Goal: Communication & Community: Answer question/provide support

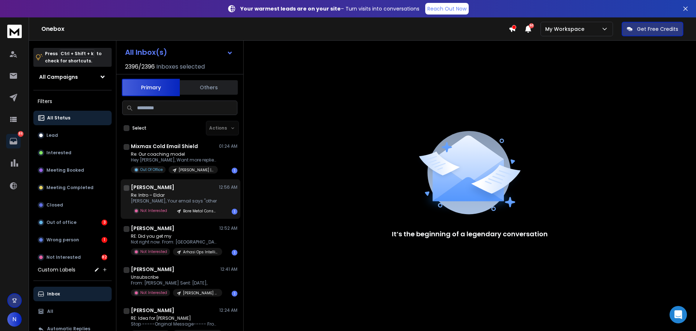
scroll to position [136, 0]
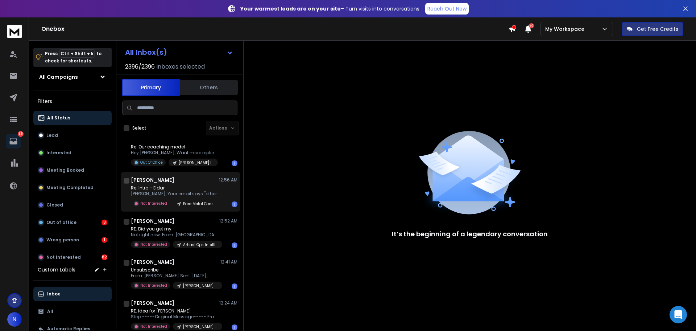
click at [191, 203] on p "Bare Metal Consulting | 5.0k Web design-IT-Software" at bounding box center [200, 203] width 35 height 5
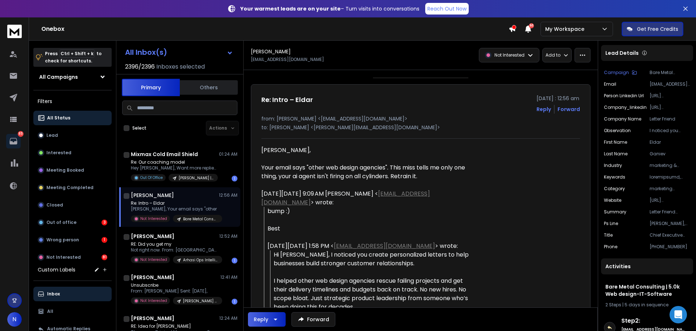
scroll to position [15, 0]
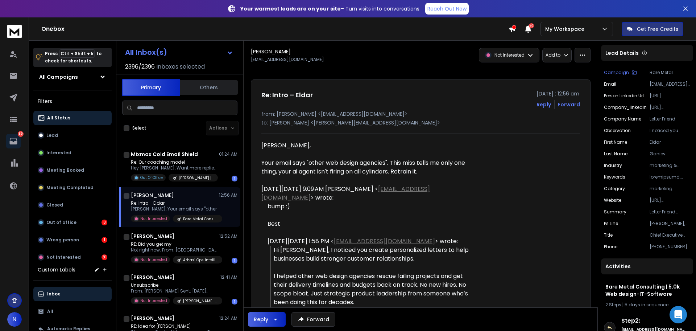
click at [445, 116] on p "from: Eldar Ganiev <eldar@letterfriend.com>" at bounding box center [420, 113] width 319 height 7
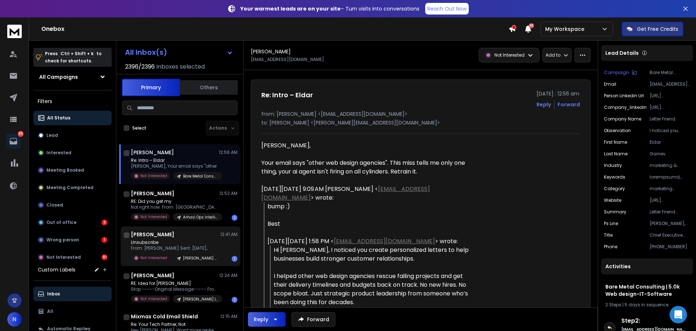
scroll to position [166, 0]
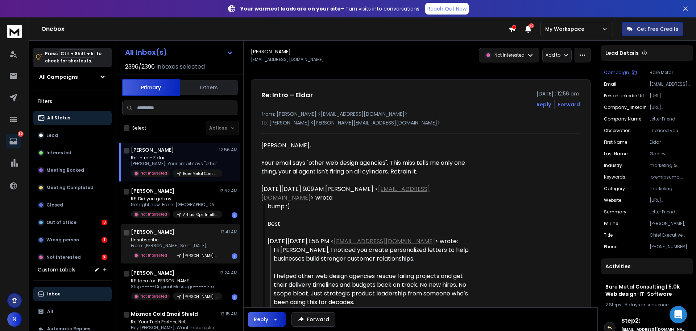
click at [199, 228] on div "Rob LaDuca 12:41 AM" at bounding box center [184, 231] width 107 height 7
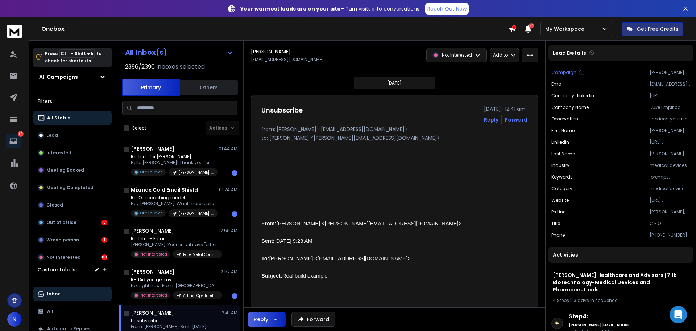
scroll to position [0, 0]
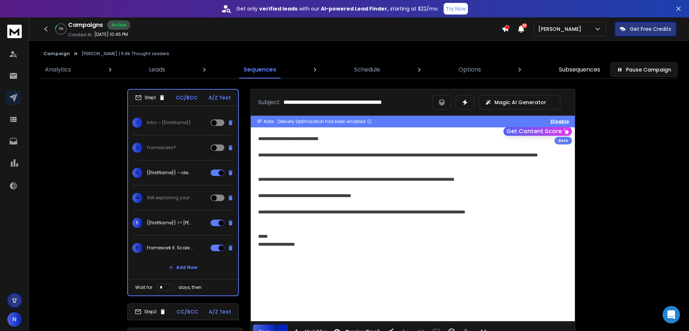
click at [592, 71] on p "Subsequences" at bounding box center [579, 69] width 41 height 9
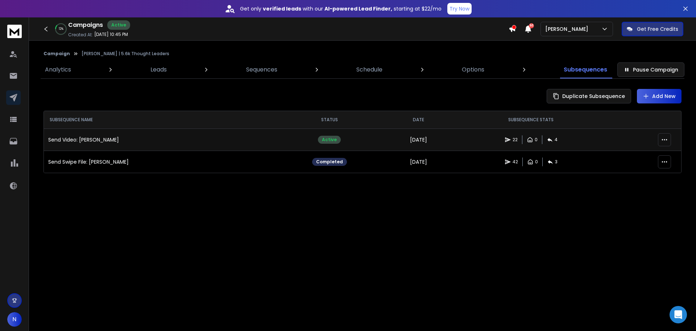
click at [90, 144] on td "Send Video: Melanie Deziel" at bounding box center [159, 139] width 230 height 22
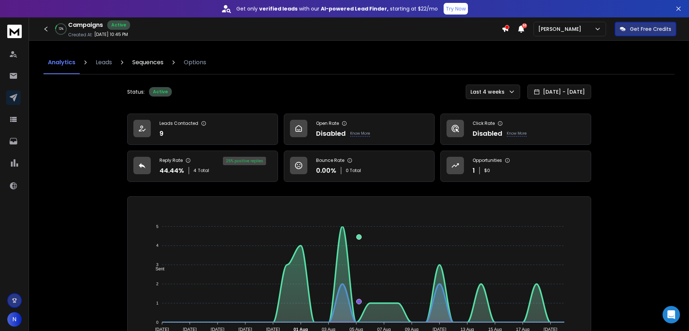
click at [144, 66] on p "Sequences" at bounding box center [147, 62] width 31 height 9
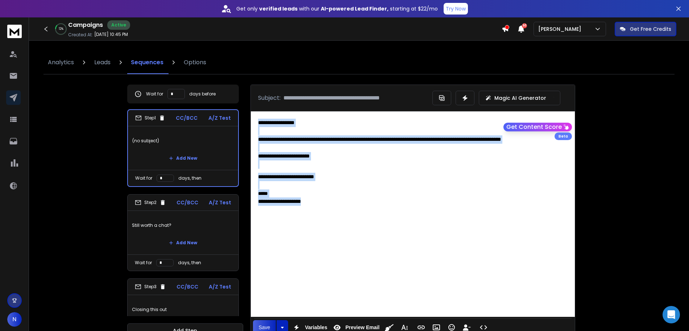
drag, startPoint x: 329, startPoint y: 203, endPoint x: 249, endPoint y: 118, distance: 117.5
click at [249, 118] on div "**********" at bounding box center [359, 210] width 464 height 253
copy b "**********"
click at [202, 234] on p "Still worth a chat?" at bounding box center [183, 225] width 102 height 20
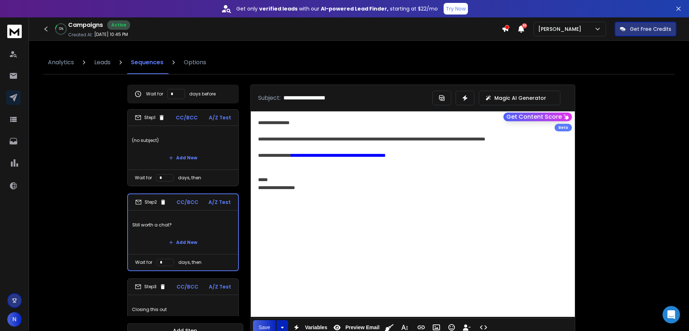
drag, startPoint x: 343, startPoint y: 94, endPoint x: 258, endPoint y: 96, distance: 84.9
click at [258, 96] on div "**********" at bounding box center [341, 98] width 167 height 9
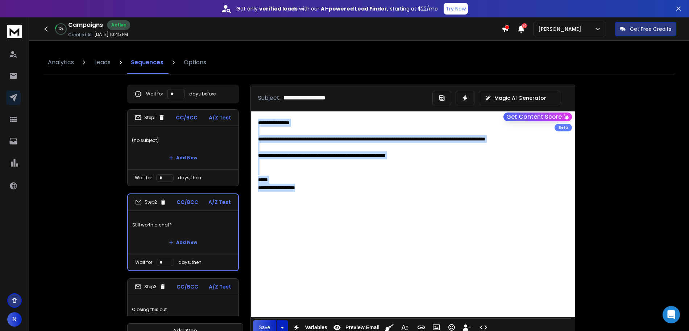
drag, startPoint x: 322, startPoint y: 197, endPoint x: 248, endPoint y: 115, distance: 111.2
click at [248, 115] on div "**********" at bounding box center [359, 210] width 464 height 253
copy div "**********"
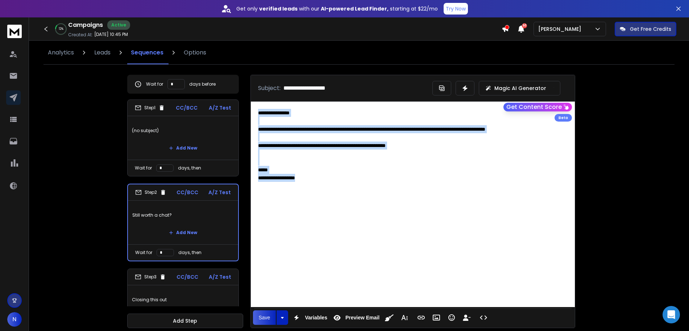
scroll to position [15, 0]
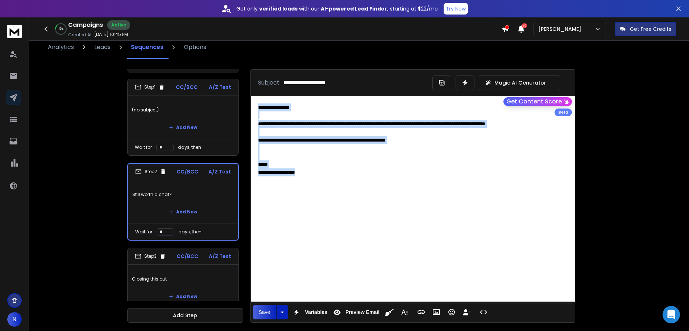
click at [206, 288] on p "Closing this out" at bounding box center [183, 279] width 102 height 20
type input "**********"
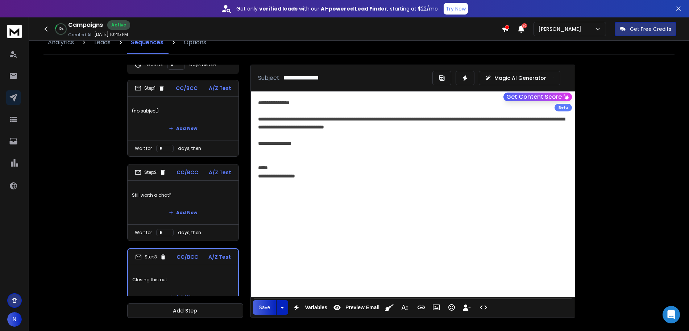
scroll to position [23, 0]
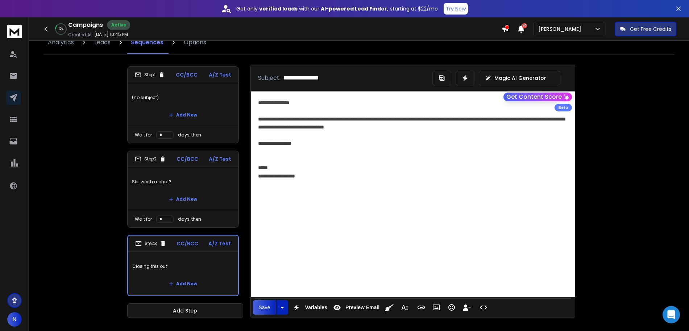
drag, startPoint x: 338, startPoint y: 81, endPoint x: 275, endPoint y: 82, distance: 63.8
click at [275, 82] on div "**********" at bounding box center [341, 78] width 167 height 9
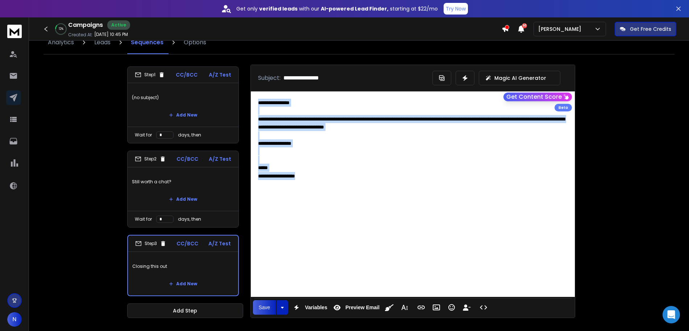
drag, startPoint x: 336, startPoint y: 190, endPoint x: 252, endPoint y: 103, distance: 121.1
click at [252, 103] on div "**********" at bounding box center [413, 190] width 324 height 198
copy div "**********"
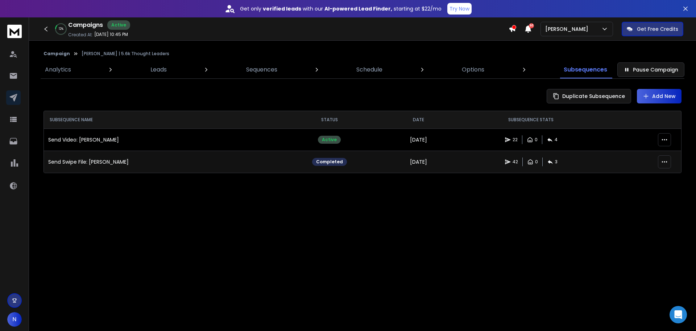
click at [94, 159] on td "Send Swipe File: Melanie Deziel" at bounding box center [159, 161] width 230 height 22
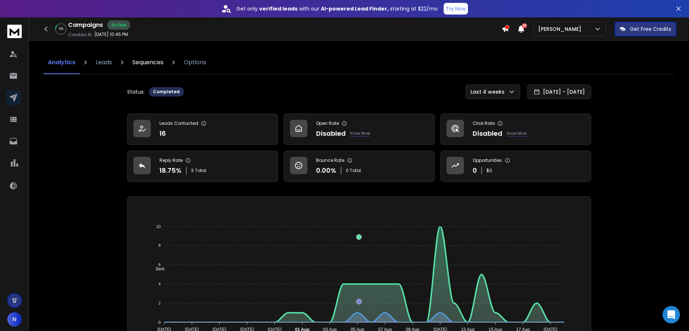
click at [153, 65] on p "Sequences" at bounding box center [147, 62] width 31 height 9
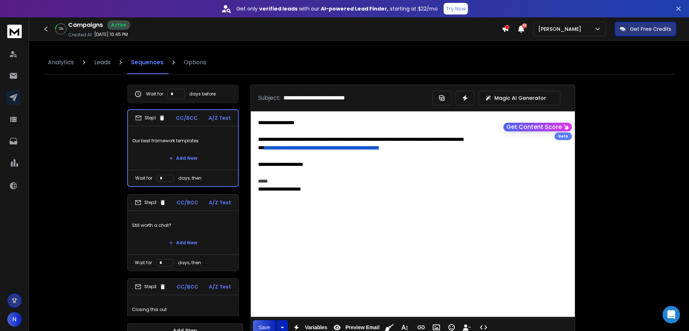
drag, startPoint x: 380, startPoint y: 96, endPoint x: 277, endPoint y: 98, distance: 103.4
click at [277, 98] on div "**********" at bounding box center [341, 98] width 167 height 9
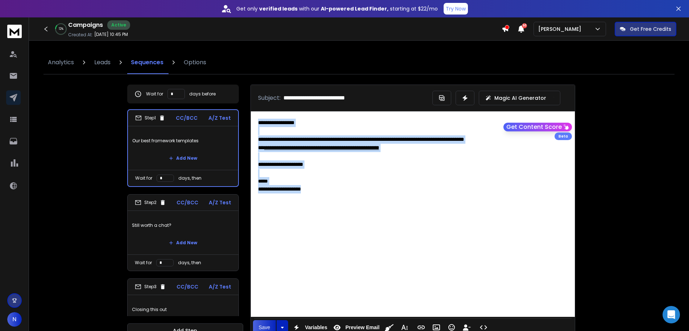
drag, startPoint x: 313, startPoint y: 202, endPoint x: 251, endPoint y: 123, distance: 100.2
click at [251, 123] on div "**********" at bounding box center [413, 210] width 324 height 198
click at [219, 228] on p "Still worth a chat?" at bounding box center [183, 225] width 102 height 20
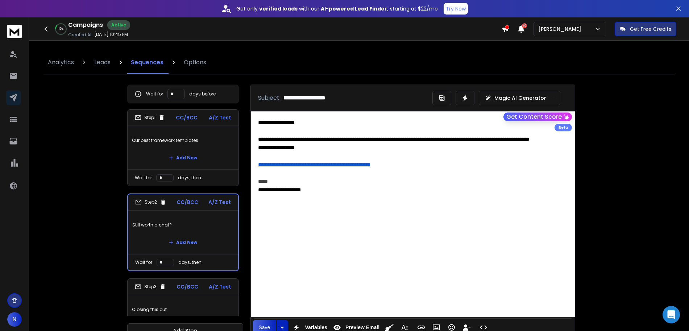
drag, startPoint x: 352, startPoint y: 98, endPoint x: 267, endPoint y: 99, distance: 85.2
click at [267, 99] on div "**********" at bounding box center [341, 98] width 167 height 9
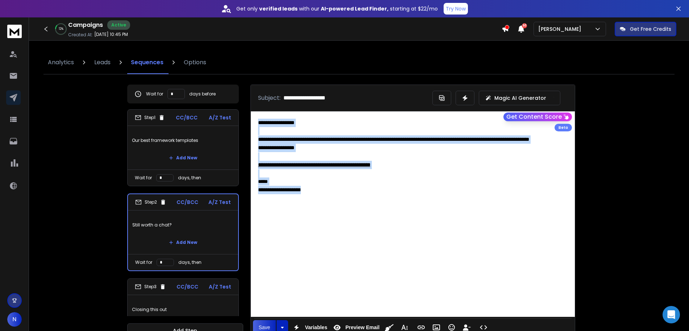
drag, startPoint x: 356, startPoint y: 206, endPoint x: 259, endPoint y: 120, distance: 129.5
click at [259, 120] on div "**********" at bounding box center [413, 210] width 324 height 198
copy b "**********"
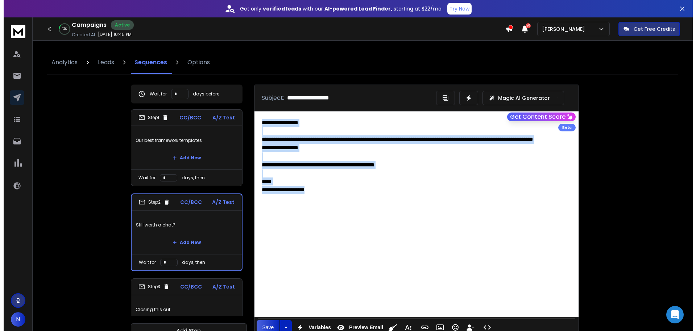
scroll to position [23, 0]
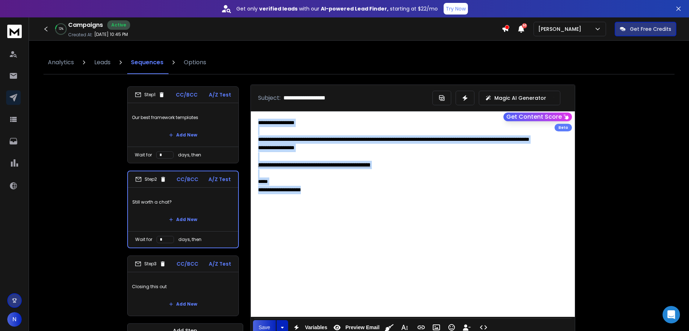
click at [222, 289] on p "Closing this out" at bounding box center [183, 286] width 102 height 20
type input "**********"
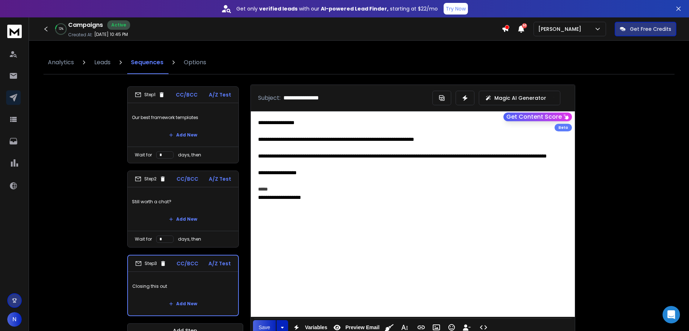
drag, startPoint x: 347, startPoint y: 96, endPoint x: 274, endPoint y: 97, distance: 72.9
click at [274, 97] on div "**********" at bounding box center [341, 98] width 167 height 9
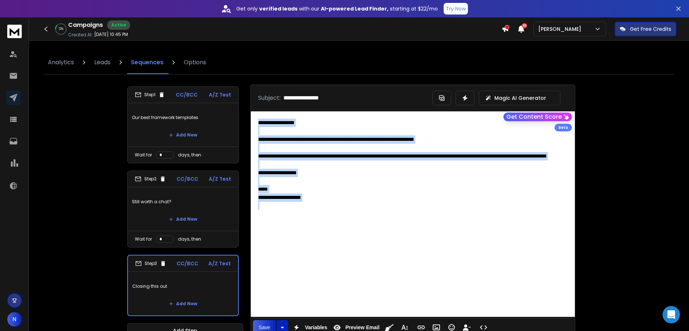
drag, startPoint x: 308, startPoint y: 206, endPoint x: 251, endPoint y: 120, distance: 102.8
click at [251, 120] on div "**********" at bounding box center [413, 210] width 324 height 198
copy b "**********"
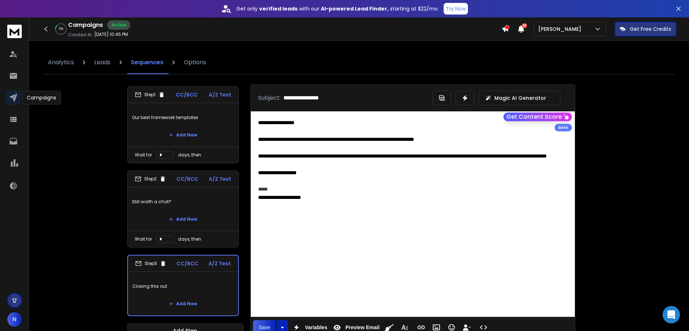
click at [19, 100] on link at bounding box center [13, 97] width 15 height 15
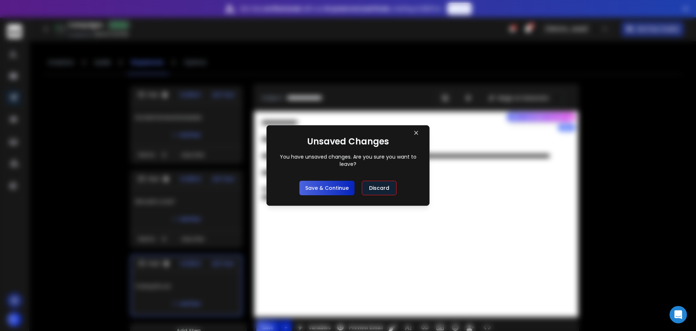
click at [330, 190] on button "Save & Continue" at bounding box center [327, 188] width 55 height 15
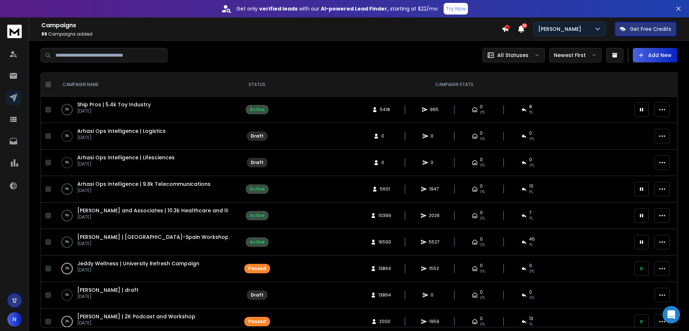
click at [584, 28] on div "[PERSON_NAME]" at bounding box center [570, 28] width 63 height 7
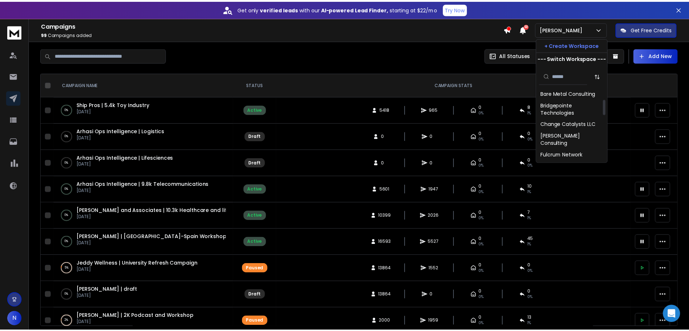
scroll to position [61, 0]
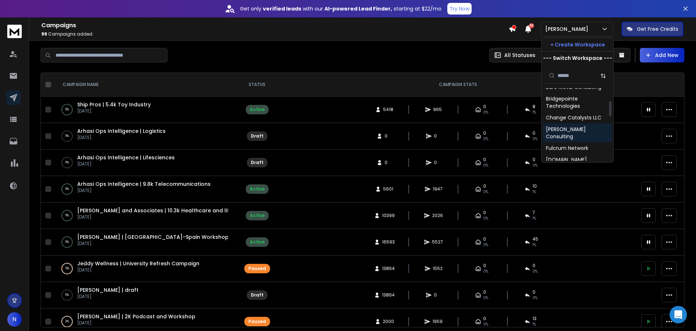
click at [572, 133] on div "[PERSON_NAME] Consulting" at bounding box center [577, 132] width 63 height 15
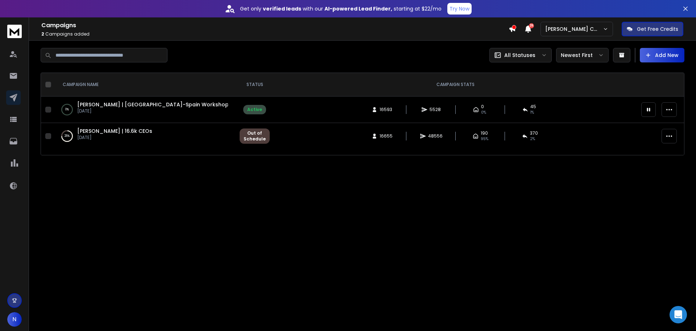
click at [115, 107] on span "[PERSON_NAME] | [GEOGRAPHIC_DATA]-Spain Workshop Campaign 16.5k" at bounding box center [174, 104] width 195 height 7
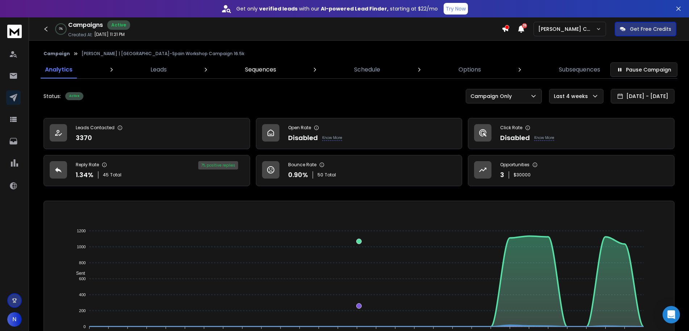
click at [267, 70] on p "Sequences" at bounding box center [260, 69] width 31 height 9
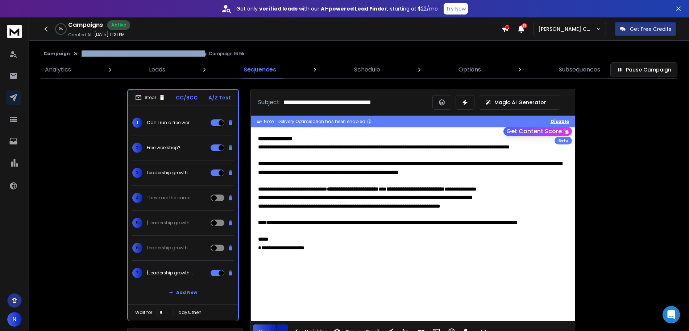
drag, startPoint x: 206, startPoint y: 53, endPoint x: 79, endPoint y: 52, distance: 127.3
click at [79, 52] on div "Campaign Fernando Rey | US-Spain Workshop Campaign 16.5k" at bounding box center [359, 54] width 637 height 12
copy p "[PERSON_NAME] | [GEOGRAPHIC_DATA]-Spain Workshop Campaign 16.5k"
drag, startPoint x: 410, startPoint y: 102, endPoint x: 259, endPoint y: 104, distance: 152.0
click at [259, 104] on div "**********" at bounding box center [341, 102] width 167 height 9
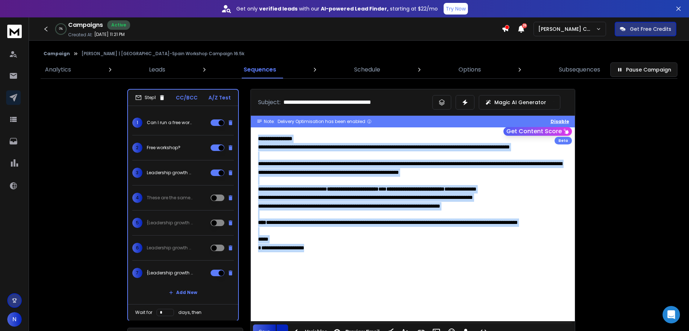
drag, startPoint x: 285, startPoint y: 236, endPoint x: 244, endPoint y: 131, distance: 113.3
click at [244, 131] on div "**********" at bounding box center [359, 215] width 464 height 253
click at [165, 151] on div "2 Free workshop?" at bounding box center [156, 148] width 48 height 10
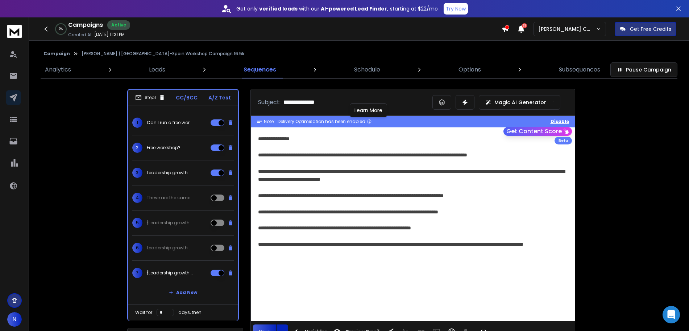
drag, startPoint x: 368, startPoint y: 121, endPoint x: 304, endPoint y: 104, distance: 66.4
click at [277, 104] on body "Get only verified leads with our AI-powered Lead Finder, starting at $22/mo Try…" at bounding box center [344, 165] width 689 height 331
click at [335, 103] on input "**********" at bounding box center [355, 102] width 142 height 9
drag, startPoint x: 338, startPoint y: 102, endPoint x: 273, endPoint y: 103, distance: 64.2
click at [273, 103] on div "**********" at bounding box center [341, 102] width 167 height 9
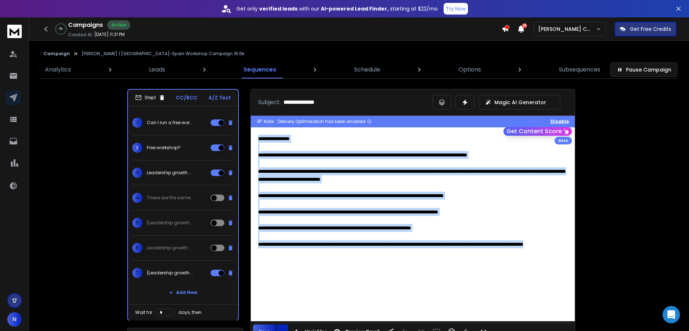
drag, startPoint x: 327, startPoint y: 256, endPoint x: 249, endPoint y: 136, distance: 143.8
click at [249, 136] on div "**********" at bounding box center [359, 215] width 464 height 253
copy div "**********"
click at [183, 168] on div "3 Leadership growth at {{companyName}} — want a free workshop?" at bounding box center [162, 173] width 61 height 10
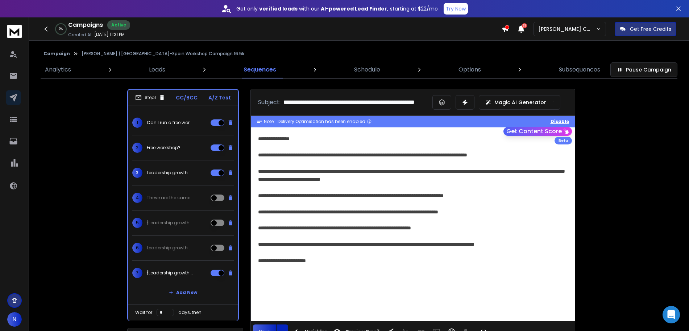
drag, startPoint x: 283, startPoint y: 100, endPoint x: 287, endPoint y: 104, distance: 5.7
click at [321, 103] on div "**********" at bounding box center [341, 102] width 167 height 9
drag, startPoint x: 284, startPoint y: 101, endPoint x: 435, endPoint y: 106, distance: 151.7
click at [435, 106] on div "**********" at bounding box center [413, 102] width 324 height 26
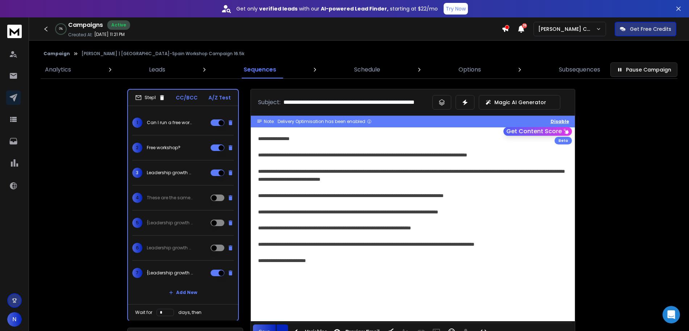
scroll to position [0, 0]
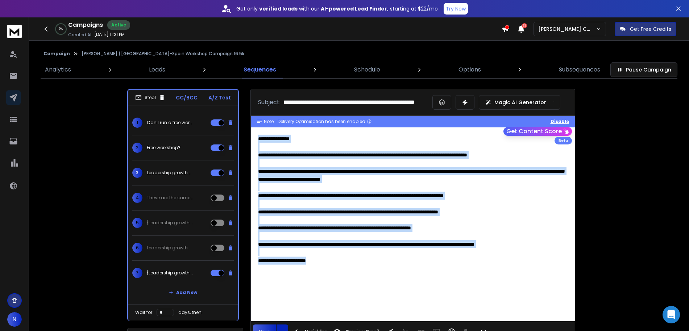
drag, startPoint x: 327, startPoint y: 271, endPoint x: 258, endPoint y: 132, distance: 155.2
click at [258, 132] on div "**********" at bounding box center [413, 224] width 324 height 194
copy div "**********"
click at [181, 276] on div "7 {Leadership growth at {{companyName}} — want a free workshop?|Intro <> {{firs…" at bounding box center [162, 273] width 61 height 10
type input "**********"
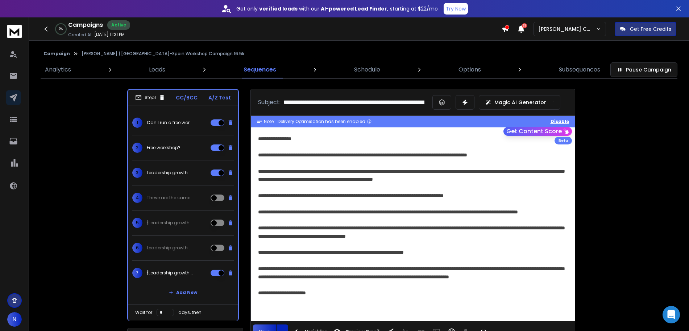
drag, startPoint x: 283, startPoint y: 99, endPoint x: 327, endPoint y: 103, distance: 43.7
click at [390, 102] on div "**********" at bounding box center [341, 102] width 167 height 9
drag, startPoint x: 284, startPoint y: 101, endPoint x: 453, endPoint y: 112, distance: 169.7
click at [453, 112] on div "**********" at bounding box center [413, 102] width 324 height 26
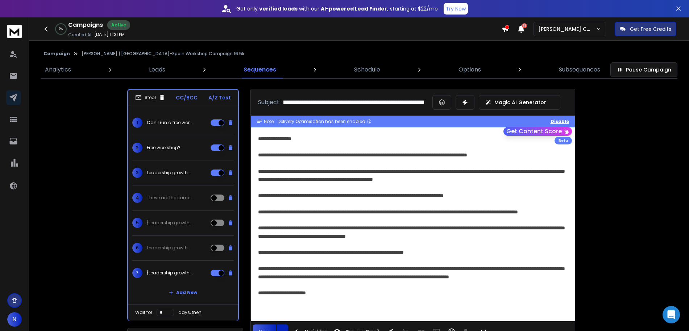
scroll to position [0, 0]
click at [302, 225] on div "**********" at bounding box center [413, 216] width 310 height 162
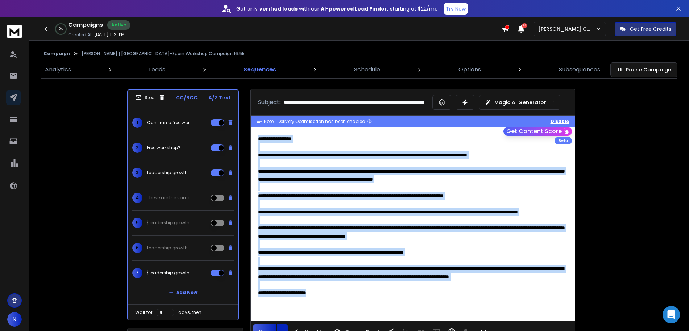
copy div "**********"
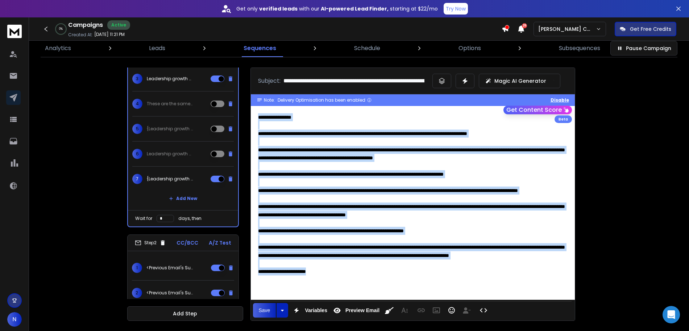
scroll to position [97, 0]
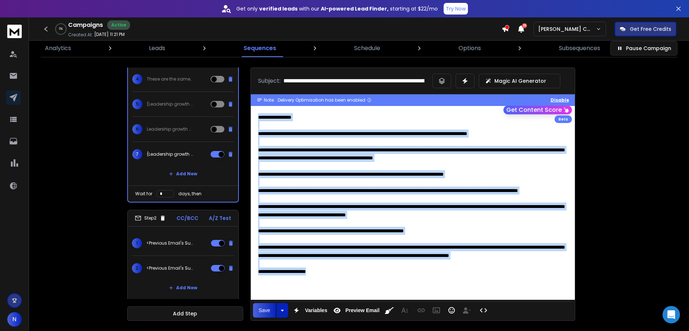
click at [178, 250] on div "1 <Previous Email's Subject>" at bounding box center [183, 243] width 102 height 25
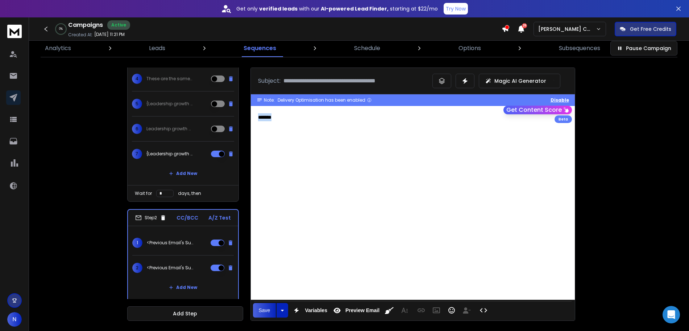
drag, startPoint x: 297, startPoint y: 123, endPoint x: 246, endPoint y: 122, distance: 51.1
click at [246, 122] on div "Step 1 CC/BCC A/Z Test 1 Can I run a free workshop for your team? 2 Free worksh…" at bounding box center [359, 193] width 464 height 253
copy div "*******"
click at [171, 268] on p "<Previous Email's Subject>" at bounding box center [170, 268] width 46 height 6
drag, startPoint x: 385, startPoint y: 119, endPoint x: 249, endPoint y: 121, distance: 135.6
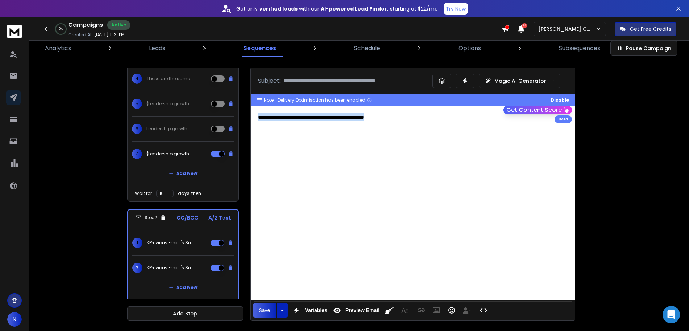
click at [249, 121] on div "Step 1 CC/BCC A/Z Test 1 Can I run a free workshop for your team? 2 Free worksh…" at bounding box center [359, 193] width 464 height 253
drag, startPoint x: 242, startPoint y: 141, endPoint x: 243, endPoint y: 168, distance: 26.5
click at [243, 168] on div "Step 1 CC/BCC A/Z Test 1 Can I run a free workshop for your team? 2 Free worksh…" at bounding box center [185, 182] width 116 height 231
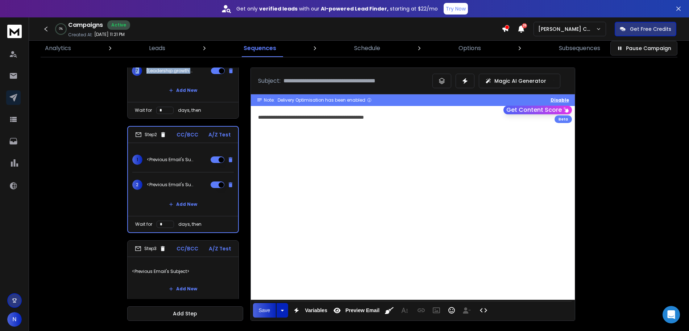
scroll to position [182, 0]
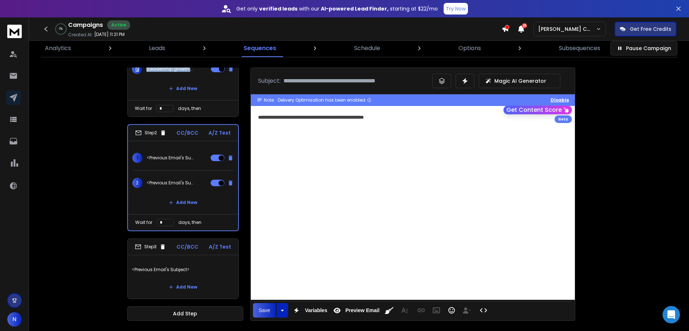
click at [211, 271] on p "<Previous Email's Subject>" at bounding box center [183, 269] width 102 height 20
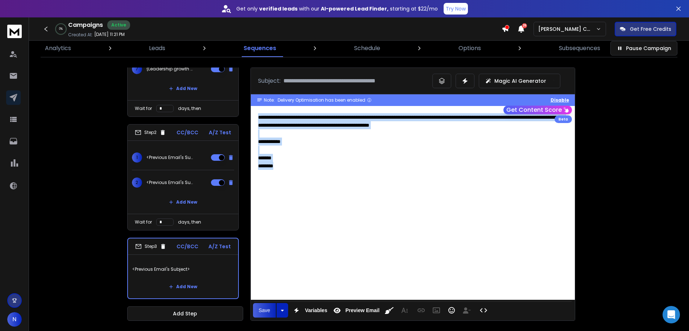
drag, startPoint x: 318, startPoint y: 178, endPoint x: 252, endPoint y: 115, distance: 91.1
click at [252, 115] on div "**********" at bounding box center [413, 203] width 324 height 194
copy div "**********"
click at [589, 51] on p "Subsequences" at bounding box center [579, 48] width 41 height 9
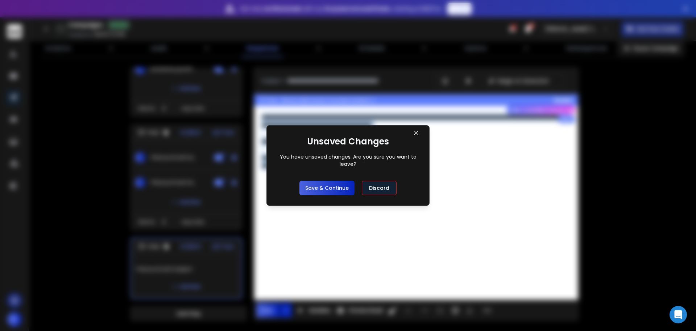
click at [330, 189] on button "Save & Continue" at bounding box center [327, 188] width 55 height 15
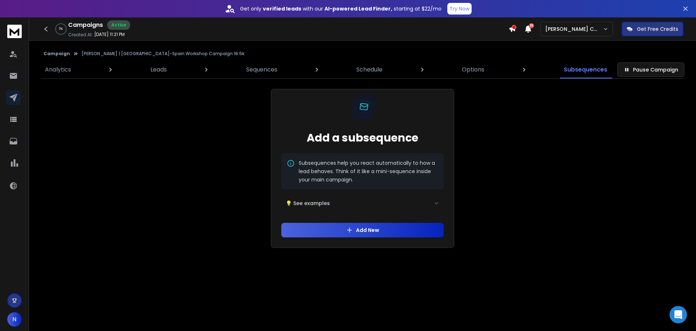
click at [246, 164] on div "Add a subsequence Subsequences help you react automatically to how a lead behav…" at bounding box center [363, 168] width 638 height 159
click at [9, 93] on icon at bounding box center [13, 97] width 9 height 9
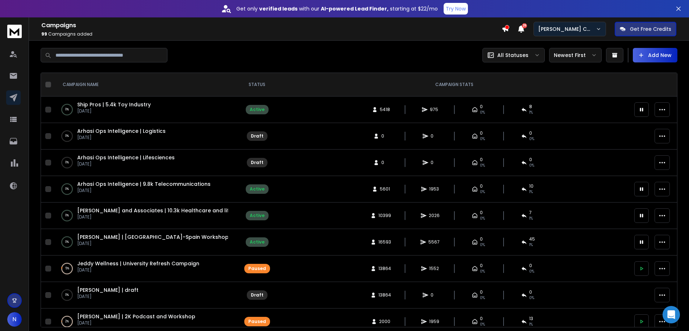
click at [559, 30] on p "[PERSON_NAME] Consulting" at bounding box center [568, 28] width 58 height 7
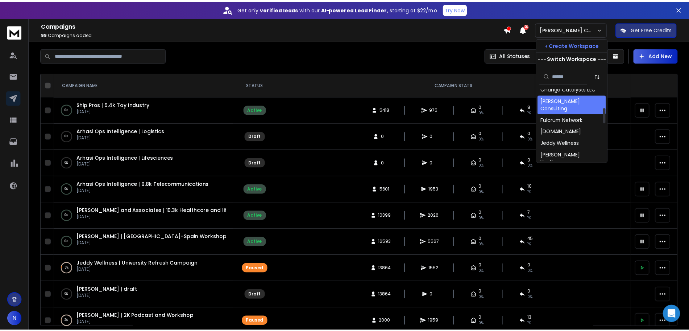
scroll to position [91, 0]
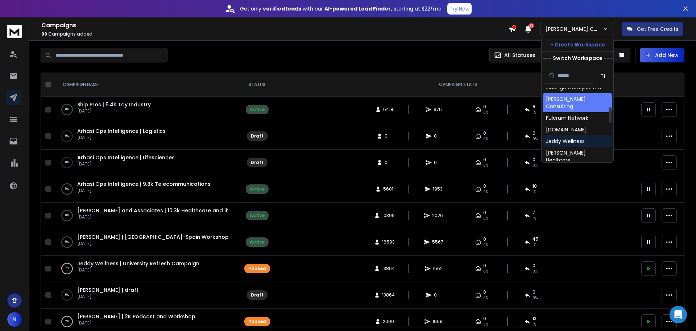
click at [575, 140] on div "Jeddy Wellness" at bounding box center [565, 140] width 39 height 7
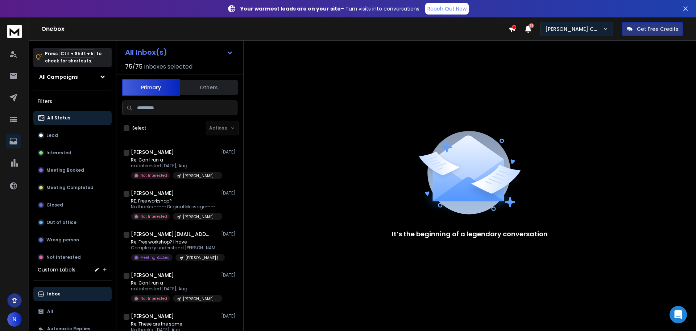
click at [592, 34] on button "[PERSON_NAME] Consulting" at bounding box center [577, 29] width 73 height 15
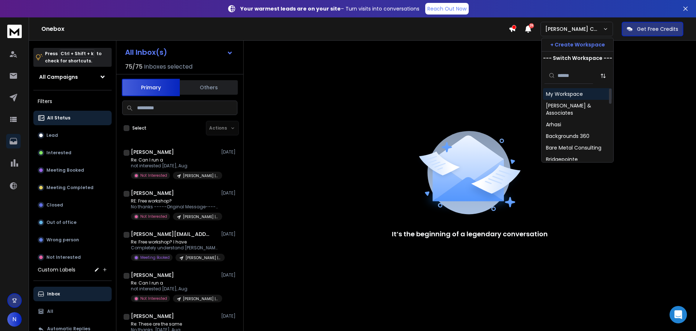
click at [578, 97] on div "My Workspace" at bounding box center [564, 93] width 37 height 7
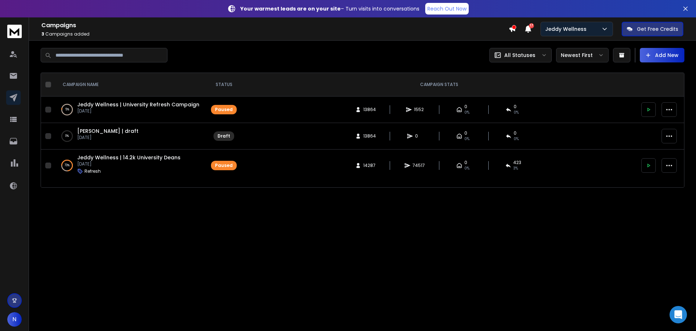
click at [580, 29] on p "Jeddy Wellness" at bounding box center [567, 28] width 44 height 7
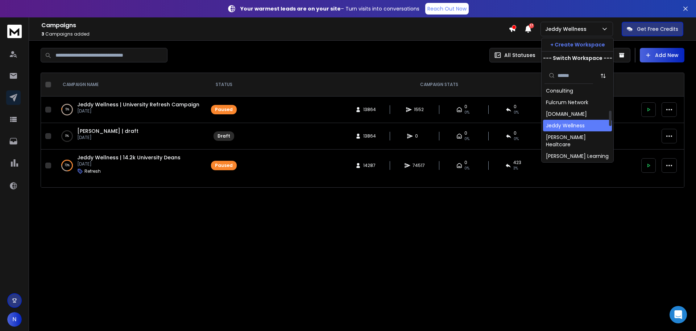
scroll to position [114, 0]
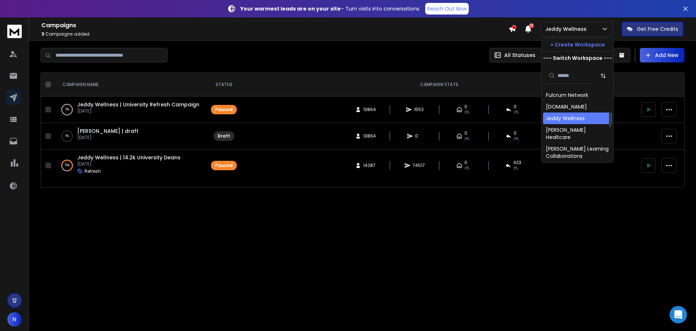
drag, startPoint x: 611, startPoint y: 92, endPoint x: 611, endPoint y: 115, distance: 23.6
click at [611, 115] on div at bounding box center [610, 119] width 3 height 15
click at [590, 128] on div "[PERSON_NAME] Healtcare" at bounding box center [577, 133] width 69 height 19
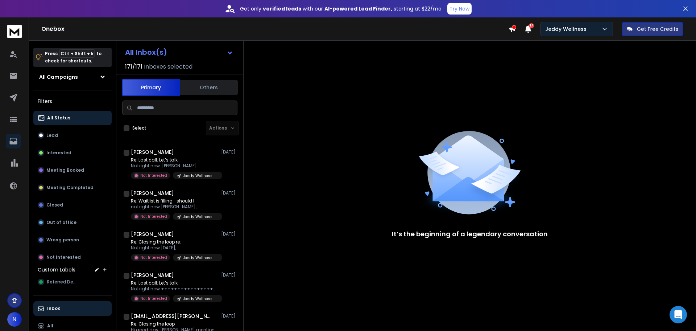
click at [587, 30] on p "Jeddy Wellness" at bounding box center [567, 28] width 44 height 7
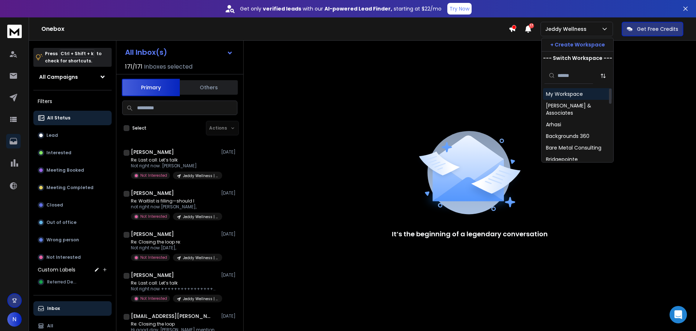
click at [579, 95] on div "My Workspace" at bounding box center [564, 93] width 37 height 7
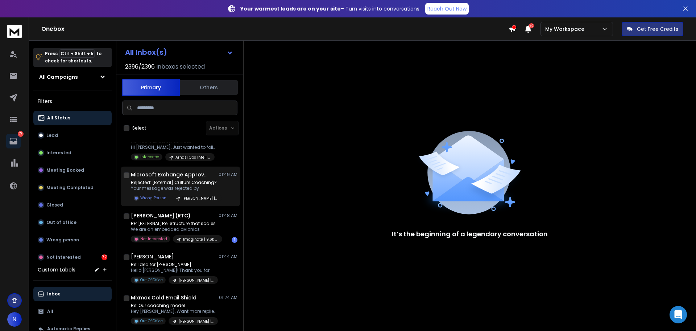
scroll to position [61, 0]
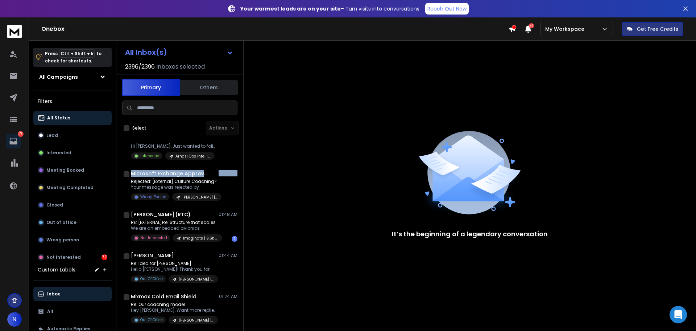
drag, startPoint x: 242, startPoint y: 158, endPoint x: 242, endPoint y: 166, distance: 7.6
click at [242, 166] on div "[PERSON_NAME] 02:12 AM Re: Nearshore team setup No more emails [PERSON_NAME] No…" at bounding box center [179, 265] width 127 height 245
click at [252, 161] on div "It’s the beginning of a legendary conversation" at bounding box center [470, 181] width 453 height 281
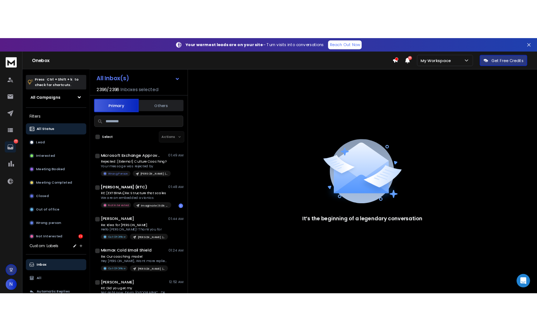
scroll to position [0, 0]
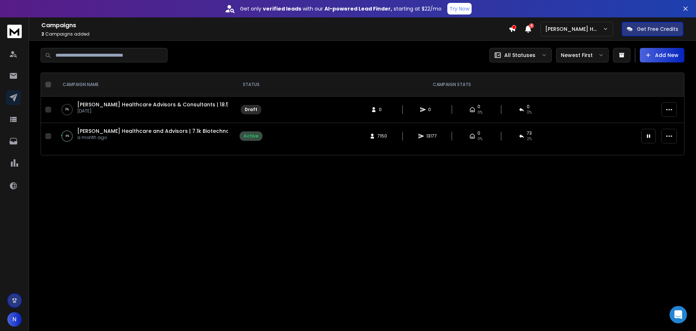
click at [100, 137] on p "a month ago" at bounding box center [152, 138] width 151 height 6
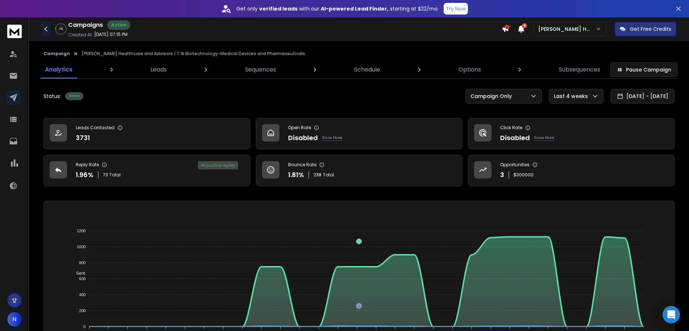
click at [47, 26] on icon at bounding box center [46, 29] width 7 height 7
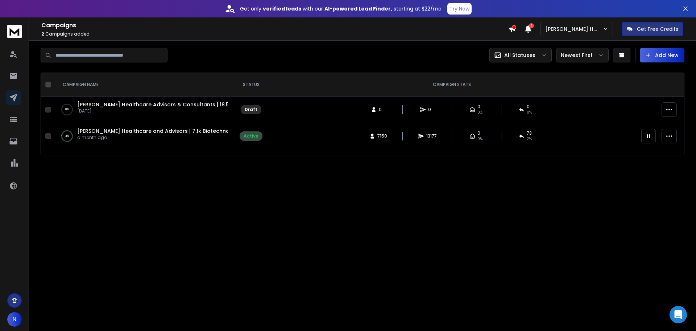
click at [164, 136] on p "a month ago" at bounding box center [152, 138] width 151 height 6
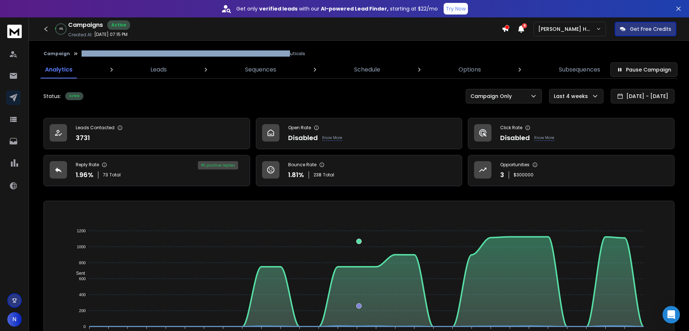
drag, startPoint x: 197, startPoint y: 55, endPoint x: 78, endPoint y: 49, distance: 119.1
click at [78, 49] on div "Campaign [PERSON_NAME] Healthcare and Advisors | 7.1k Biotechnology-Medical Dev…" at bounding box center [359, 54] width 637 height 12
copy p "[PERSON_NAME] Healthcare and Advisors | 7.1k Biotechnology-Medical Devices and …"
click at [264, 72] on p "Sequences" at bounding box center [260, 69] width 31 height 9
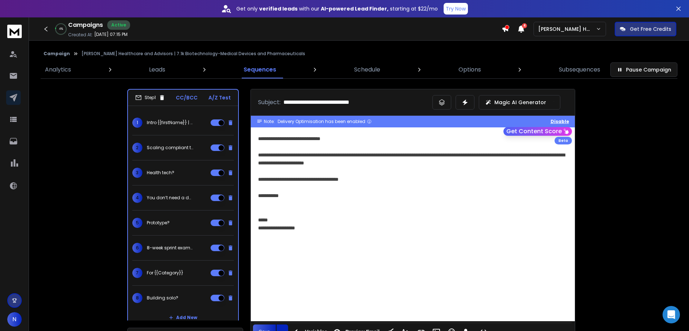
drag, startPoint x: 376, startPoint y: 104, endPoint x: 264, endPoint y: 104, distance: 112.4
click at [264, 104] on div "**********" at bounding box center [341, 102] width 167 height 9
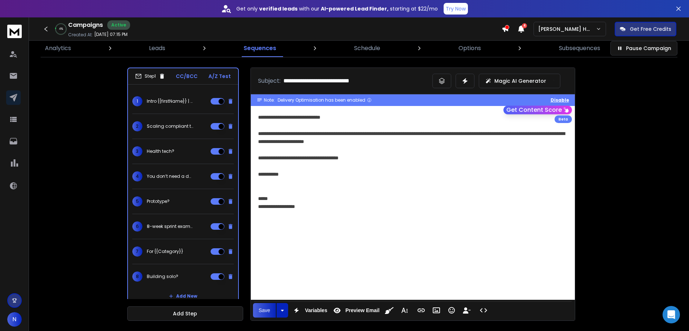
click at [176, 127] on p "Scaling compliant tech" at bounding box center [170, 126] width 46 height 6
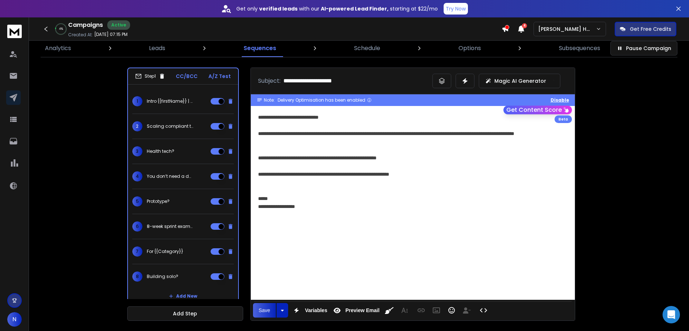
click at [162, 101] on p "Intro {{firstName}} | Thaddeus" at bounding box center [170, 101] width 46 height 6
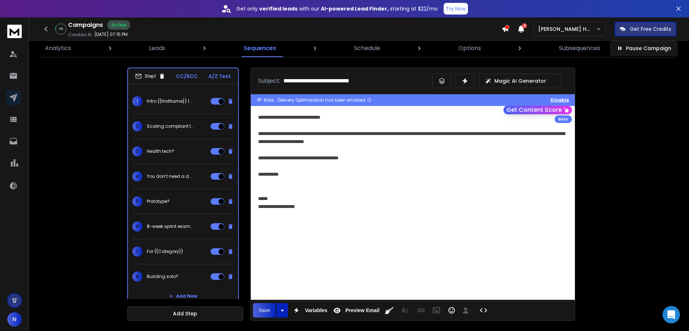
click at [162, 125] on p "Scaling compliant tech" at bounding box center [170, 126] width 46 height 6
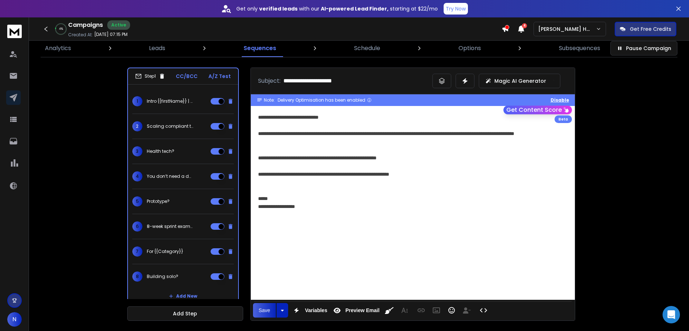
click at [323, 213] on div at bounding box center [413, 215] width 310 height 8
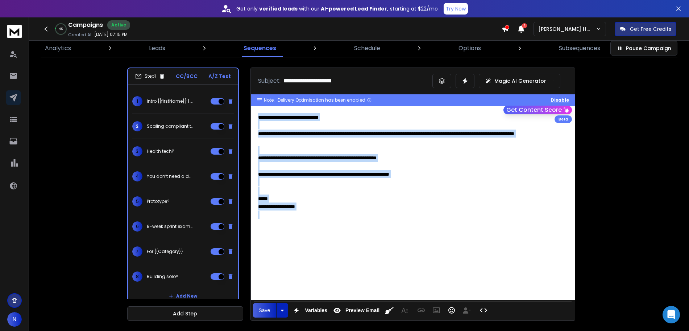
drag, startPoint x: 321, startPoint y: 213, endPoint x: 241, endPoint y: 116, distance: 125.7
click at [241, 116] on div "**********" at bounding box center [359, 193] width 464 height 253
copy div "**********"
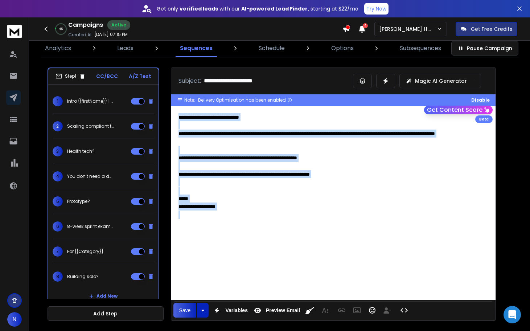
click at [90, 158] on div "3 Health tech?" at bounding box center [104, 151] width 102 height 25
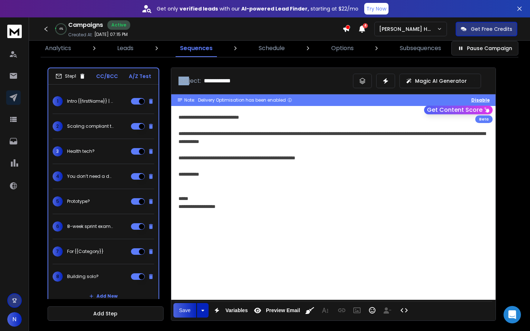
drag, startPoint x: 271, startPoint y: 73, endPoint x: 188, endPoint y: 84, distance: 83.0
click at [188, 84] on div "**********" at bounding box center [333, 81] width 324 height 26
click at [253, 82] on input "**********" at bounding box center [275, 81] width 142 height 9
drag, startPoint x: 253, startPoint y: 82, endPoint x: 207, endPoint y: 83, distance: 45.3
click at [207, 83] on input "**********" at bounding box center [275, 81] width 142 height 9
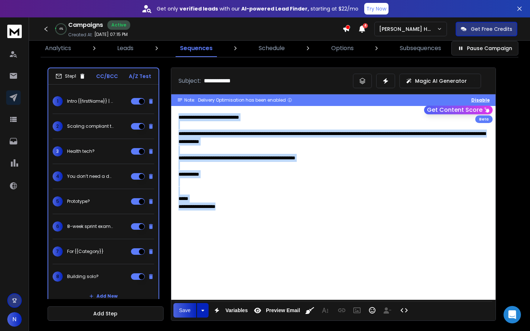
drag, startPoint x: 243, startPoint y: 211, endPoint x: 172, endPoint y: 105, distance: 127.1
click at [172, 105] on div "**********" at bounding box center [333, 207] width 324 height 226
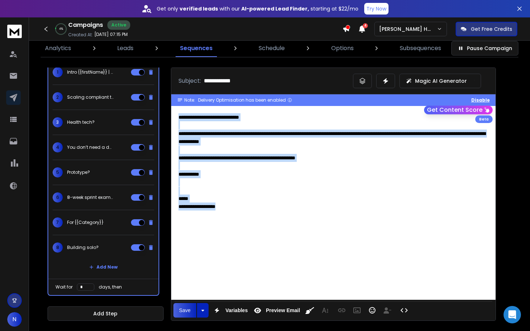
scroll to position [30, 0]
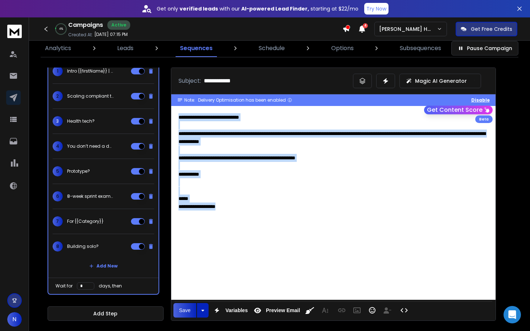
click at [92, 146] on p "You don’t need a dev team" at bounding box center [90, 146] width 46 height 6
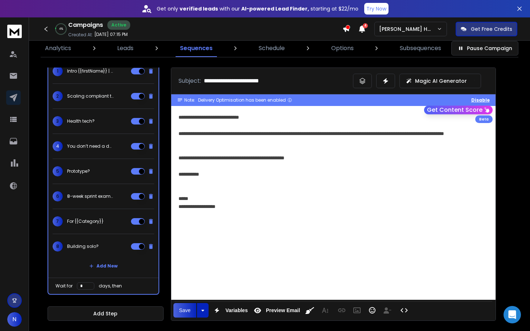
drag, startPoint x: 296, startPoint y: 80, endPoint x: 193, endPoint y: 82, distance: 103.0
click at [193, 82] on div "**********" at bounding box center [261, 81] width 167 height 9
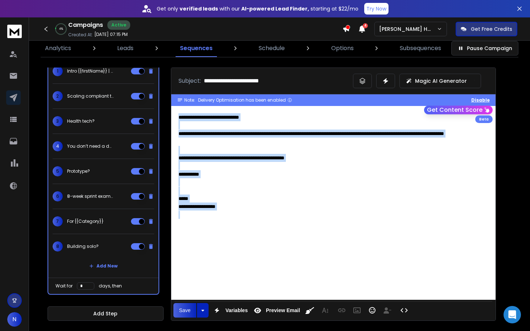
drag, startPoint x: 243, startPoint y: 223, endPoint x: 165, endPoint y: 115, distance: 133.0
click at [165, 115] on div "**********" at bounding box center [280, 193] width 464 height 253
copy div "**********"
click at [99, 168] on div "5 Prototype?" at bounding box center [104, 171] width 102 height 25
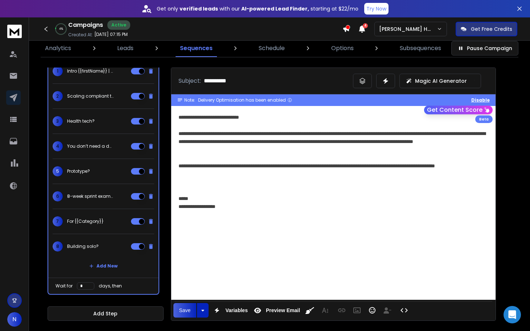
drag, startPoint x: 268, startPoint y: 81, endPoint x: 167, endPoint y: 80, distance: 101.2
click at [167, 80] on div "**********" at bounding box center [280, 193] width 464 height 253
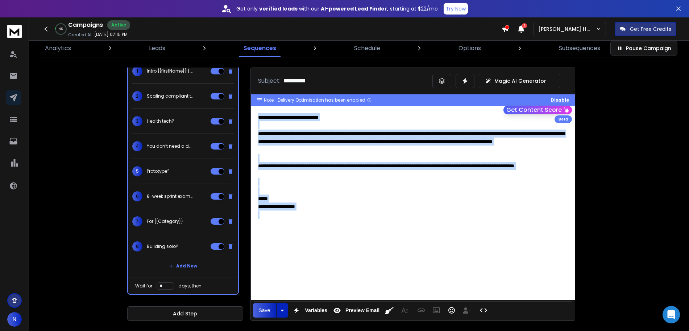
drag, startPoint x: 307, startPoint y: 214, endPoint x: 249, endPoint y: 110, distance: 119.0
click at [249, 110] on div "**********" at bounding box center [359, 193] width 464 height 253
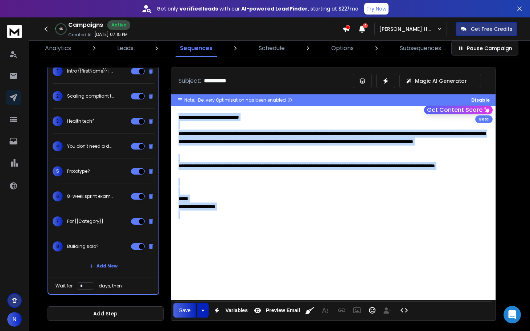
click at [91, 192] on div "6 8-week sprint example" at bounding box center [83, 196] width 61 height 10
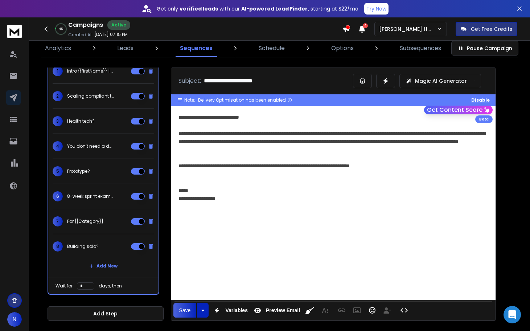
drag, startPoint x: 286, startPoint y: 79, endPoint x: 176, endPoint y: 82, distance: 109.9
click at [176, 82] on div "**********" at bounding box center [333, 81] width 324 height 26
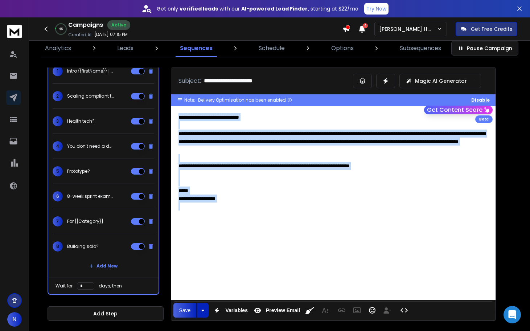
drag, startPoint x: 251, startPoint y: 212, endPoint x: 175, endPoint y: 103, distance: 133.0
click at [175, 103] on div "**********" at bounding box center [333, 207] width 324 height 226
copy div "**********"
click at [100, 219] on p "For {{Category}}" at bounding box center [85, 221] width 37 height 6
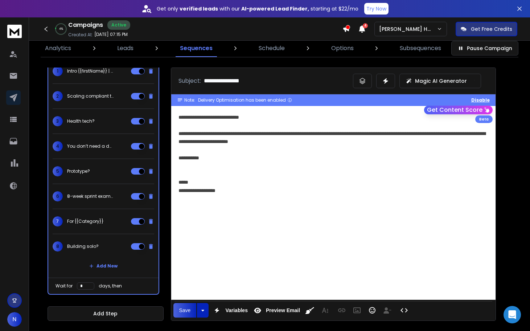
drag, startPoint x: 269, startPoint y: 80, endPoint x: 176, endPoint y: 80, distance: 93.6
click at [176, 80] on div "**********" at bounding box center [333, 81] width 324 height 26
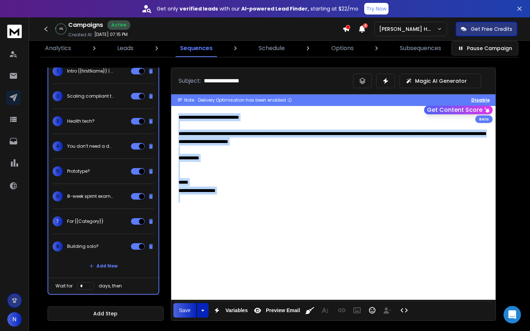
drag, startPoint x: 191, startPoint y: 163, endPoint x: 169, endPoint y: 103, distance: 64.3
click at [169, 103] on div "**********" at bounding box center [280, 193] width 464 height 253
click at [98, 248] on div "8 Building solo?" at bounding box center [104, 246] width 102 height 25
type input "**********"
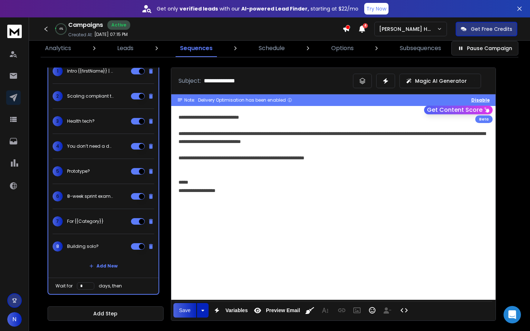
drag, startPoint x: 253, startPoint y: 79, endPoint x: 191, endPoint y: 79, distance: 62.0
click at [191, 79] on div "**********" at bounding box center [261, 81] width 167 height 9
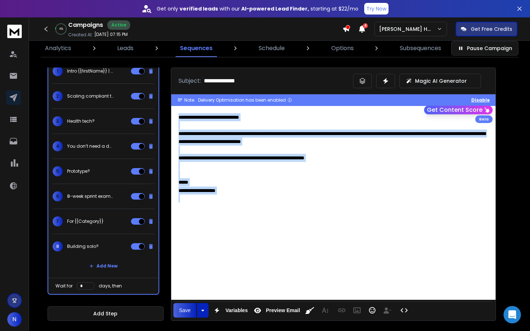
drag, startPoint x: 257, startPoint y: 195, endPoint x: 170, endPoint y: 117, distance: 117.4
click at [170, 117] on div "**********" at bounding box center [280, 193] width 464 height 253
copy div "**********"
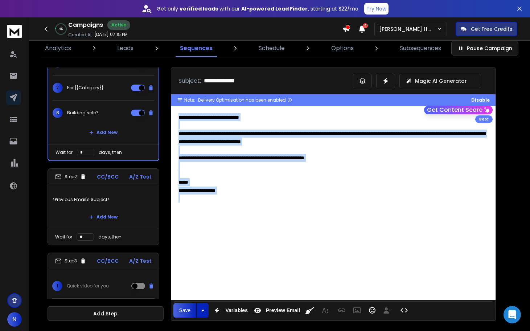
scroll to position [166, 0]
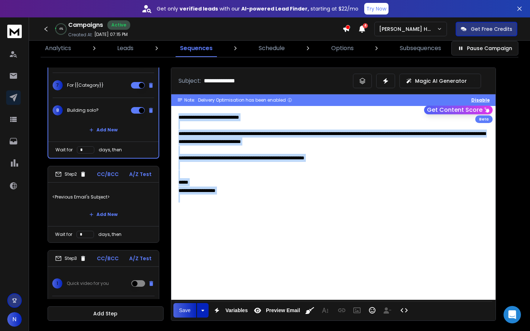
click at [143, 219] on ul "Step 1 CC/BCC A/Z Test 1 Intro {{firstName}} | Thaddeus 2 Scaling compliant tec…" at bounding box center [104, 288] width 112 height 775
click at [143, 219] on div "Add New" at bounding box center [103, 214] width 102 height 15
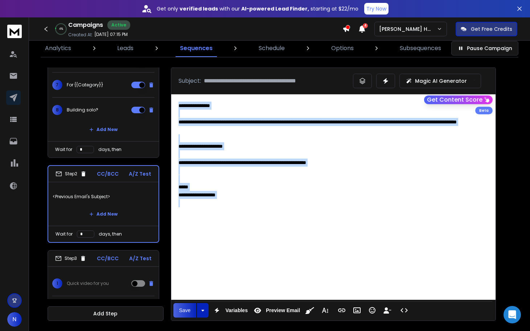
drag, startPoint x: 242, startPoint y: 205, endPoint x: 174, endPoint y: 101, distance: 123.9
click at [174, 101] on div "**********" at bounding box center [333, 193] width 324 height 198
copy div "**********"
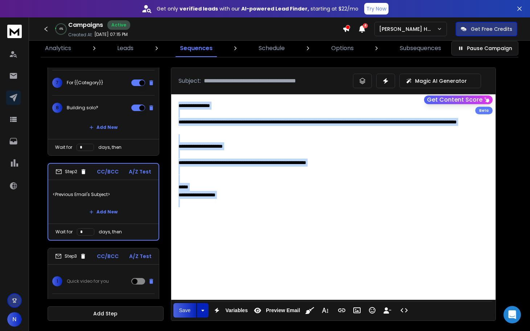
scroll to position [181, 0]
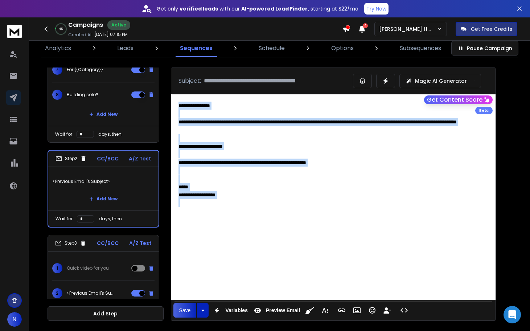
click at [91, 267] on p "Quick video for you" at bounding box center [88, 268] width 42 height 6
type input "**********"
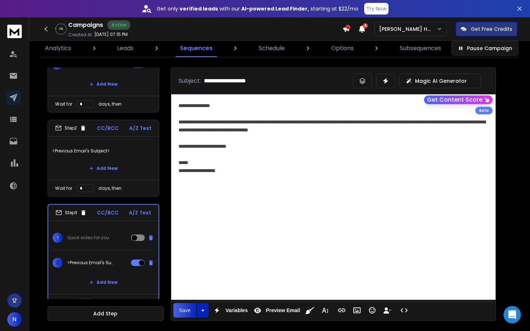
scroll to position [295, 0]
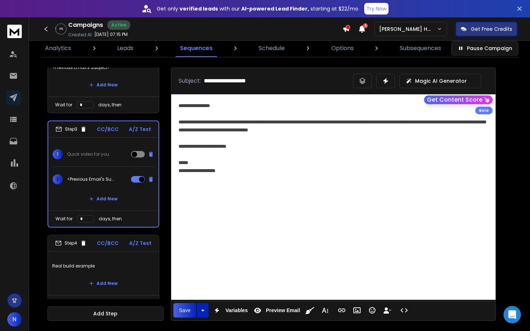
click at [106, 179] on p "<Previous Email's Subject>" at bounding box center [90, 179] width 46 height 6
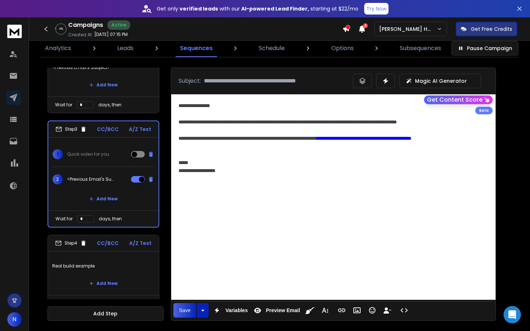
click at [250, 174] on div "**********" at bounding box center [333, 166] width 310 height 16
click at [113, 157] on div "1 Quick video for you" at bounding box center [104, 154] width 102 height 25
type input "**********"
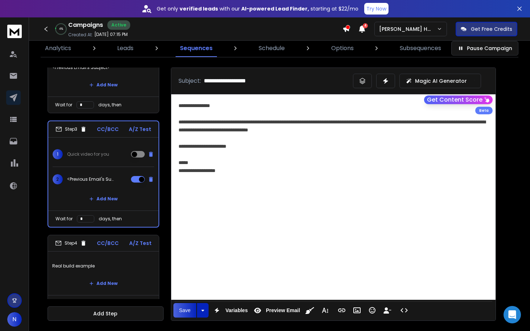
click at [220, 143] on div "**********" at bounding box center [333, 146] width 310 height 8
click at [420, 48] on p "Subsequences" at bounding box center [420, 48] width 41 height 9
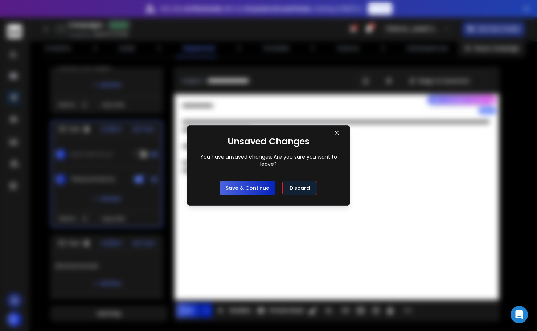
click at [338, 132] on icon at bounding box center [337, 133] width 6 height 6
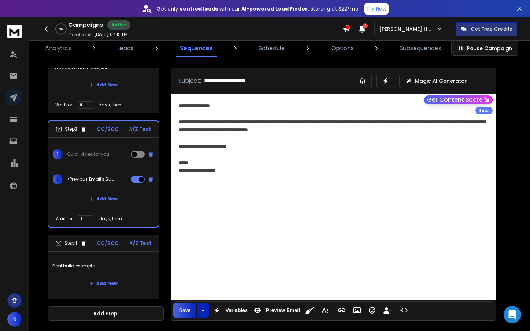
click at [106, 181] on p "<Previous Email's Subject>" at bounding box center [90, 179] width 46 height 6
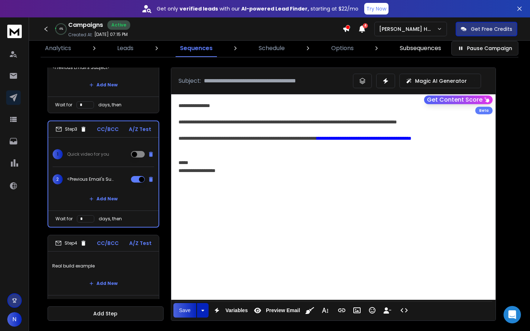
click at [429, 53] on link "Subsequences" at bounding box center [420, 48] width 50 height 17
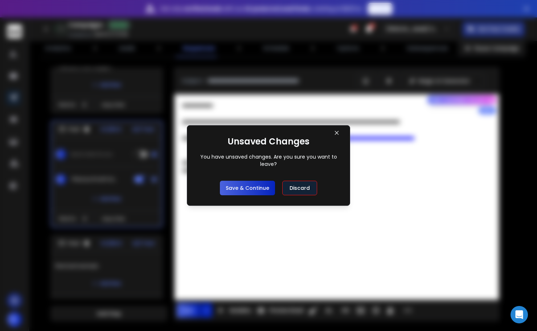
click at [261, 187] on button "Save & Continue" at bounding box center [247, 188] width 55 height 15
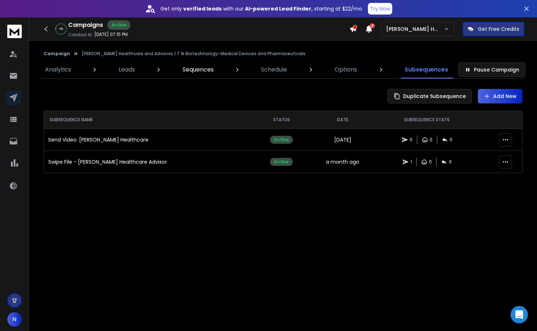
click at [186, 75] on link "Sequences" at bounding box center [198, 69] width 40 height 17
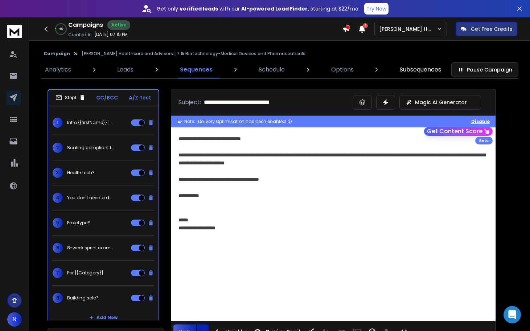
click at [405, 62] on link "Subsequences" at bounding box center [420, 69] width 50 height 17
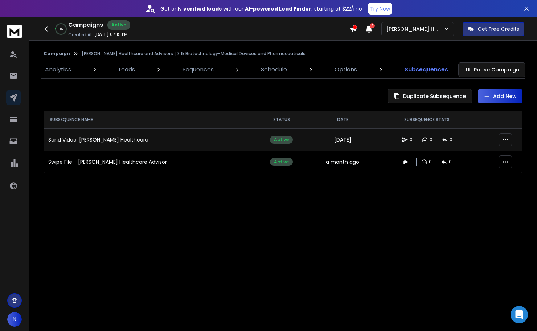
click at [186, 139] on td "Send Video: Leland Healthcare" at bounding box center [149, 139] width 211 height 22
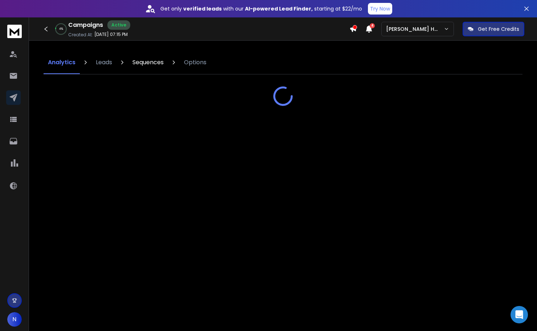
click at [147, 61] on p "Sequences" at bounding box center [147, 62] width 31 height 9
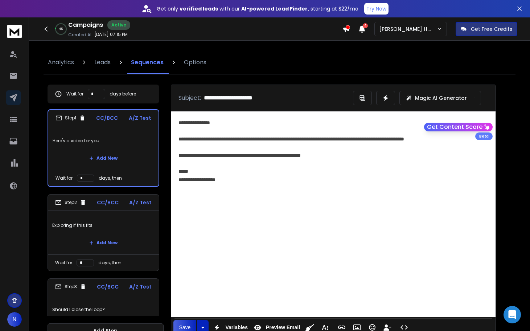
click at [455, 137] on div "**********" at bounding box center [333, 139] width 310 height 8
click at [147, 62] on p "Sequences" at bounding box center [147, 62] width 33 height 9
click at [46, 29] on icon at bounding box center [46, 29] width 7 height 7
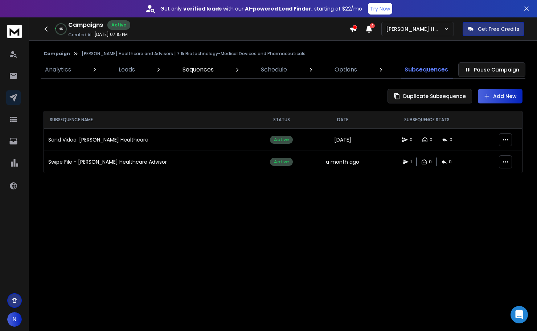
click at [198, 73] on p "Sequences" at bounding box center [197, 69] width 31 height 9
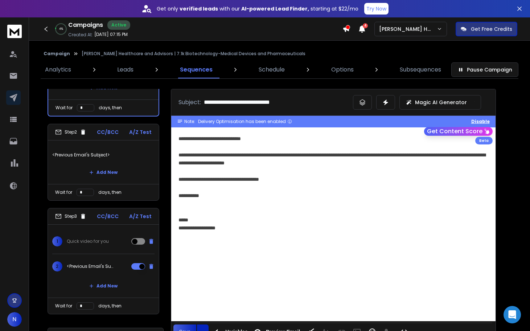
scroll to position [304, 0]
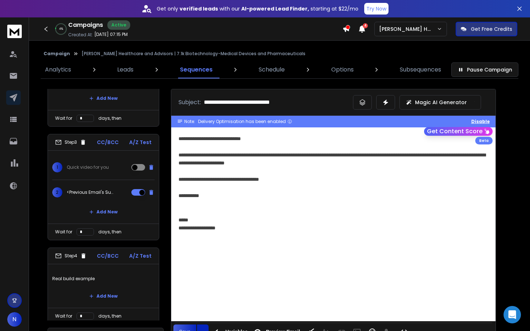
click at [104, 200] on div "2 <Previous Email's Subject>" at bounding box center [103, 192] width 102 height 25
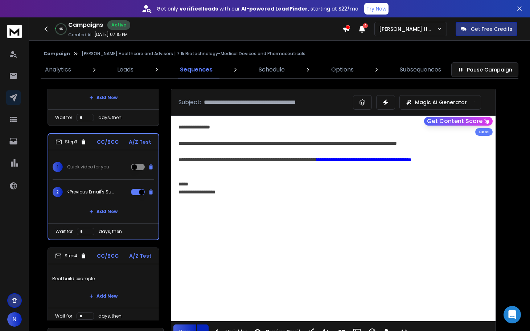
click at [100, 172] on div "1 Quick video for you" at bounding box center [104, 166] width 102 height 25
type input "**********"
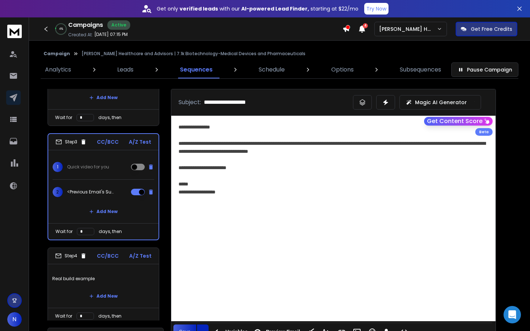
click at [101, 194] on p "<Previous Email's Subject>" at bounding box center [90, 192] width 46 height 6
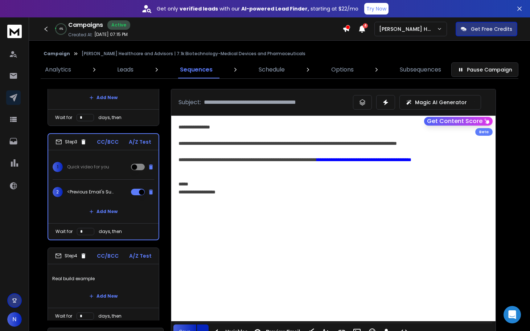
click at [105, 167] on p "Quick video for you" at bounding box center [88, 167] width 42 height 6
type input "**********"
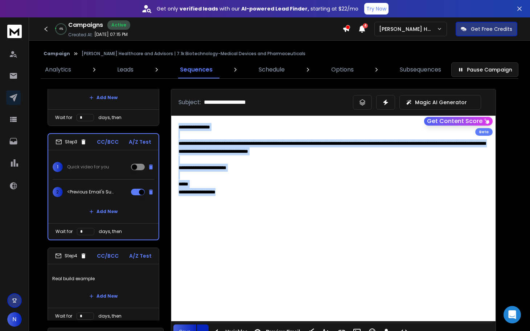
drag, startPoint x: 227, startPoint y: 192, endPoint x: 168, endPoint y: 125, distance: 89.7
click at [168, 125] on div "**********" at bounding box center [280, 215] width 464 height 253
copy div "**********"
click at [86, 193] on p "<Previous Email's Subject>" at bounding box center [90, 192] width 46 height 6
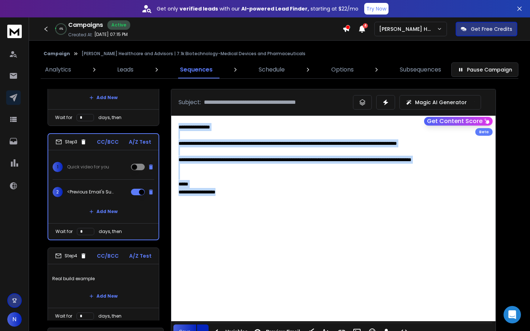
drag, startPoint x: 187, startPoint y: 178, endPoint x: 172, endPoint y: 129, distance: 51.4
click at [172, 129] on div "**********" at bounding box center [333, 215] width 324 height 198
copy div "**********"
click at [91, 170] on div "1 Quick video for you" at bounding box center [81, 167] width 57 height 10
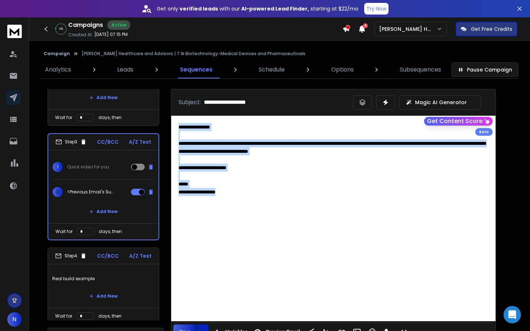
drag, startPoint x: 229, startPoint y: 201, endPoint x: 179, endPoint y: 127, distance: 89.6
click at [179, 127] on div "**********" at bounding box center [333, 215] width 324 height 198
copy div "**********"
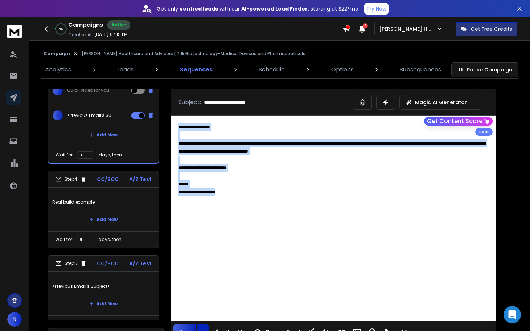
scroll to position [421, 0]
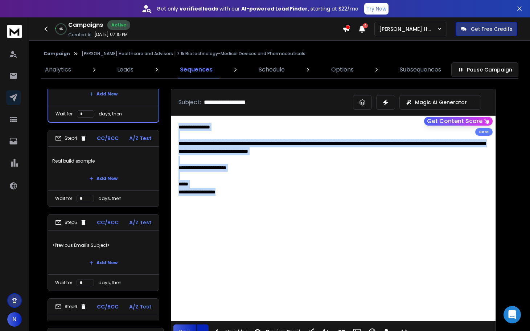
click at [126, 187] on div "Real build example Add New" at bounding box center [103, 169] width 111 height 44
type input "**********"
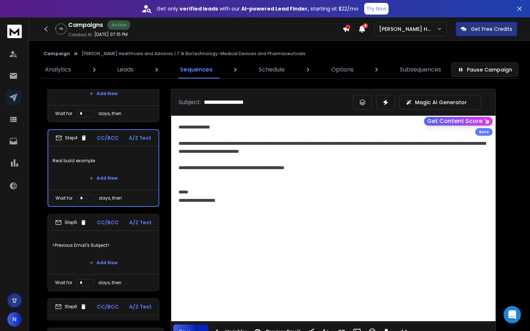
drag, startPoint x: 273, startPoint y: 100, endPoint x: 190, endPoint y: 101, distance: 83.8
click at [190, 101] on div "**********" at bounding box center [261, 102] width 167 height 9
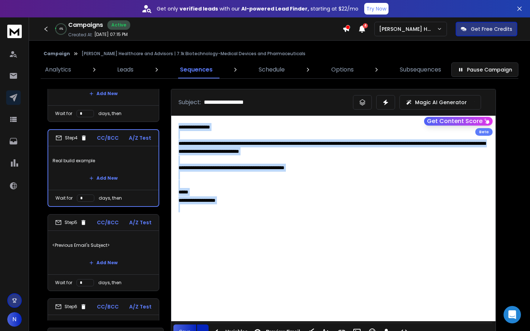
drag, startPoint x: 249, startPoint y: 209, endPoint x: 171, endPoint y: 117, distance: 119.8
click at [171, 117] on div "**********" at bounding box center [333, 215] width 324 height 198
click at [126, 250] on p "<Previous Email's Subject>" at bounding box center [103, 245] width 102 height 20
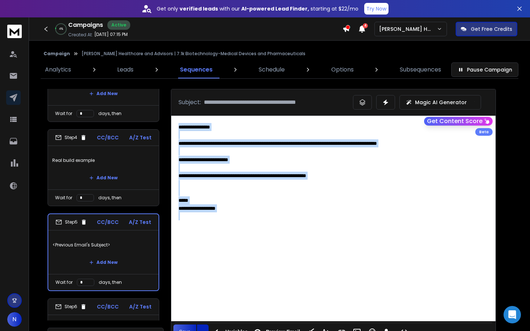
drag, startPoint x: 243, startPoint y: 222, endPoint x: 158, endPoint y: 113, distance: 138.5
click at [158, 113] on div "Step 1 CC/BCC A/Z Test 1 Intro {{firstName}} | Thaddeus 2 Scaling compliant tec…" at bounding box center [280, 215] width 464 height 253
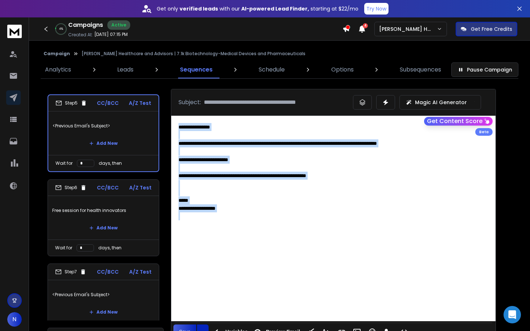
scroll to position [544, 0]
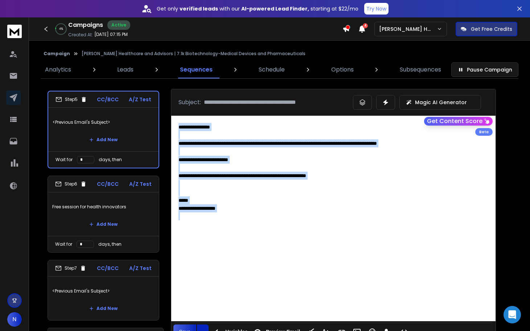
click at [126, 192] on div "Free session for health innovators Add New" at bounding box center [103, 214] width 111 height 44
type input "**********"
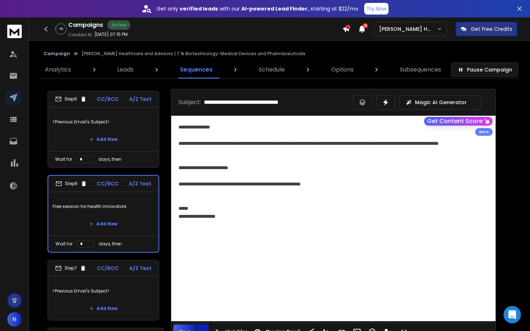
drag, startPoint x: 310, startPoint y: 103, endPoint x: 184, endPoint y: 104, distance: 125.5
click at [184, 104] on div "**********" at bounding box center [261, 102] width 167 height 9
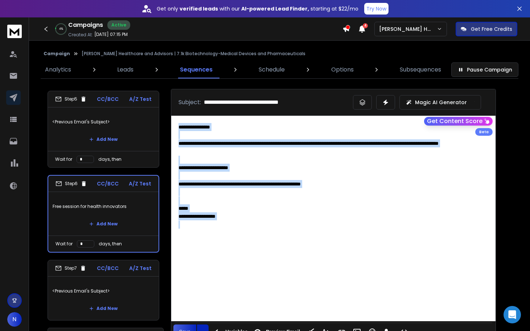
drag, startPoint x: 224, startPoint y: 229, endPoint x: 172, endPoint y: 117, distance: 124.1
click at [172, 117] on div "**********" at bounding box center [333, 215] width 324 height 198
click at [122, 298] on p "<Previous Email's Subject>" at bounding box center [103, 291] width 102 height 20
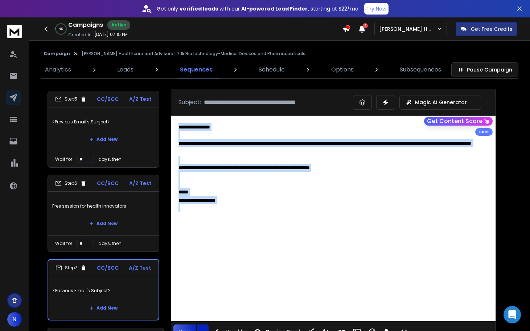
drag, startPoint x: 265, startPoint y: 206, endPoint x: 165, endPoint y: 124, distance: 129.6
click at [165, 124] on div "Step 1 CC/BCC A/Z Test 1 Intro {{firstName}} | Thaddeus 2 Scaling compliant tec…" at bounding box center [280, 215] width 464 height 253
click at [20, 102] on link at bounding box center [13, 97] width 15 height 15
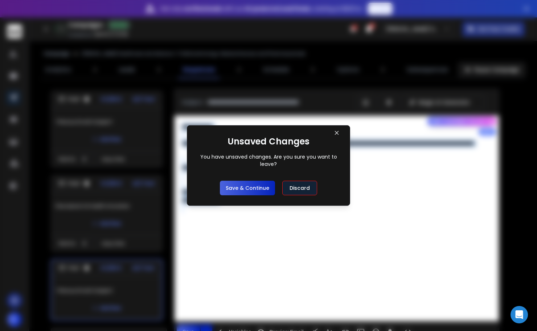
click at [244, 186] on button "Save & Continue" at bounding box center [247, 188] width 55 height 15
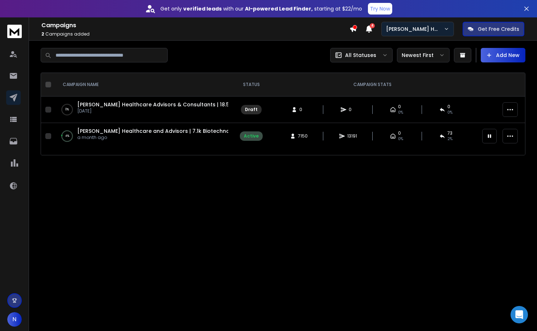
click at [416, 32] on p "[PERSON_NAME] Healtcare" at bounding box center [415, 28] width 58 height 7
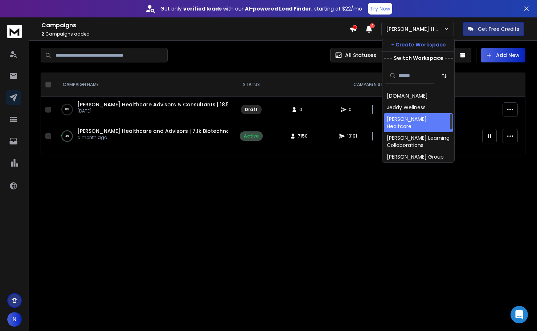
scroll to position [136, 0]
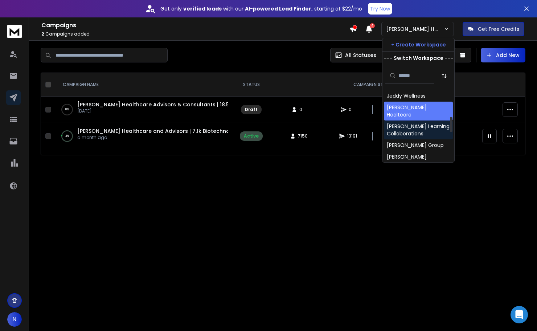
click at [423, 126] on div "Lynn Learning Collaborations" at bounding box center [418, 130] width 63 height 15
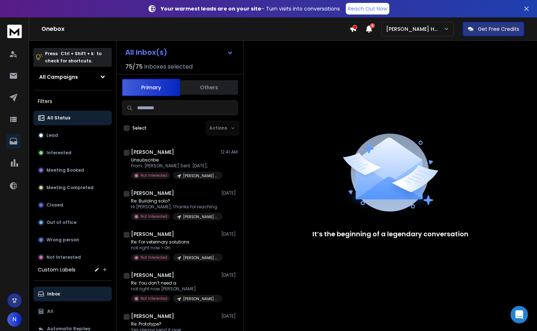
click at [408, 40] on div "Onebox 4 [PERSON_NAME] Healtcare Get Free Credits" at bounding box center [268, 28] width 537 height 23
click at [413, 36] on div "Onebox 4 Leland Healtcare Get Free Credits" at bounding box center [268, 28] width 537 height 23
click at [442, 29] on div "[PERSON_NAME] Healtcare" at bounding box center [417, 28] width 63 height 7
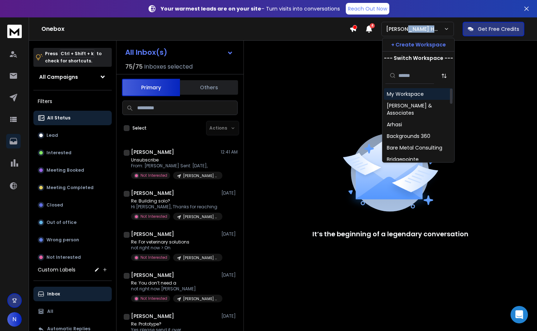
click at [425, 91] on div "My Workspace" at bounding box center [418, 94] width 69 height 12
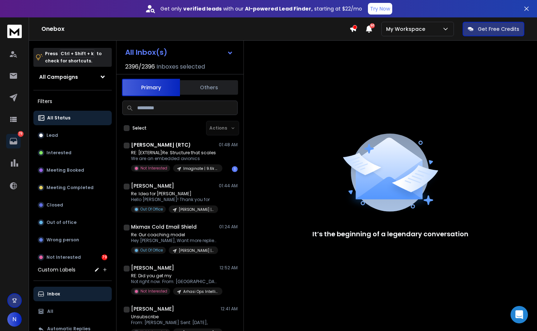
scroll to position [136, 0]
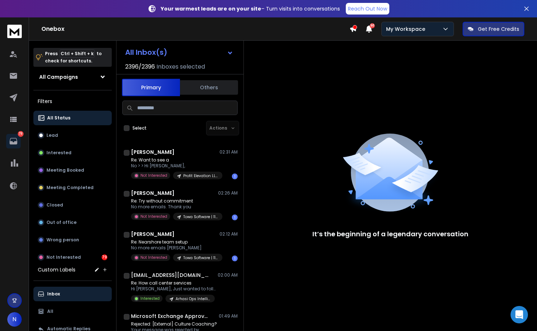
click at [420, 32] on p "My Workspace" at bounding box center [407, 28] width 42 height 7
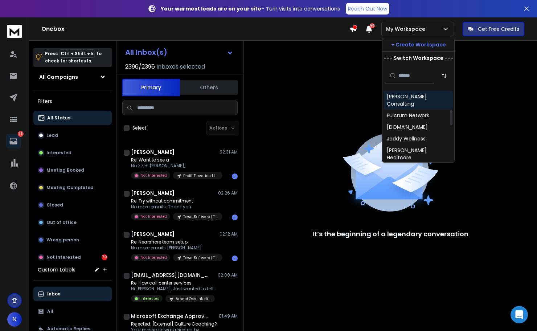
scroll to position [111, 0]
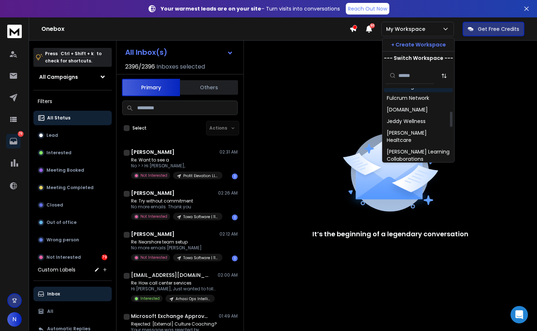
drag, startPoint x: 449, startPoint y: 112, endPoint x: 451, endPoint y: 119, distance: 6.7
click at [451, 119] on div at bounding box center [451, 124] width 4 height 73
click at [426, 136] on div "Leland Healtcare" at bounding box center [418, 136] width 69 height 19
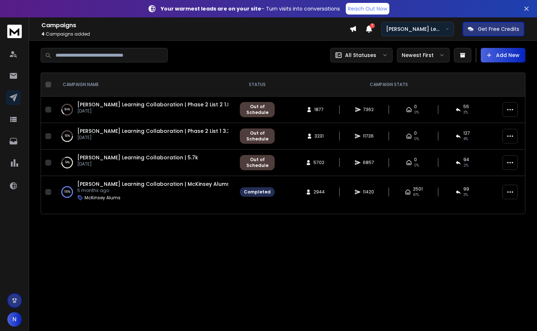
click at [420, 22] on button "[PERSON_NAME] Learning Collaborations" at bounding box center [417, 29] width 73 height 15
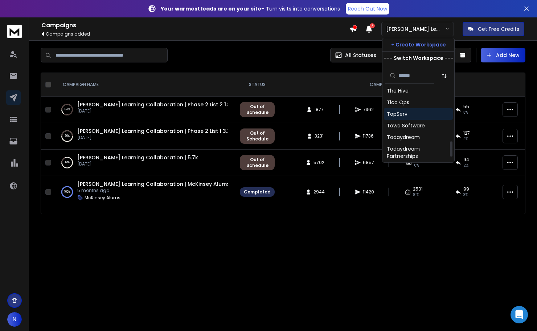
scroll to position [272, 0]
click at [420, 105] on div "Tico Ops" at bounding box center [418, 102] width 69 height 12
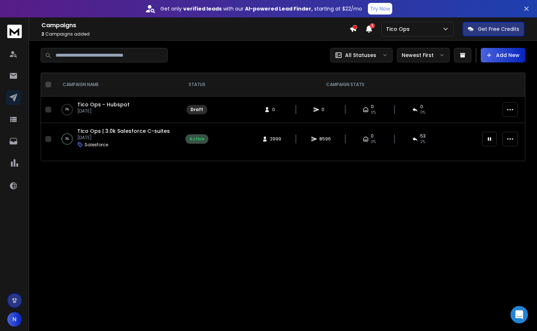
click at [136, 138] on p "[DATE]" at bounding box center [123, 138] width 92 height 6
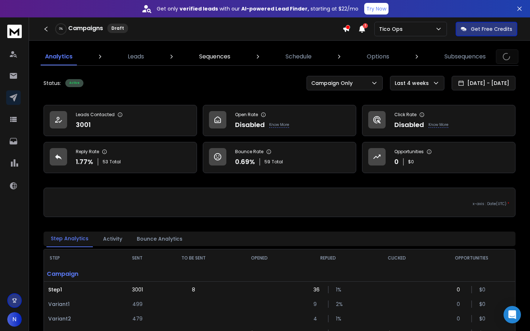
click at [205, 60] on p "Sequences" at bounding box center [214, 56] width 31 height 9
click at [214, 55] on p "Sequences" at bounding box center [214, 56] width 31 height 9
click at [221, 56] on p "Sequences" at bounding box center [214, 56] width 31 height 9
click at [216, 59] on p "Sequences" at bounding box center [214, 56] width 31 height 9
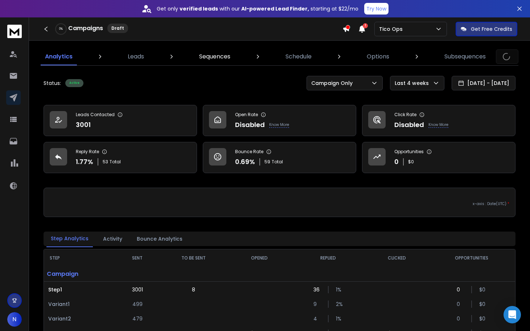
click at [217, 59] on p "Sequences" at bounding box center [214, 56] width 31 height 9
click at [141, 58] on p "Leads" at bounding box center [136, 56] width 16 height 9
click at [50, 29] on button at bounding box center [45, 29] width 9 height 15
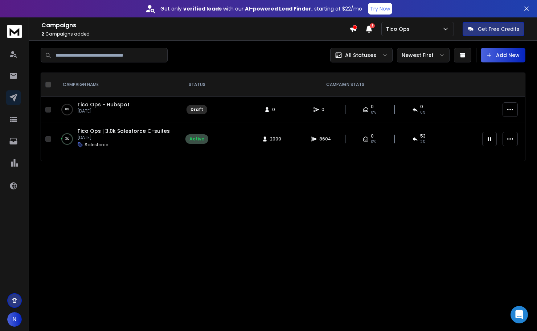
click at [122, 139] on p "20 days ago" at bounding box center [123, 138] width 92 height 6
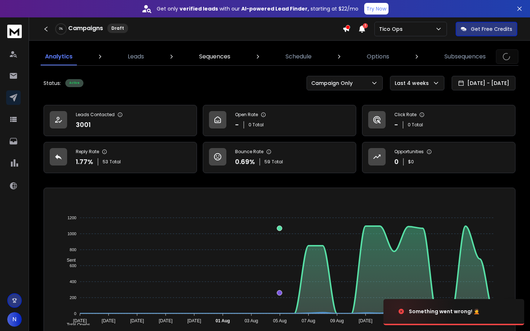
click at [225, 63] on link "Sequences" at bounding box center [215, 56] width 40 height 17
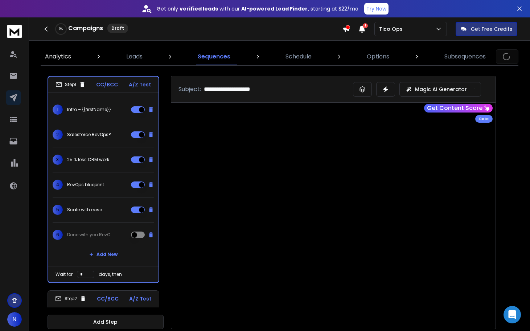
click at [66, 59] on p "Analytics" at bounding box center [58, 56] width 26 height 9
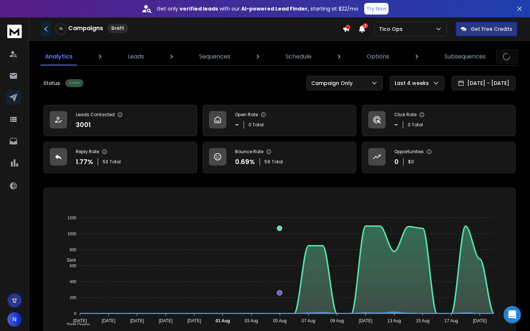
click at [47, 32] on button at bounding box center [45, 29] width 9 height 15
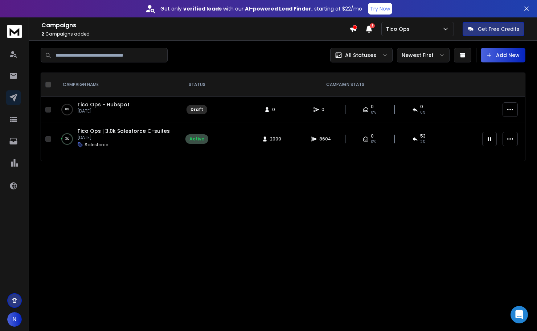
click at [108, 139] on p "20 days ago" at bounding box center [123, 138] width 92 height 6
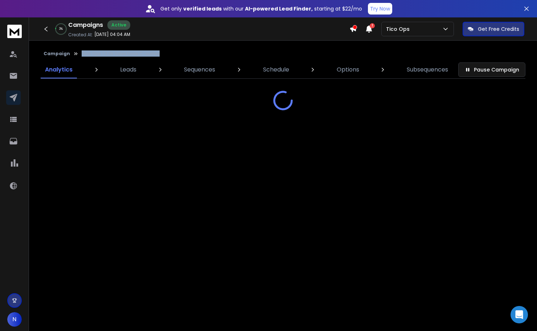
drag, startPoint x: 160, startPoint y: 53, endPoint x: 79, endPoint y: 60, distance: 80.5
click at [79, 60] on div "Campaign Tico Ops | 3.0k Salesforce C-suites Analytics Leads Sequences Schedule…" at bounding box center [283, 63] width 484 height 31
copy p "Tico Ops | 3.0k Salesforce C-suites"
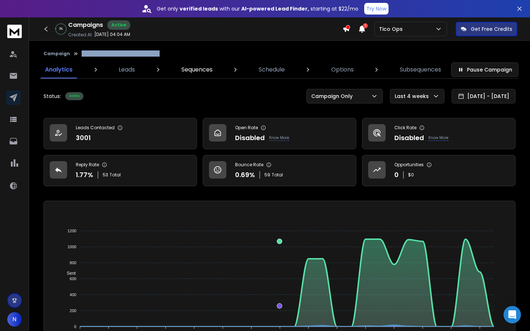
click at [207, 70] on p "Sequences" at bounding box center [196, 69] width 31 height 9
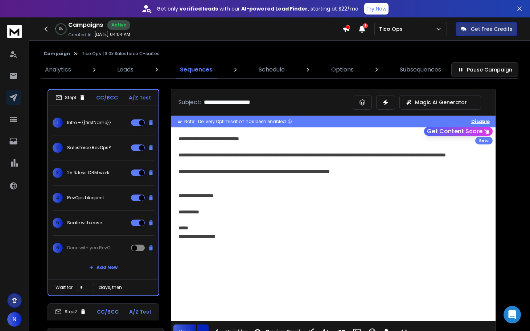
drag, startPoint x: 274, startPoint y: 98, endPoint x: 201, endPoint y: 101, distance: 72.9
click at [201, 101] on div "**********" at bounding box center [261, 102] width 167 height 9
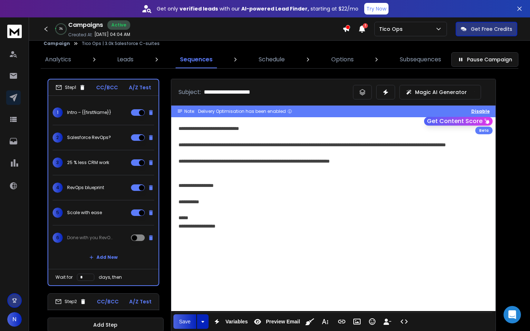
scroll to position [21, 0]
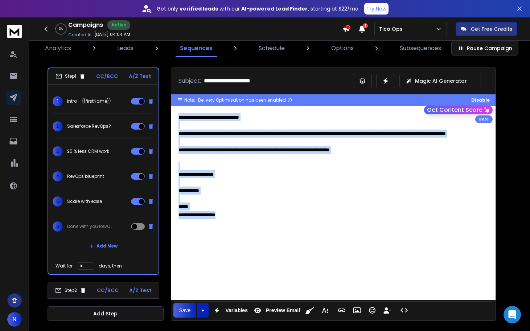
drag, startPoint x: 203, startPoint y: 209, endPoint x: 159, endPoint y: 108, distance: 109.8
click at [159, 108] on div "**********" at bounding box center [280, 193] width 464 height 253
click at [86, 124] on p "Salesforce RevOps?" at bounding box center [89, 126] width 44 height 6
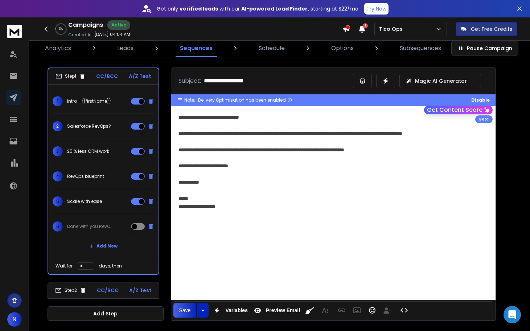
drag, startPoint x: 279, startPoint y: 80, endPoint x: 182, endPoint y: 83, distance: 97.2
click at [182, 83] on div "**********" at bounding box center [261, 81] width 167 height 9
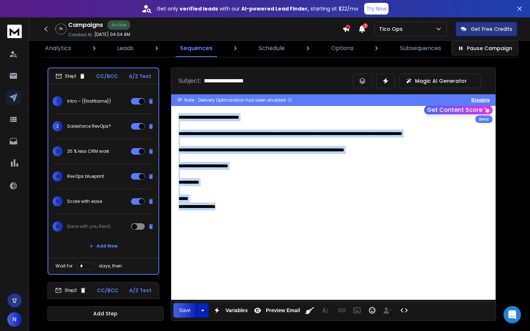
drag, startPoint x: 240, startPoint y: 209, endPoint x: 179, endPoint y: 90, distance: 133.2
click at [179, 90] on div "**********" at bounding box center [333, 193] width 325 height 253
click at [87, 146] on div "3 25 % less CRM work" at bounding box center [81, 151] width 57 height 10
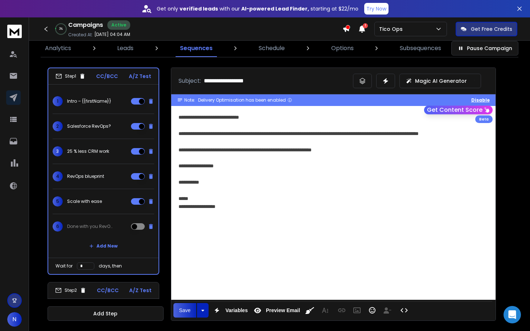
drag, startPoint x: 222, startPoint y: 86, endPoint x: 197, endPoint y: 85, distance: 25.0
click at [197, 85] on div "**********" at bounding box center [333, 81] width 324 height 26
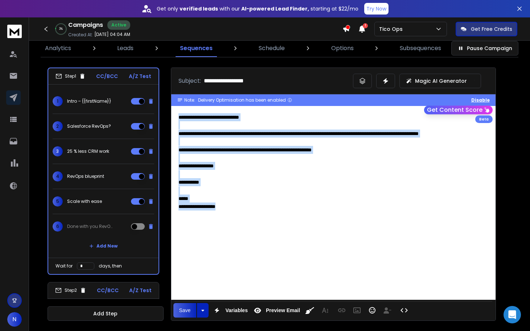
drag, startPoint x: 222, startPoint y: 208, endPoint x: 175, endPoint y: 113, distance: 105.7
click at [177, 113] on div "**********" at bounding box center [333, 203] width 324 height 194
click at [90, 179] on div "4 RevOps blueprint" at bounding box center [78, 176] width 51 height 10
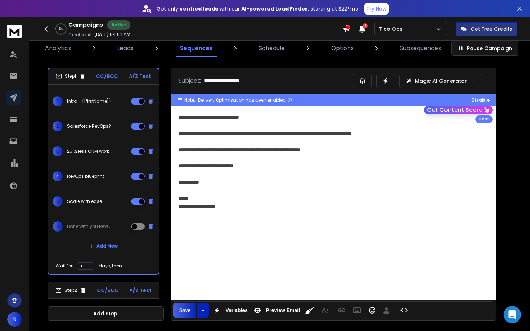
drag, startPoint x: 268, startPoint y: 79, endPoint x: 199, endPoint y: 78, distance: 68.9
click at [199, 78] on div "**********" at bounding box center [261, 81] width 167 height 9
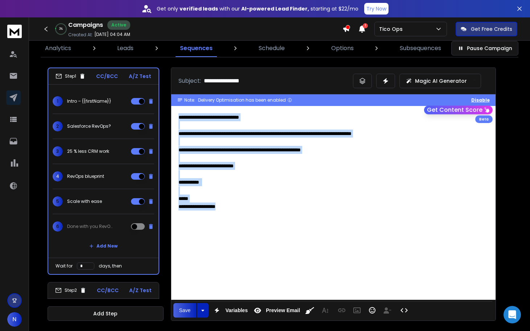
drag, startPoint x: 249, startPoint y: 205, endPoint x: 176, endPoint y: 119, distance: 112.9
click at [176, 119] on div "**********" at bounding box center [333, 203] width 324 height 194
click at [80, 200] on p "Scale with ease" at bounding box center [84, 201] width 35 height 6
type input "**********"
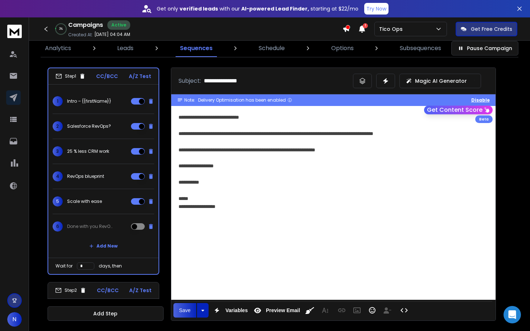
drag, startPoint x: 257, startPoint y: 82, endPoint x: 195, endPoint y: 82, distance: 62.0
click at [195, 82] on div "**********" at bounding box center [261, 81] width 167 height 9
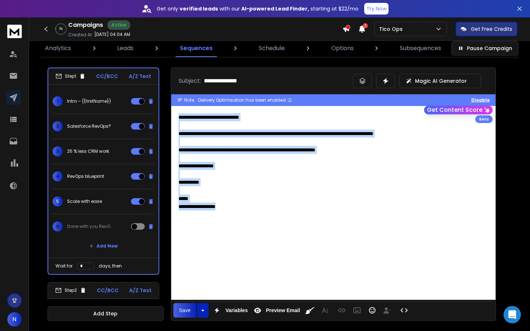
drag, startPoint x: 235, startPoint y: 215, endPoint x: 176, endPoint y: 115, distance: 115.9
click at [176, 115] on div "**********" at bounding box center [333, 203] width 324 height 194
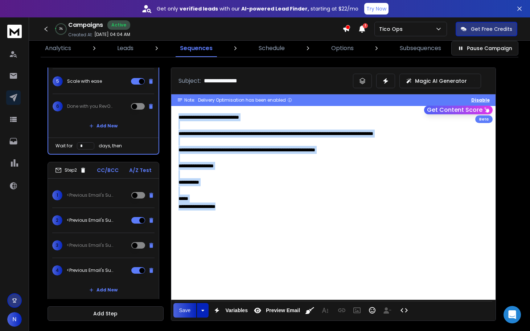
scroll to position [121, 0]
click at [98, 228] on div "2 <Previous Email's Subject>" at bounding box center [103, 219] width 102 height 25
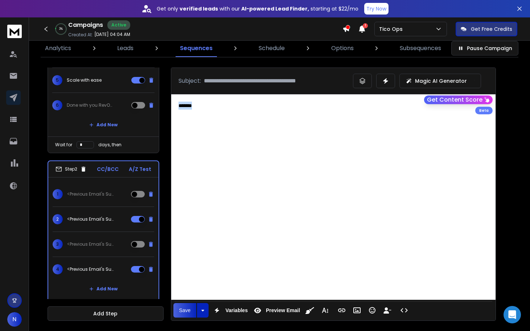
drag, startPoint x: 171, startPoint y: 100, endPoint x: 167, endPoint y: 97, distance: 5.2
click at [167, 97] on div "Step 1 CC/BCC A/Z Test 1 Intro – {{firstName}} 2 Salesforce RevOps? 3 25 % less…" at bounding box center [280, 193] width 464 height 253
copy div "*******"
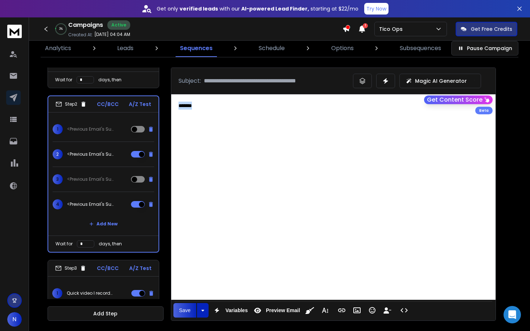
scroll to position [203, 0]
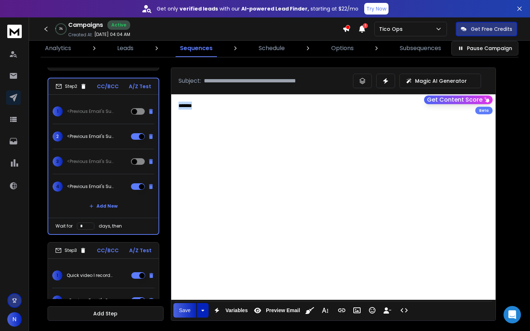
click at [98, 187] on p "<Previous Email's Subject>" at bounding box center [90, 186] width 46 height 6
drag, startPoint x: 305, startPoint y: 106, endPoint x: 140, endPoint y: 118, distance: 166.2
click at [115, 106] on div "**********" at bounding box center [280, 193] width 464 height 253
copy div "**********"
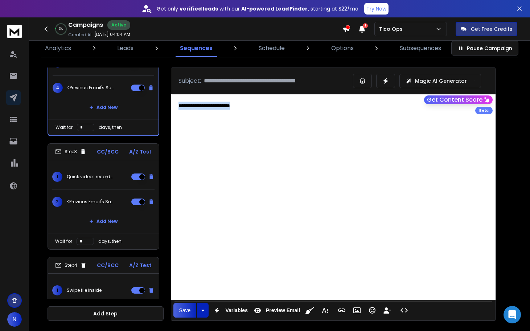
scroll to position [324, 0]
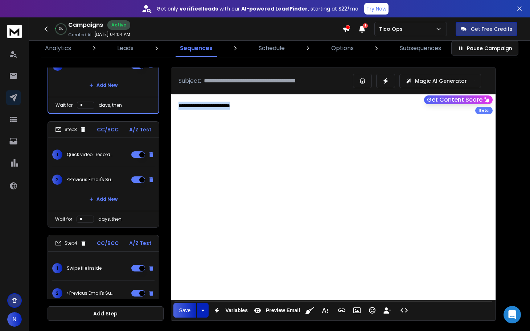
click at [89, 153] on p "Quick video I recorded for you" at bounding box center [90, 155] width 46 height 6
type input "**********"
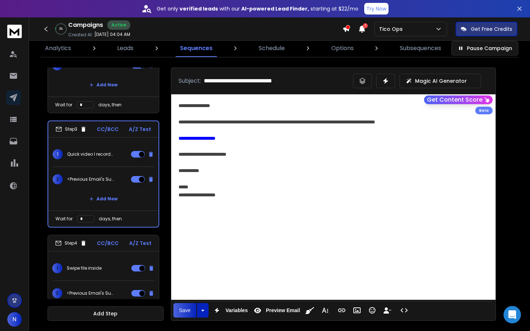
drag, startPoint x: 305, startPoint y: 81, endPoint x: 180, endPoint y: 81, distance: 124.7
click at [180, 81] on div "**********" at bounding box center [261, 81] width 167 height 9
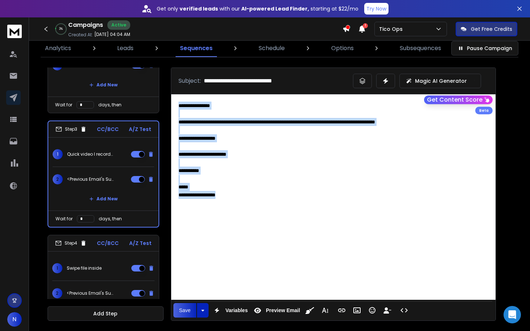
drag, startPoint x: 222, startPoint y: 201, endPoint x: 174, endPoint y: 106, distance: 106.7
click at [174, 106] on div "**********" at bounding box center [333, 193] width 324 height 198
click at [104, 177] on p "<Previous Email's Subject>" at bounding box center [90, 179] width 46 height 6
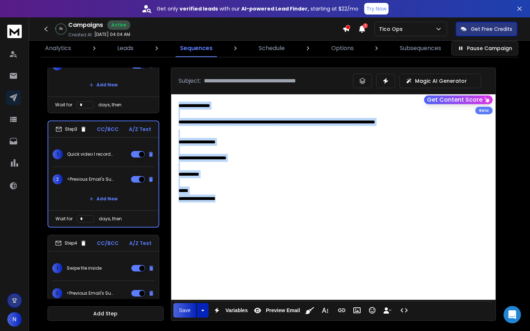
drag, startPoint x: 248, startPoint y: 210, endPoint x: 178, endPoint y: 108, distance: 123.7
click at [178, 108] on div "**********" at bounding box center [333, 193] width 324 height 198
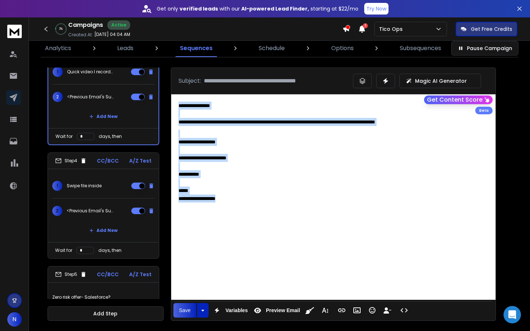
scroll to position [421, 0]
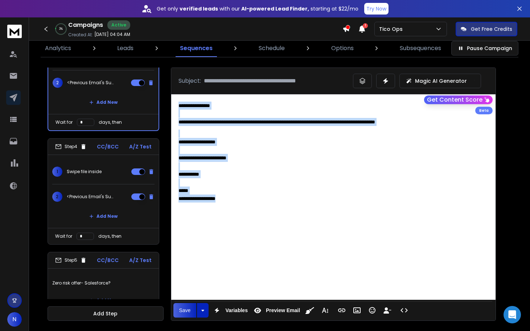
click at [99, 173] on p "Swipe file inside" at bounding box center [84, 172] width 35 height 6
type input "**********"
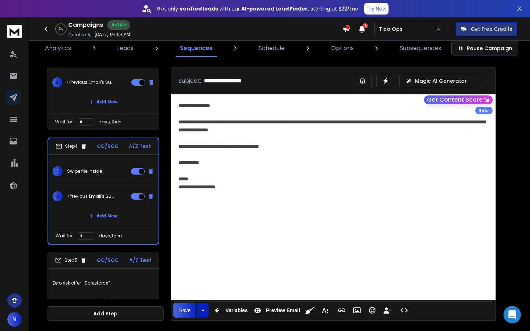
drag, startPoint x: 272, startPoint y: 82, endPoint x: 168, endPoint y: 82, distance: 104.1
click at [168, 82] on div "**********" at bounding box center [280, 193] width 464 height 253
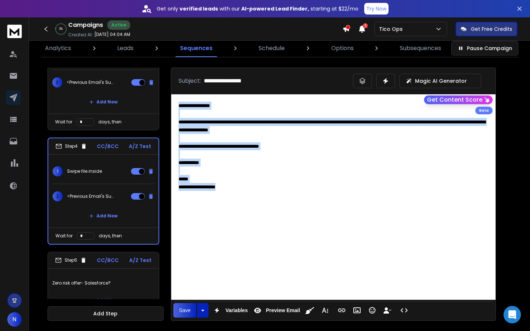
drag, startPoint x: 192, startPoint y: 150, endPoint x: 172, endPoint y: 75, distance: 77.7
click at [172, 75] on div "**********" at bounding box center [333, 193] width 325 height 253
click at [112, 200] on div "2 <Previous Email's Subject>" at bounding box center [83, 196] width 61 height 10
drag, startPoint x: 236, startPoint y: 195, endPoint x: 155, endPoint y: 93, distance: 130.6
click at [155, 93] on div "**********" at bounding box center [280, 193] width 464 height 253
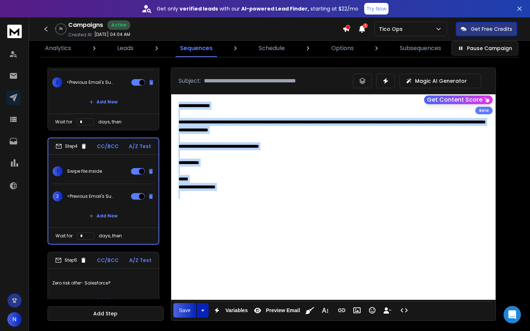
copy div "**********"
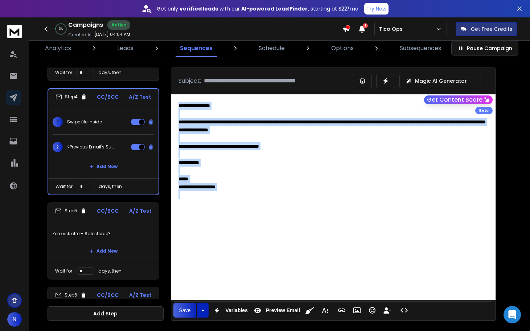
scroll to position [518, 0]
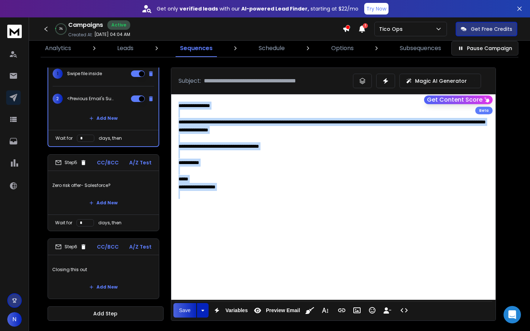
click at [134, 199] on div "Add New" at bounding box center [103, 202] width 102 height 15
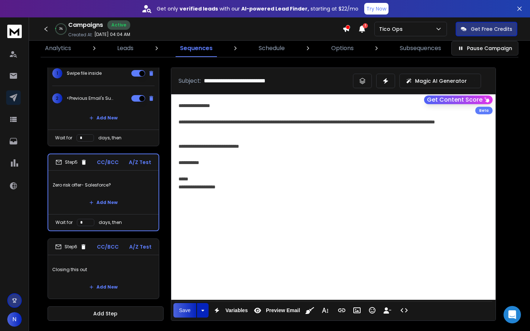
drag, startPoint x: 314, startPoint y: 74, endPoint x: 211, endPoint y: 81, distance: 103.2
click at [211, 81] on div "**********" at bounding box center [333, 81] width 324 height 26
click at [275, 82] on input "**********" at bounding box center [275, 81] width 142 height 9
drag, startPoint x: 288, startPoint y: 82, endPoint x: 182, endPoint y: 84, distance: 105.9
click at [182, 84] on div "**********" at bounding box center [261, 81] width 167 height 9
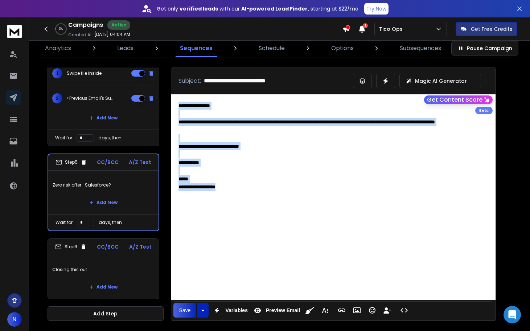
drag, startPoint x: 252, startPoint y: 198, endPoint x: 160, endPoint y: 106, distance: 130.5
click at [160, 106] on div "**********" at bounding box center [280, 193] width 464 height 253
click at [125, 277] on p "Closing this out" at bounding box center [103, 269] width 102 height 20
type input "**********"
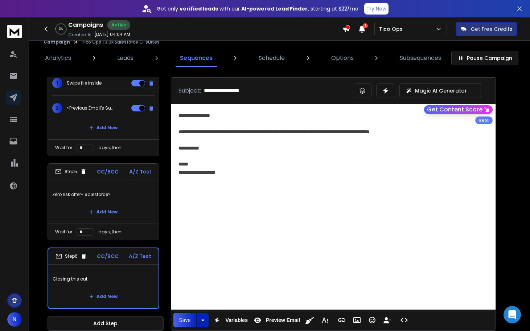
scroll to position [6, 0]
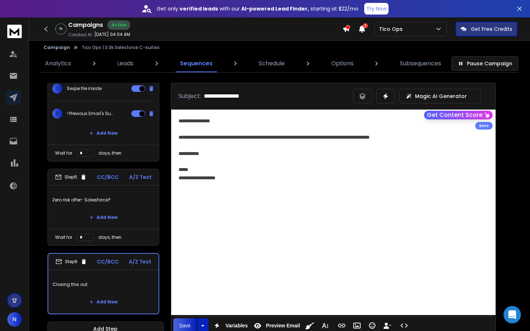
click at [265, 88] on div "**********" at bounding box center [333, 96] width 324 height 26
drag, startPoint x: 264, startPoint y: 94, endPoint x: 157, endPoint y: 94, distance: 106.6
click at [157, 94] on div "**********" at bounding box center [280, 209] width 464 height 253
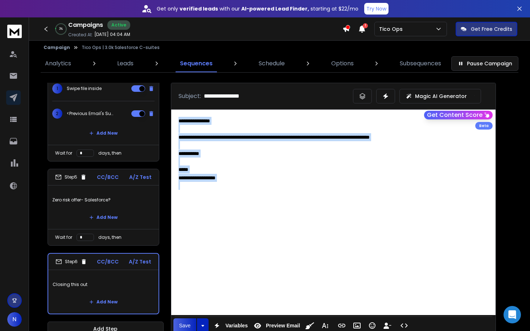
drag, startPoint x: 239, startPoint y: 185, endPoint x: 164, endPoint y: 110, distance: 105.9
click at [164, 110] on div "**********" at bounding box center [280, 209] width 464 height 253
copy div "**********"
click at [412, 63] on p "Subsequences" at bounding box center [420, 63] width 41 height 9
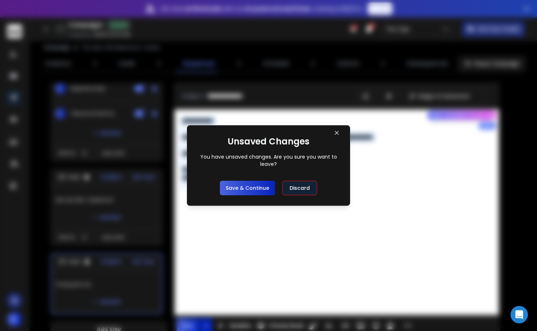
click at [244, 193] on button "Save & Continue" at bounding box center [247, 188] width 55 height 15
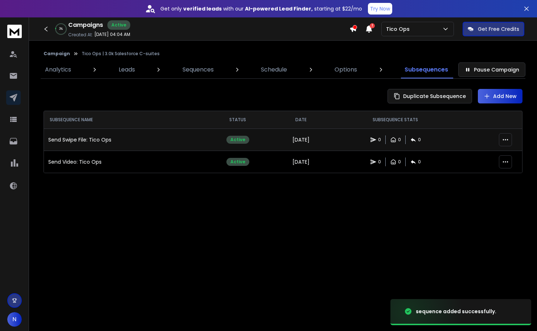
click at [104, 141] on td "Send Swipe File: Tico Ops" at bounding box center [123, 139] width 159 height 22
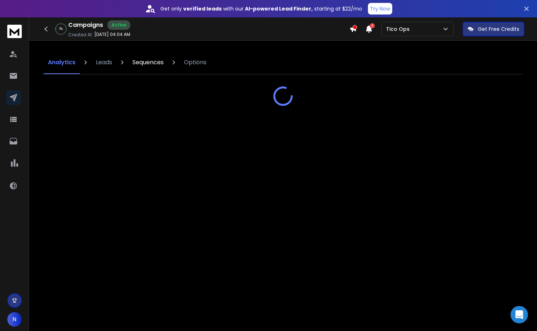
click at [159, 66] on p "Sequences" at bounding box center [147, 62] width 31 height 9
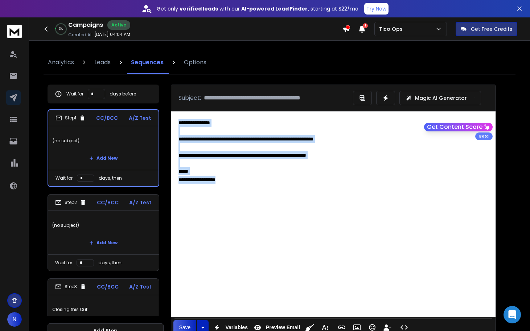
drag, startPoint x: 246, startPoint y: 176, endPoint x: 152, endPoint y: 122, distance: 108.2
click at [152, 122] on div "**********" at bounding box center [280, 210] width 464 height 253
click at [129, 243] on div "Add New" at bounding box center [103, 242] width 102 height 15
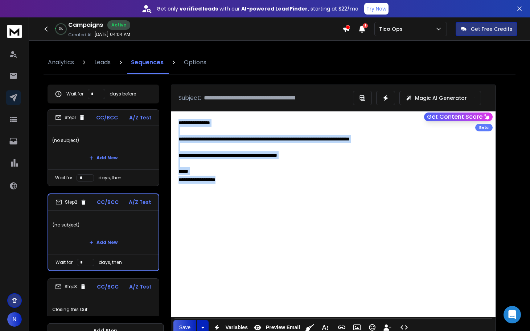
drag, startPoint x: 258, startPoint y: 189, endPoint x: 175, endPoint y: 121, distance: 106.9
click at [175, 121] on div "**********" at bounding box center [333, 210] width 324 height 198
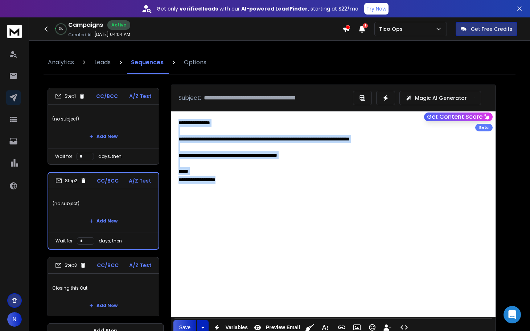
scroll to position [23, 0]
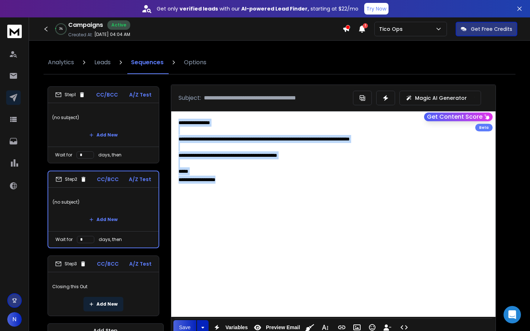
click at [115, 299] on button "Add New" at bounding box center [103, 304] width 40 height 15
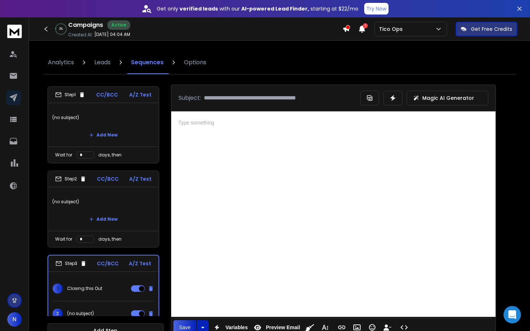
scroll to position [52, 0]
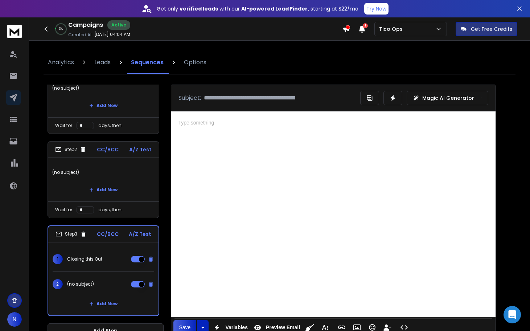
click at [103, 256] on div "1 Closing this Out" at bounding box center [104, 259] width 102 height 25
type input "**********"
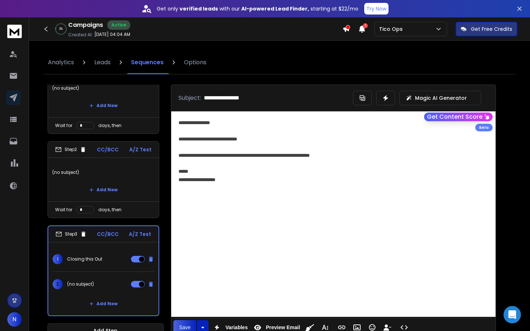
drag, startPoint x: 281, startPoint y: 104, endPoint x: 208, endPoint y: 101, distance: 72.9
click at [208, 101] on div "**********" at bounding box center [333, 98] width 324 height 26
click at [258, 99] on input "**********" at bounding box center [275, 98] width 142 height 9
drag, startPoint x: 258, startPoint y: 99, endPoint x: 199, endPoint y: 101, distance: 58.8
click at [199, 101] on div "**********" at bounding box center [261, 98] width 167 height 9
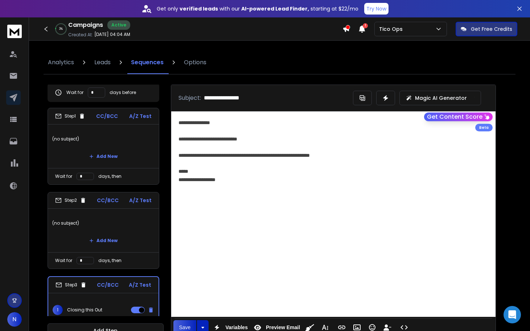
scroll to position [0, 0]
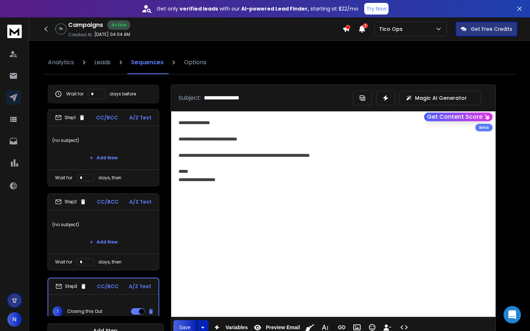
click at [144, 152] on div "Add New" at bounding box center [103, 157] width 102 height 15
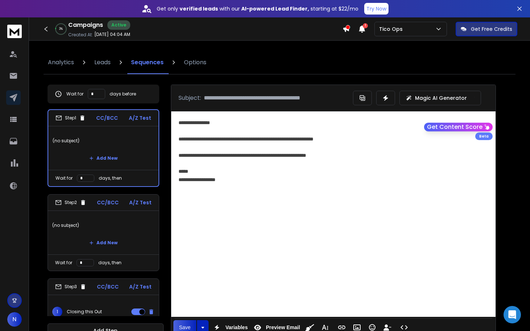
click at [134, 234] on p "(no subject)" at bounding box center [103, 225] width 102 height 20
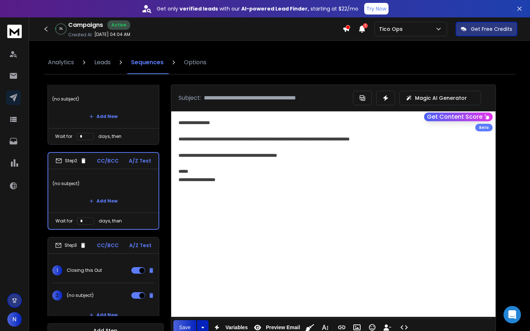
scroll to position [52, 0]
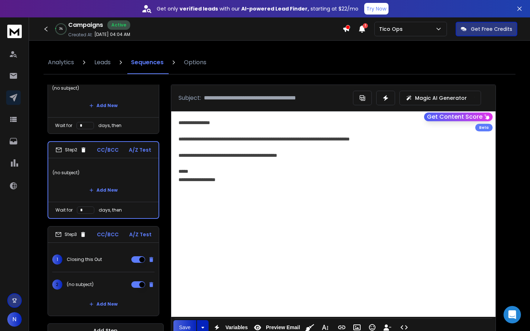
click at [102, 282] on div "2 (no subject)" at bounding box center [103, 284] width 102 height 25
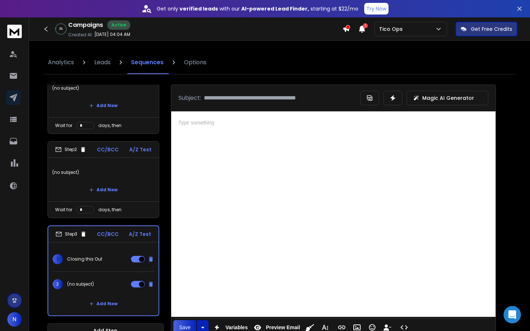
click at [121, 257] on div "1 Closing this Out" at bounding box center [104, 259] width 102 height 25
type input "**********"
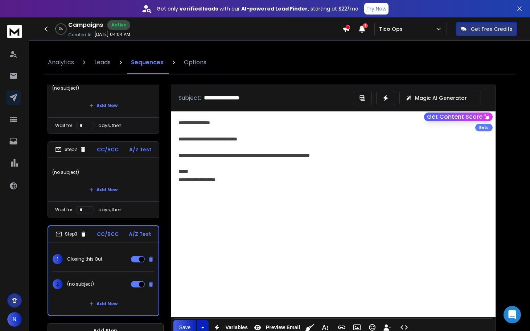
drag, startPoint x: 269, startPoint y: 97, endPoint x: 193, endPoint y: 96, distance: 76.5
click at [193, 96] on div "**********" at bounding box center [261, 98] width 167 height 9
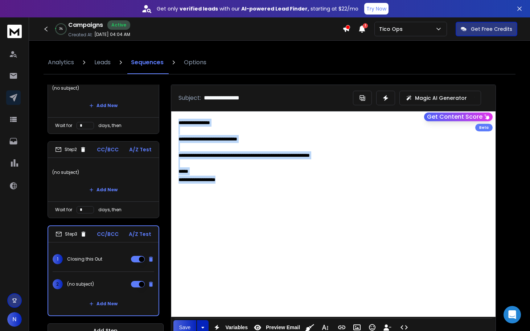
drag, startPoint x: 209, startPoint y: 176, endPoint x: 166, endPoint y: 120, distance: 70.4
click at [166, 120] on div "**********" at bounding box center [280, 210] width 464 height 253
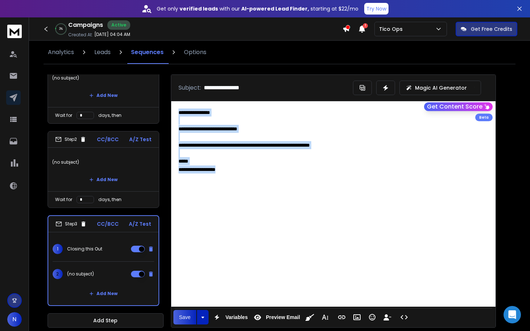
scroll to position [20, 0]
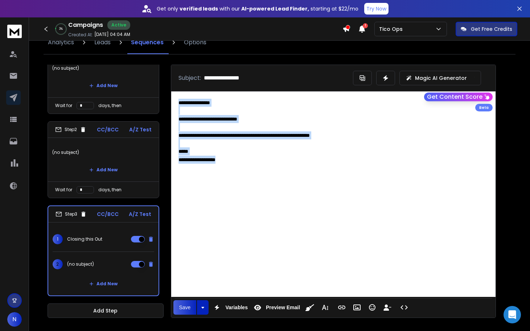
click at [110, 260] on div "2 (no subject)" at bounding box center [104, 264] width 102 height 25
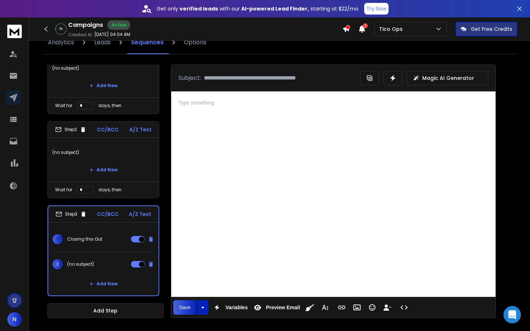
click at [149, 263] on icon at bounding box center [151, 263] width 4 height 5
type input "**********"
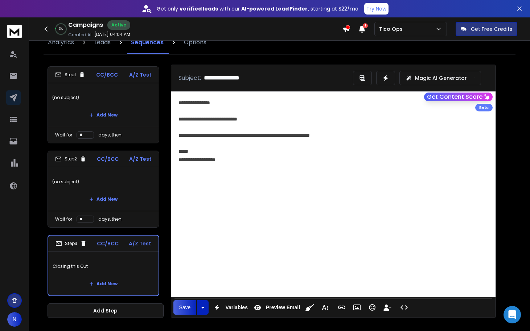
scroll to position [23, 0]
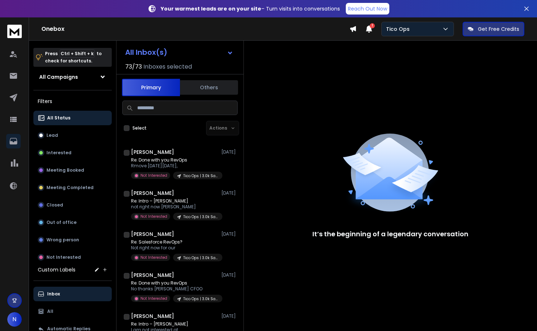
click at [438, 33] on button "Tico Ops" at bounding box center [417, 29] width 73 height 15
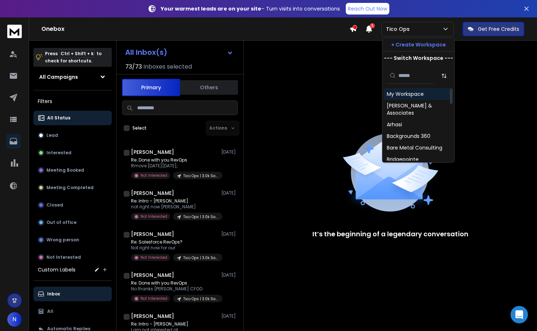
click at [420, 94] on div "My Workspace" at bounding box center [405, 93] width 37 height 7
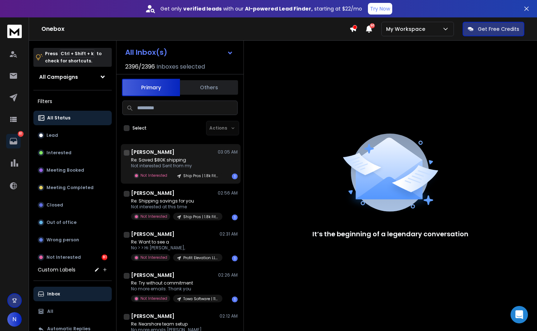
click at [189, 164] on p "Not interested Sent from my" at bounding box center [174, 166] width 87 height 6
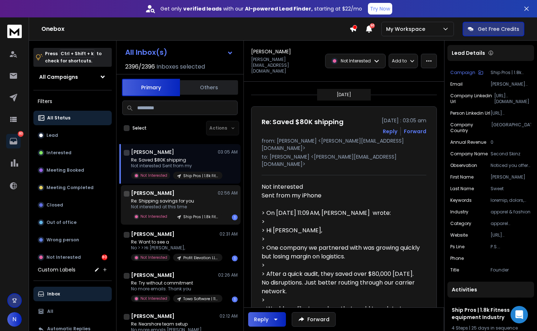
click at [179, 202] on p "Re: Shipping savings for you" at bounding box center [174, 201] width 87 height 6
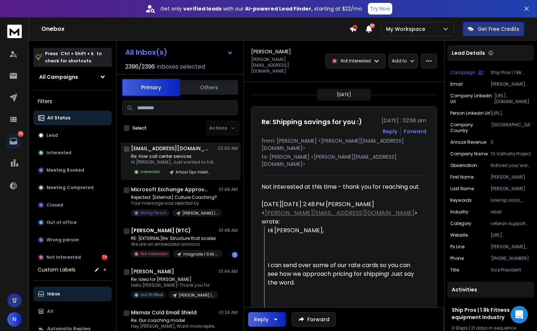
scroll to position [211, 0]
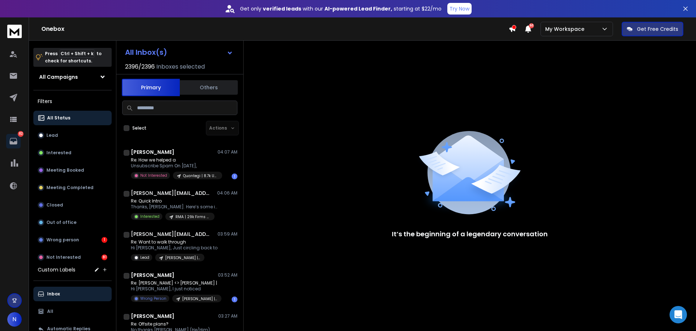
click at [181, 103] on input at bounding box center [179, 107] width 115 height 15
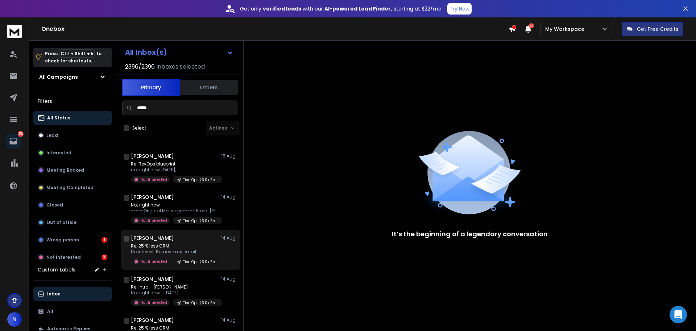
scroll to position [393, 0]
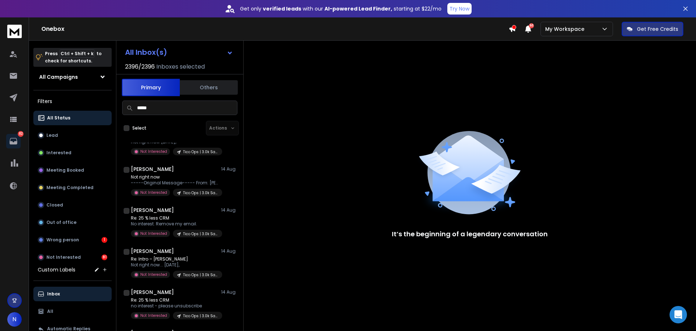
drag, startPoint x: 170, startPoint y: 108, endPoint x: 103, endPoint y: 108, distance: 66.4
click at [103, 108] on div "Press Ctrl + Shift + k to check for shortcuts. All Campaigns All Campaigns Filt…" at bounding box center [362, 206] width 667 height 331
paste input "*********"
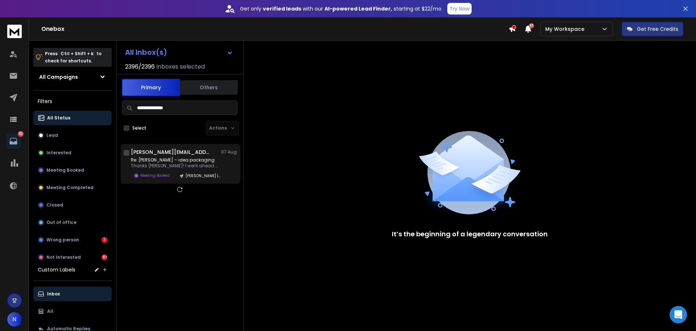
type input "**********"
click at [185, 150] on div "[PERSON_NAME][EMAIL_ADDRESS][DOMAIN_NAME] [DATE]" at bounding box center [184, 151] width 107 height 7
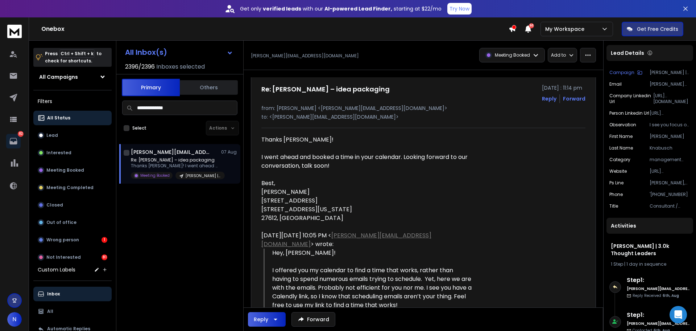
scroll to position [30, 0]
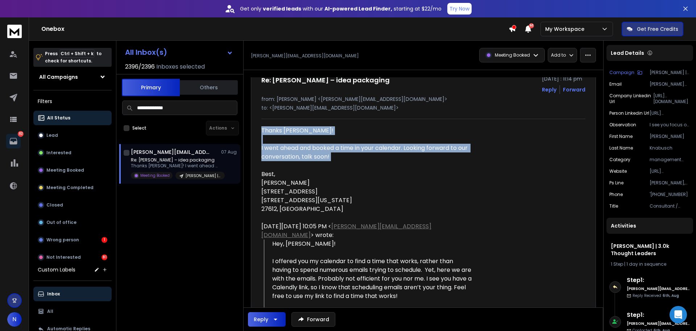
drag, startPoint x: 265, startPoint y: 141, endPoint x: 260, endPoint y: 129, distance: 13.0
copy div "Thanks Chuck! I went ahead and booked a time in your calendar. Looking forward …"
click at [266, 317] on div "Reply" at bounding box center [261, 318] width 15 height 7
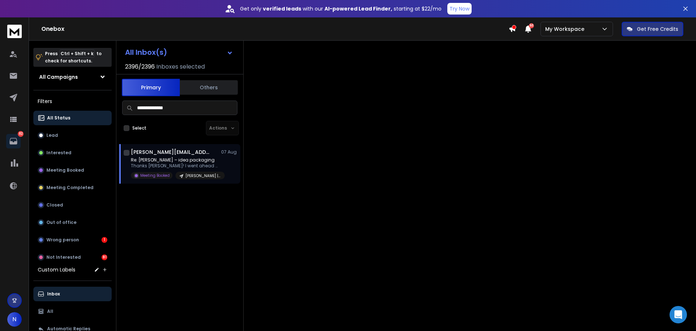
scroll to position [0, 0]
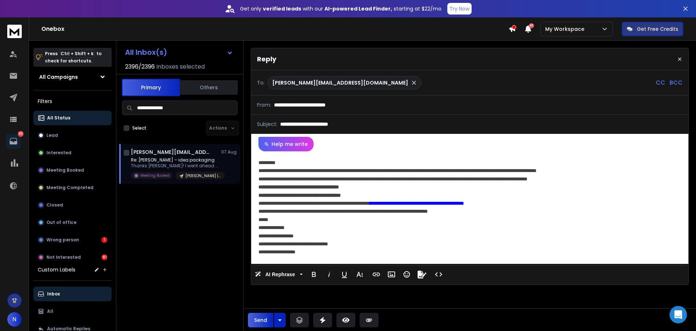
click at [312, 165] on p "*********" at bounding box center [466, 162] width 414 height 8
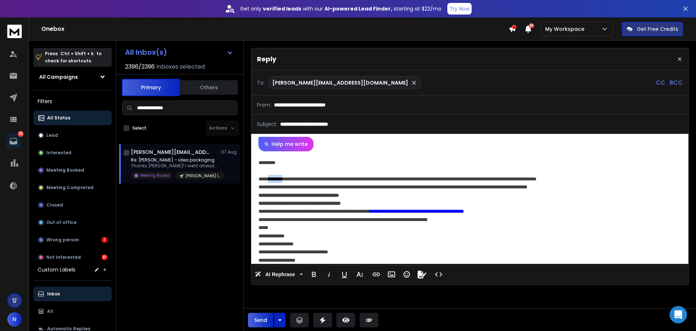
drag, startPoint x: 286, startPoint y: 178, endPoint x: 268, endPoint y: 176, distance: 18.0
click at [268, 176] on p "**********" at bounding box center [466, 179] width 414 height 8
click at [362, 176] on p "**********" at bounding box center [466, 179] width 414 height 8
click at [600, 176] on p "**********" at bounding box center [466, 179] width 414 height 8
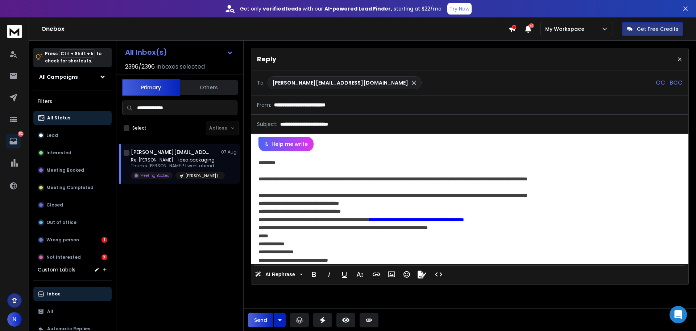
click at [590, 196] on p "**********" at bounding box center [466, 203] width 414 height 24
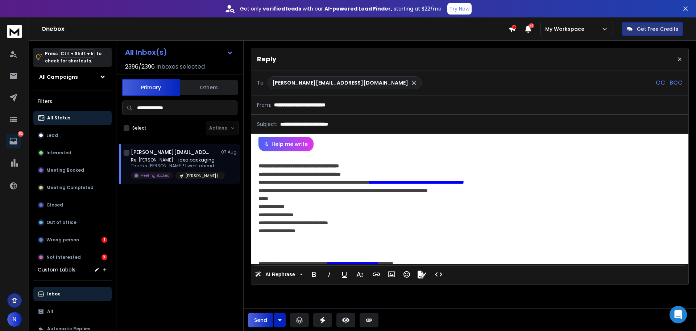
scroll to position [30, 0]
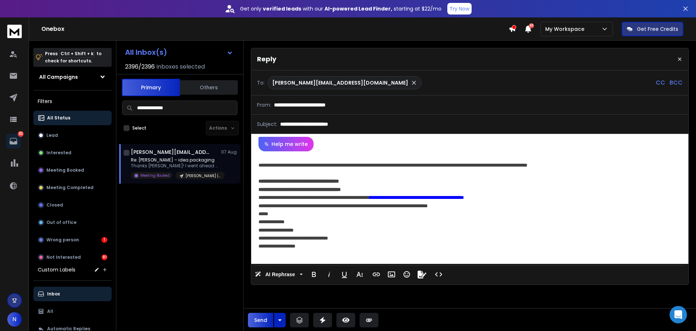
click at [464, 162] on p "**********" at bounding box center [466, 177] width 414 height 33
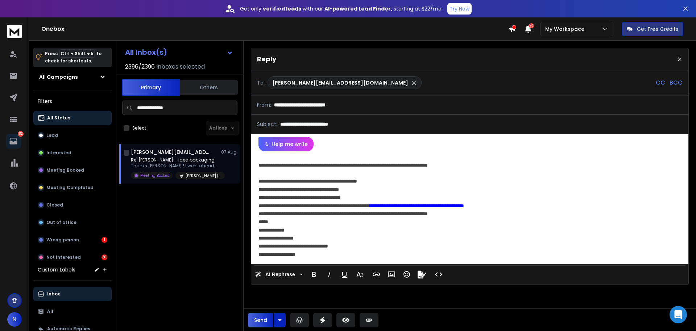
click at [421, 195] on p "**********" at bounding box center [466, 181] width 414 height 41
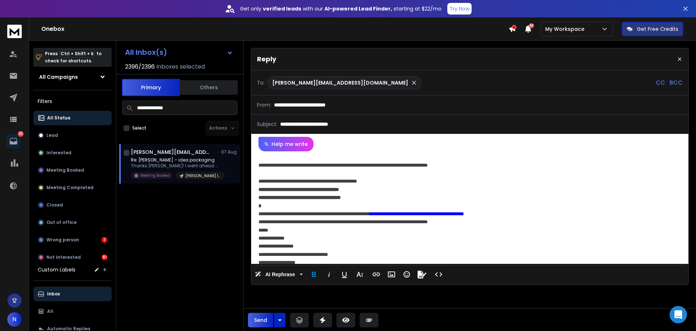
click at [341, 198] on strong "**********" at bounding box center [300, 197] width 82 height 5
click at [533, 211] on p "**********" at bounding box center [466, 214] width 414 height 8
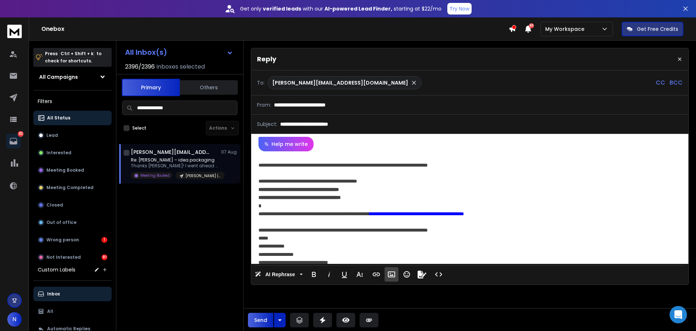
drag, startPoint x: 345, startPoint y: 230, endPoint x: 385, endPoint y: 273, distance: 58.8
click at [346, 230] on p "**********" at bounding box center [466, 230] width 414 height 8
click at [484, 228] on p "**********" at bounding box center [466, 230] width 414 height 8
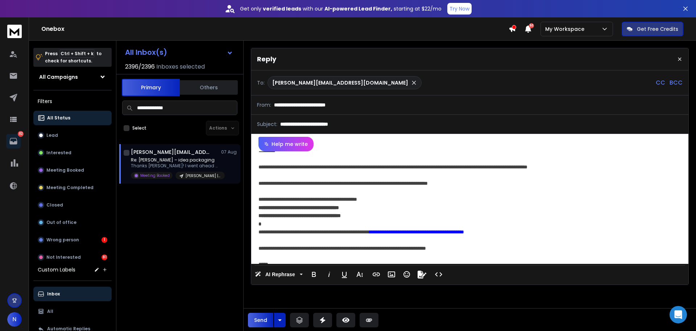
scroll to position [0, 0]
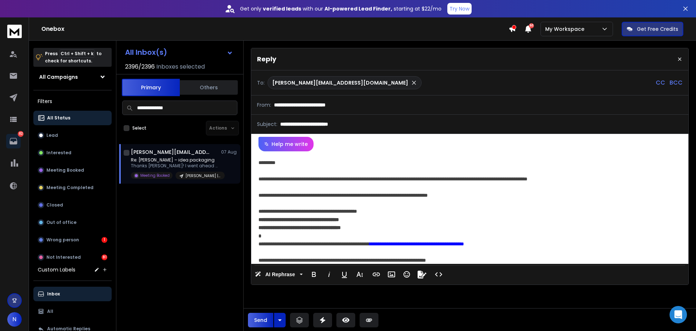
click at [261, 324] on button "Send" at bounding box center [260, 320] width 25 height 15
click at [261, 323] on button "Send" at bounding box center [260, 320] width 25 height 15
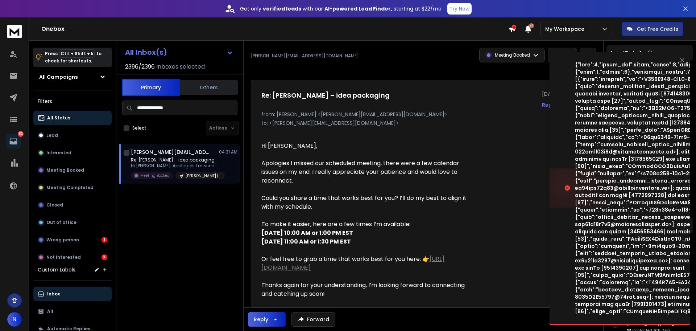
scroll to position [15, 0]
click at [567, 185] on icon "Notifications (F8)" at bounding box center [567, 188] width 7 height 7
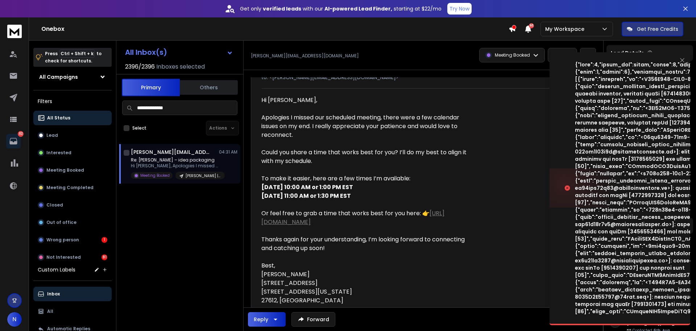
click at [568, 185] on icon "Notifications (F8)" at bounding box center [567, 187] width 5 height 5
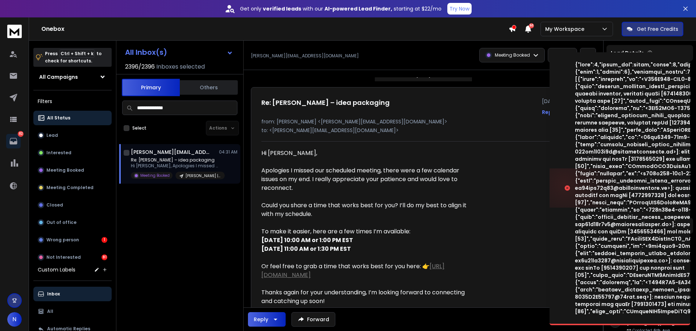
scroll to position [0, 0]
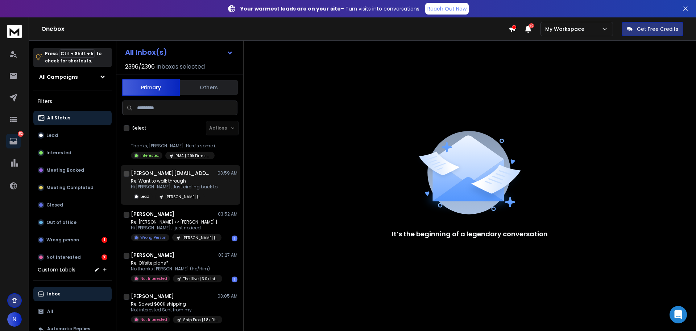
scroll to position [106, 0]
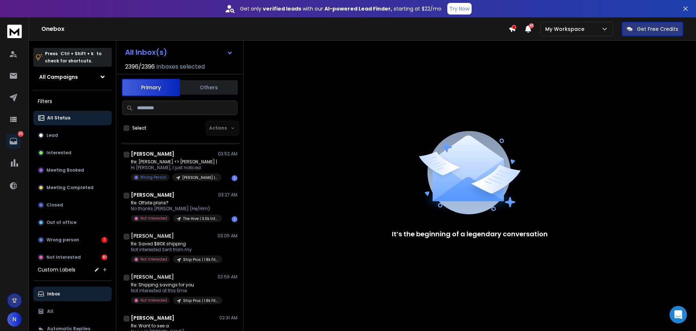
scroll to position [166, 0]
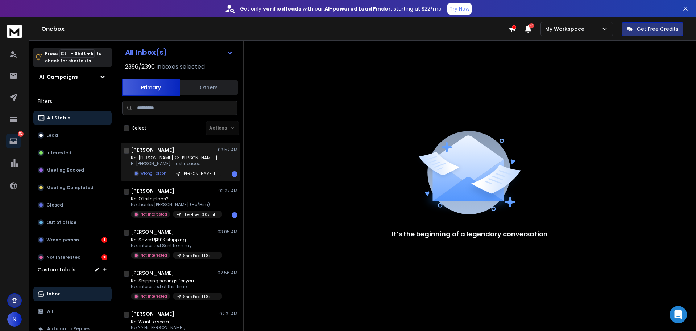
click at [184, 172] on p "[PERSON_NAME] | 5.6k Thought Leaders" at bounding box center [199, 173] width 35 height 5
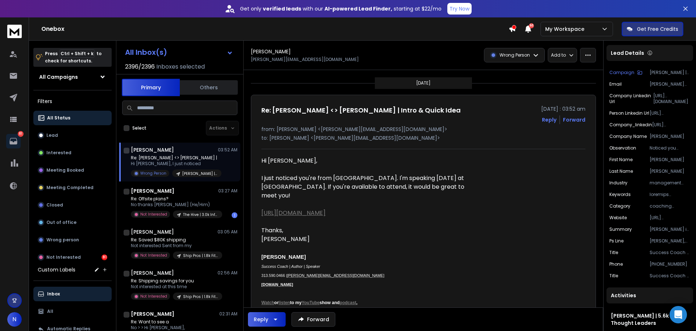
click at [326, 209] on link "[URL][DOMAIN_NAME]" at bounding box center [293, 213] width 64 height 8
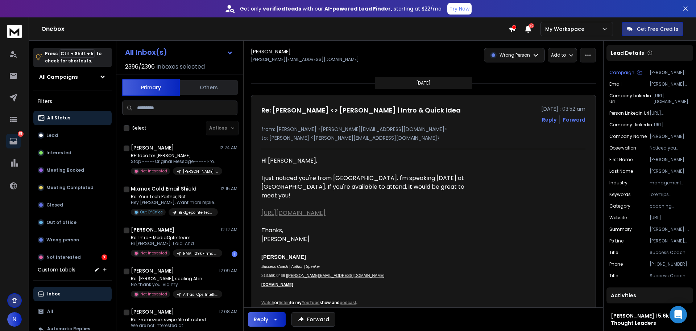
scroll to position [783, 0]
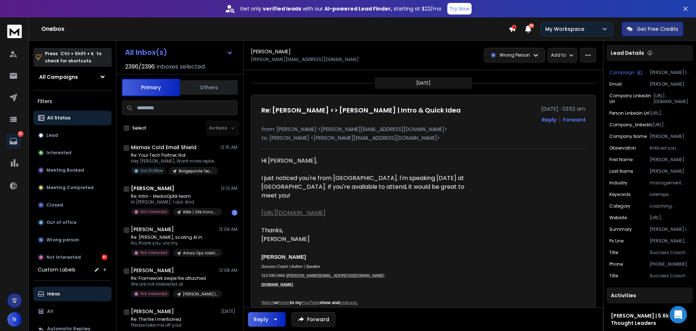
click at [591, 25] on button "My Workspace" at bounding box center [577, 29] width 73 height 15
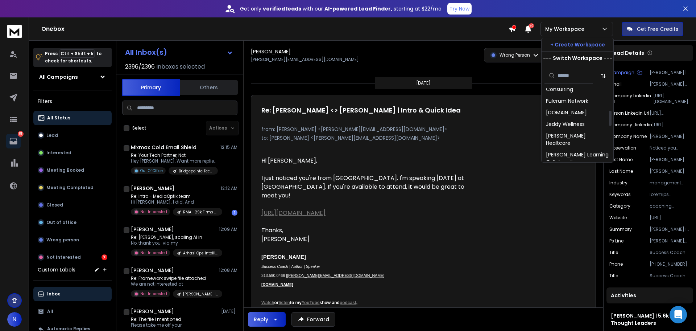
scroll to position [106, 0]
click at [580, 126] on div "Jeddy Wellness" at bounding box center [565, 125] width 39 height 7
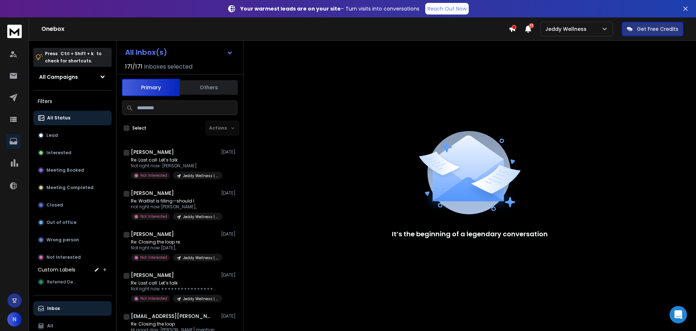
click at [60, 283] on span "Referred Dept." at bounding box center [63, 282] width 32 height 6
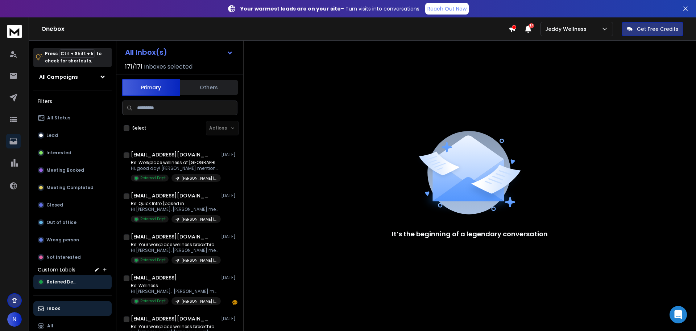
scroll to position [775, 0]
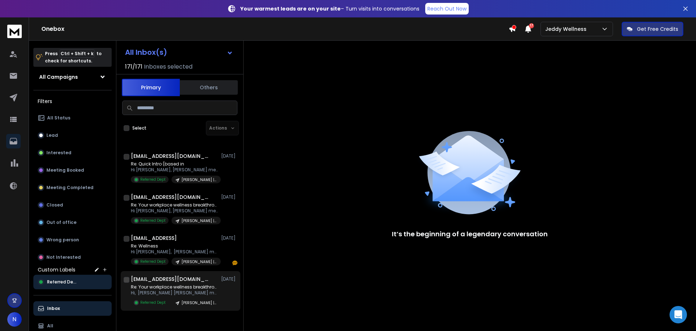
click at [173, 296] on div "Re: Your workplace wellness breakthrough Hi, [PERSON_NAME] [PERSON_NAME] mentio…" at bounding box center [176, 295] width 90 height 22
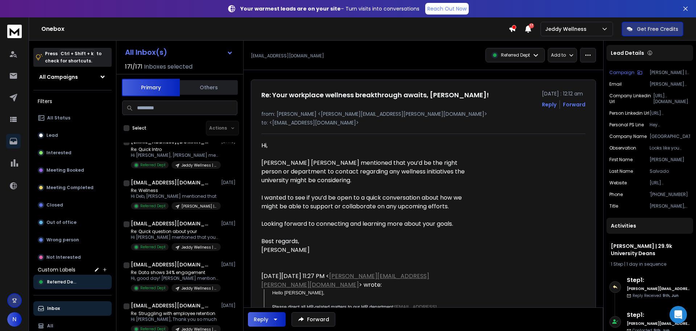
scroll to position [0, 0]
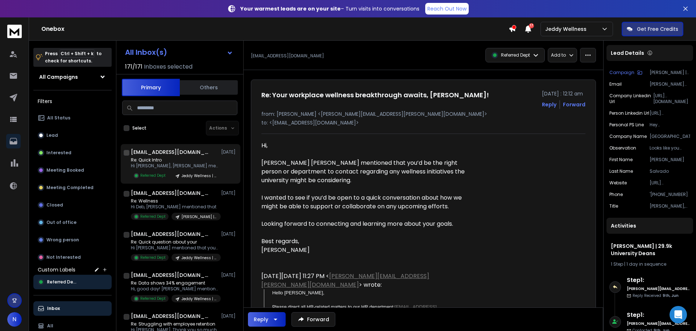
click at [166, 163] on p "Hi [PERSON_NAME], [PERSON_NAME] mentioned that you’d" at bounding box center [174, 166] width 87 height 6
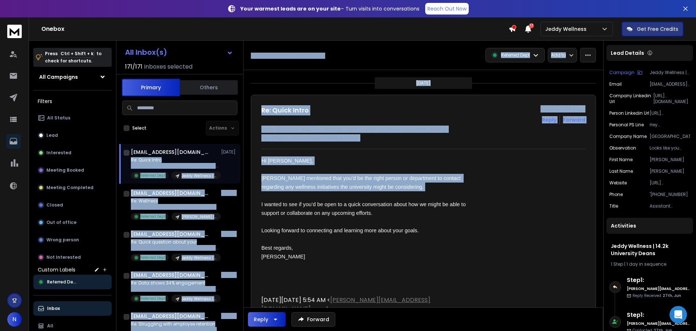
drag, startPoint x: 243, startPoint y: 153, endPoint x: 246, endPoint y: 224, distance: 70.8
click at [246, 224] on div "All Inbox(s) 171 / 171 Inboxes selected Primary Others Select Actions [EMAIL_AD…" at bounding box center [406, 206] width 580 height 331
click at [241, 148] on div "[EMAIL_ADDRESS][DOMAIN_NAME] [DATE] Re: Quick Intro Hi [PERSON_NAME], [PERSON_N…" at bounding box center [179, 265] width 127 height 245
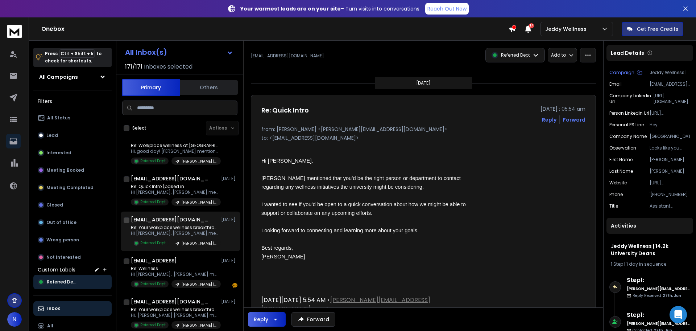
scroll to position [775, 0]
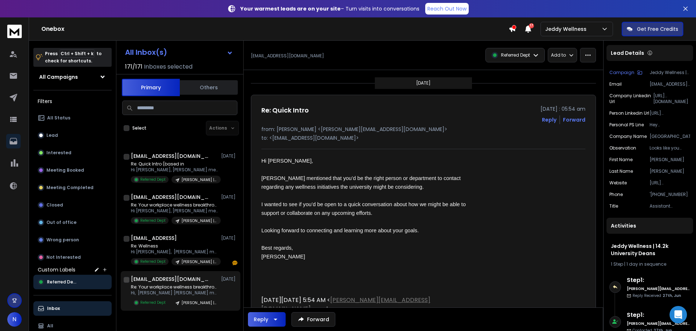
click at [195, 287] on p "Re: Your workplace wellness breakthrough" at bounding box center [174, 287] width 87 height 6
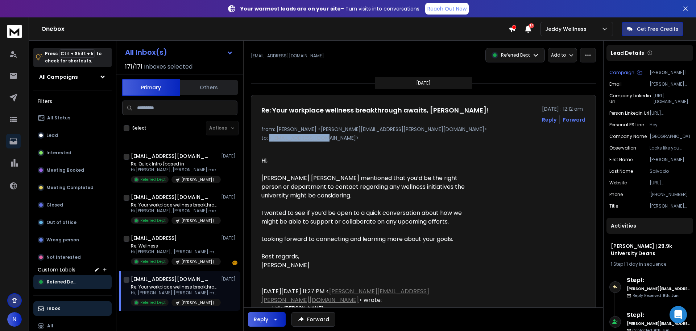
drag, startPoint x: 333, startPoint y: 137, endPoint x: 269, endPoint y: 141, distance: 63.6
click at [269, 141] on p "to: <[EMAIL_ADDRESS][DOMAIN_NAME]>" at bounding box center [423, 137] width 324 height 7
copy p "<[EMAIL_ADDRESS][DOMAIN_NAME]>"
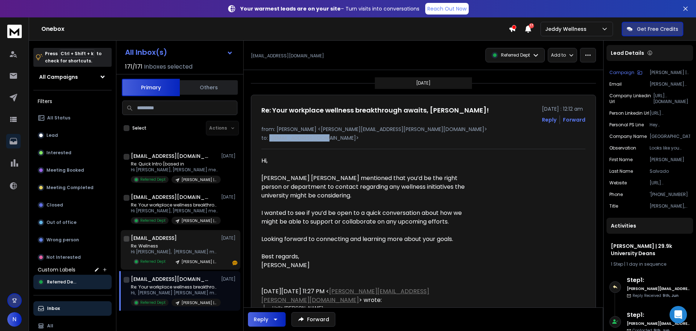
click at [162, 247] on p "Re: Wellness" at bounding box center [174, 246] width 87 height 6
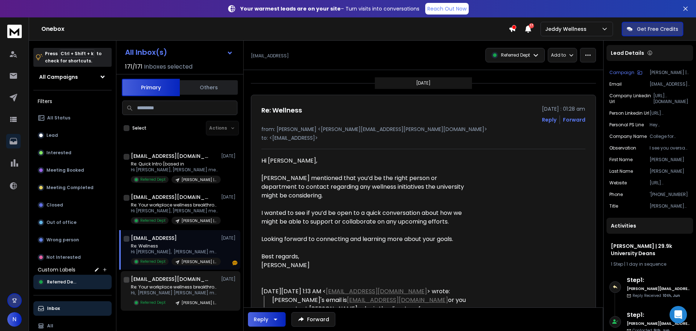
click at [199, 285] on p "Re: Your workplace wellness breakthrough" at bounding box center [174, 287] width 87 height 6
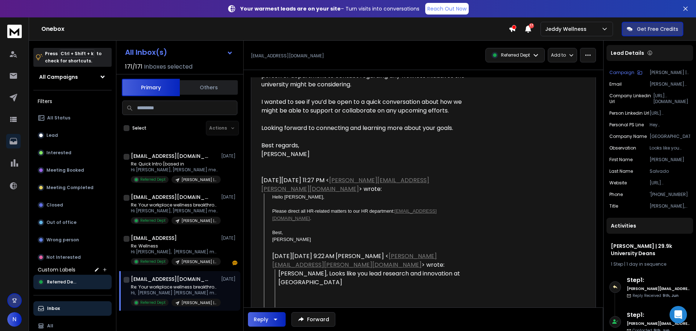
scroll to position [106, 0]
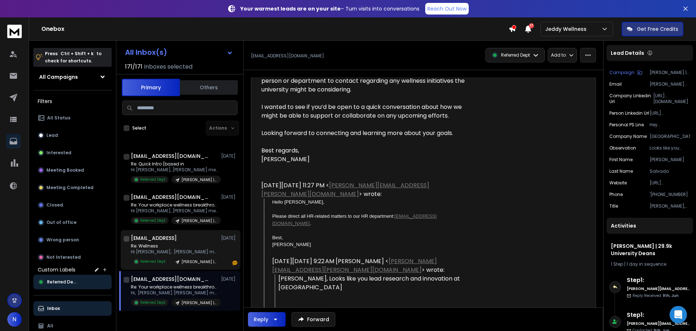
drag, startPoint x: 185, startPoint y: 247, endPoint x: 194, endPoint y: 248, distance: 8.8
click at [185, 247] on p "Re: Wellness" at bounding box center [174, 246] width 87 height 6
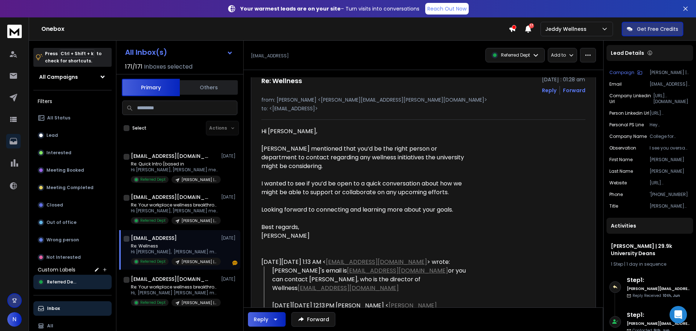
scroll to position [0, 0]
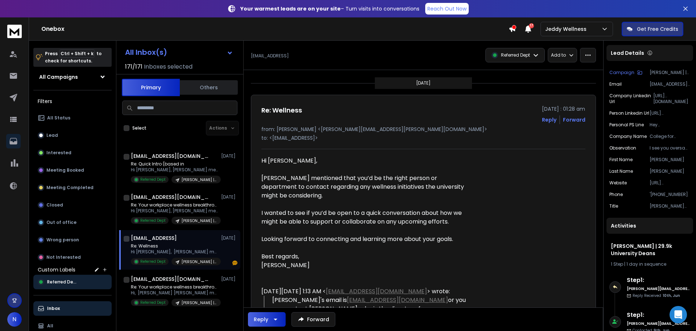
drag, startPoint x: 342, startPoint y: 137, endPoint x: 269, endPoint y: 139, distance: 73.3
click at [269, 139] on p "to: <vweiss@ccsdetroit.eduv>" at bounding box center [423, 137] width 324 height 7
copy p "<vweiss@ccsdetroit.eduv>"
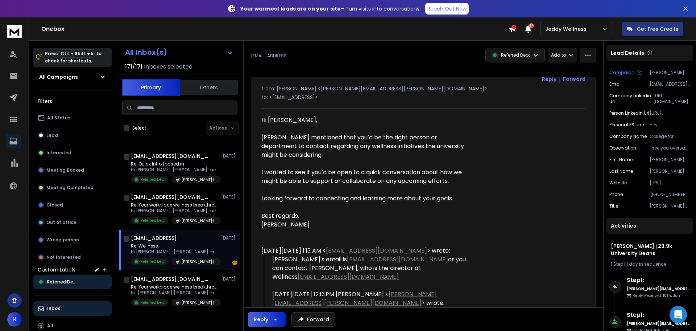
scroll to position [45, 0]
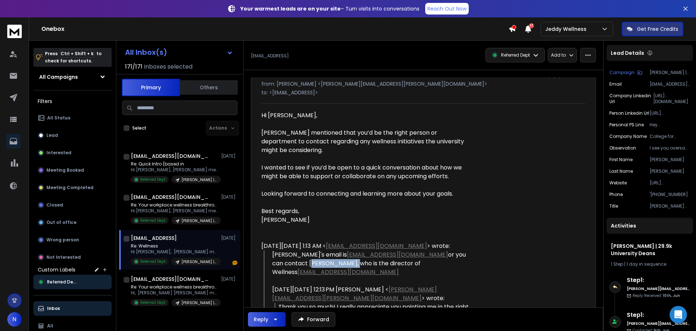
drag, startPoint x: 445, startPoint y: 253, endPoint x: 290, endPoint y: 264, distance: 156.0
click at [290, 264] on div "Dan's email is dlong@ccsdetroit.edu or you can contact Valerie Weiss, who is th…" at bounding box center [372, 263] width 201 height 26
copy div "Valerie Weiss,"
click at [582, 30] on p "Jeddy Wellness" at bounding box center [567, 28] width 44 height 7
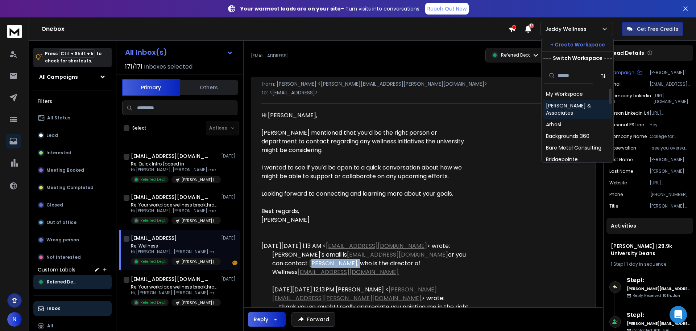
click at [578, 110] on div "[PERSON_NAME] & Associates" at bounding box center [577, 109] width 63 height 15
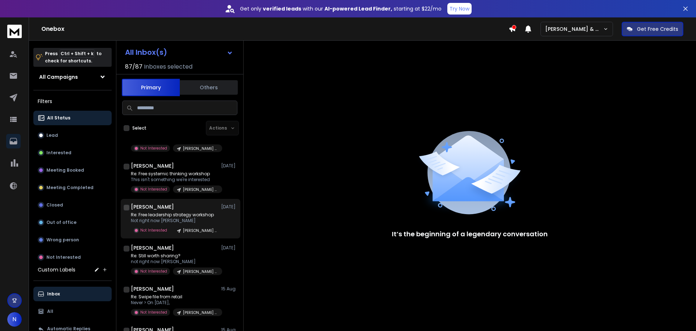
scroll to position [45, 0]
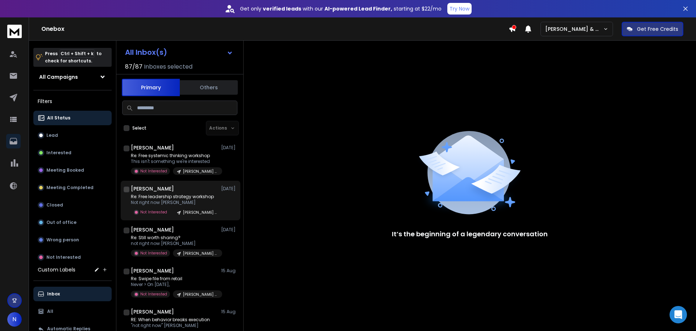
click at [211, 203] on p "Not right now Haley Schwartz" at bounding box center [174, 202] width 87 height 6
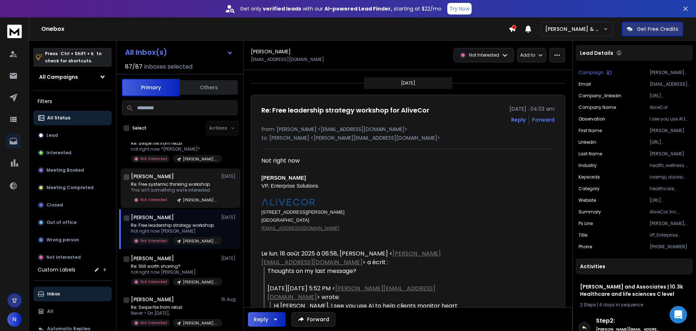
scroll to position [0, 0]
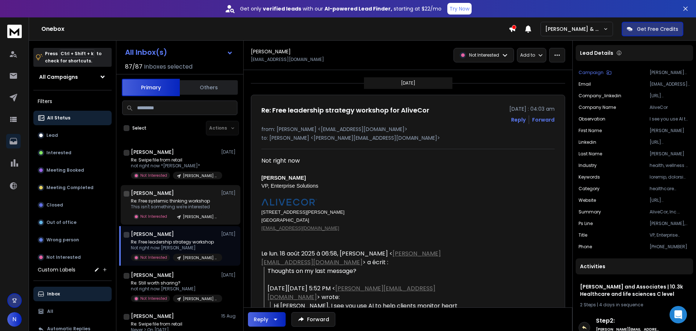
click at [177, 189] on div "Brandon Paluzzi 19 Aug" at bounding box center [184, 192] width 107 height 7
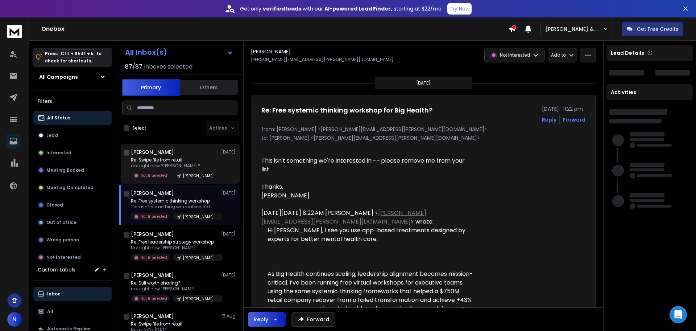
click at [181, 168] on p "not right now *Beth Scott*" at bounding box center [174, 166] width 87 height 6
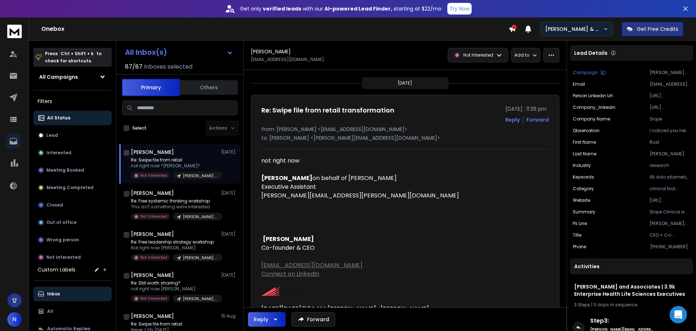
click at [587, 26] on p "[PERSON_NAME] & Associates" at bounding box center [574, 28] width 58 height 7
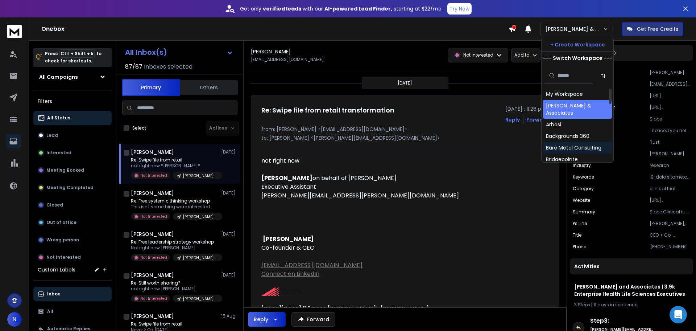
click at [579, 146] on div "Bare Metal Consulting" at bounding box center [573, 147] width 55 height 7
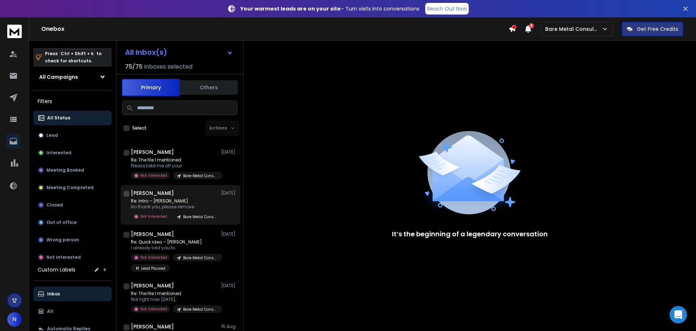
click at [144, 212] on div "Re: Intro – [PERSON_NAME] No thank you, please remove Not Interested Bare Metal…" at bounding box center [176, 209] width 91 height 22
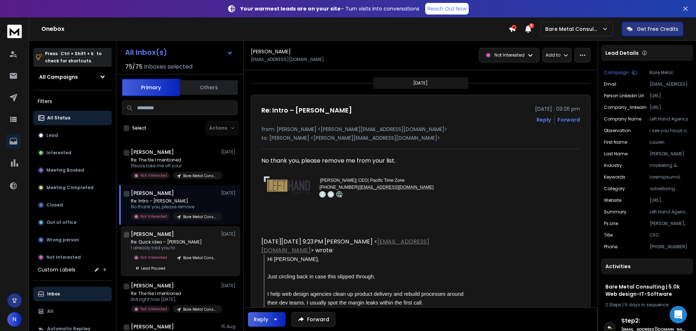
click at [153, 238] on div "[PERSON_NAME] [DATE] Re: Quick idea – [PERSON_NAME] already told you to Not Int…" at bounding box center [184, 250] width 107 height 41
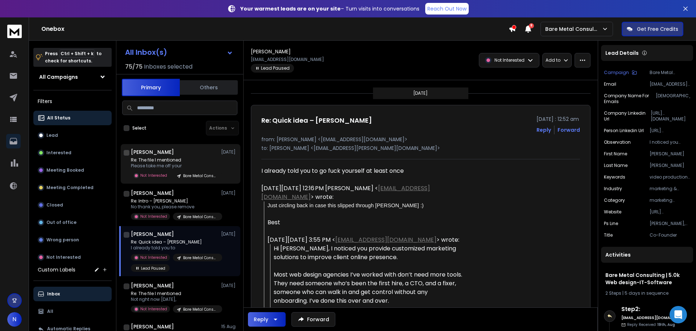
click at [170, 211] on div "Re: Intro – Lauren No thank you, please remove Not Interested Bare Metal Consul…" at bounding box center [176, 209] width 91 height 22
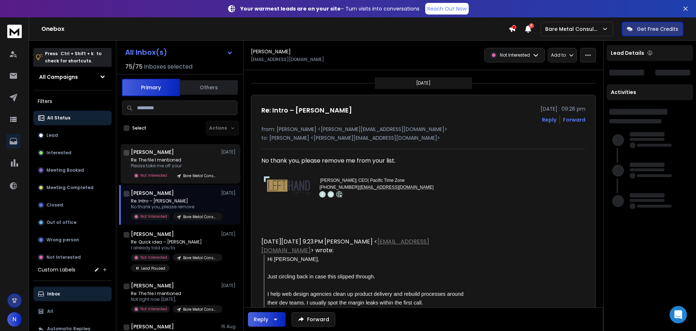
click at [177, 163] on p "Please take me off your" at bounding box center [174, 166] width 87 height 6
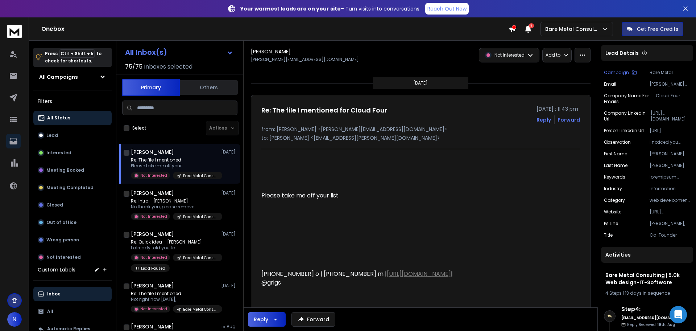
click at [576, 13] on div "Your warmest leads are on your site – Turn visits into conversations Reach Out …" at bounding box center [348, 8] width 696 height 17
click at [576, 23] on button "Bare Metal Consulting" at bounding box center [577, 29] width 73 height 15
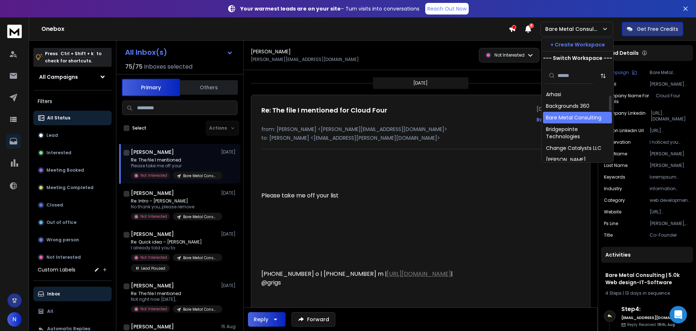
scroll to position [45, 0]
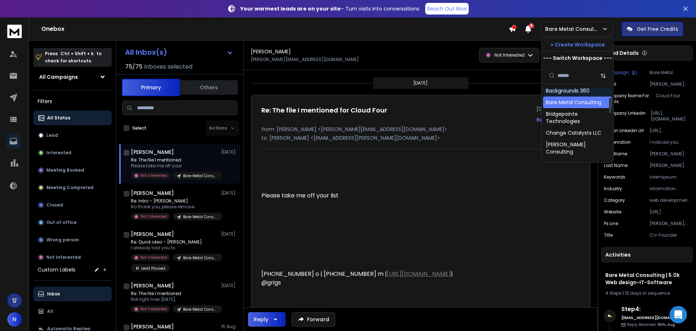
click at [583, 87] on div "My Workspace Anderson Lane & Associates Arhasi Backgrounds 360 Bare Metal Consu…" at bounding box center [578, 124] width 72 height 75
click at [576, 92] on div "Backgrounds 360" at bounding box center [568, 90] width 44 height 7
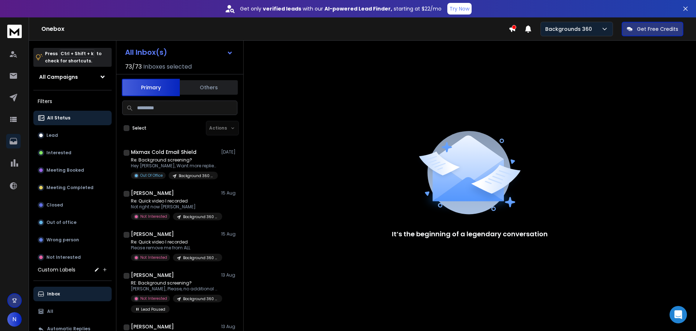
click at [580, 30] on p "Backgrounds 360" at bounding box center [570, 28] width 50 height 7
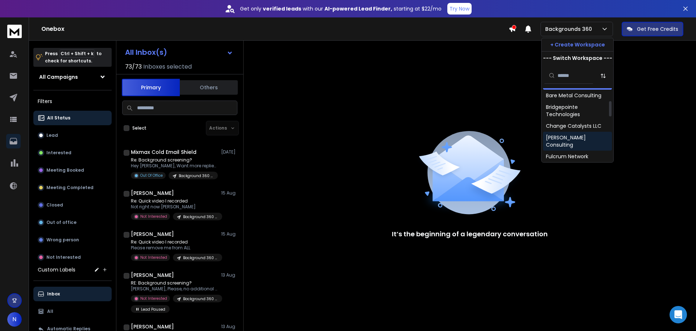
scroll to position [61, 0]
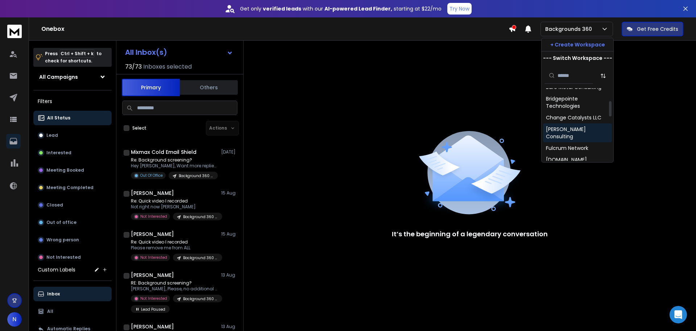
click at [579, 132] on div "[PERSON_NAME] Consulting" at bounding box center [577, 132] width 63 height 15
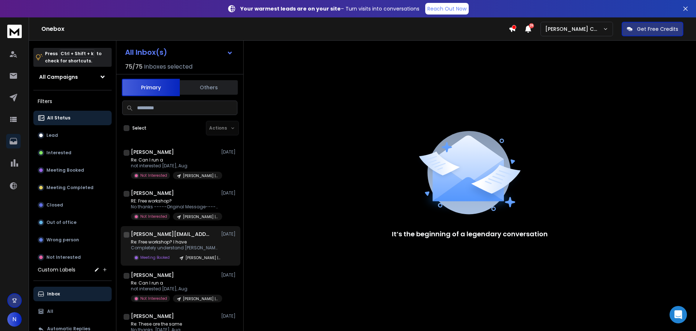
click at [184, 240] on p "Re: Free workshop? I have" at bounding box center [174, 242] width 87 height 6
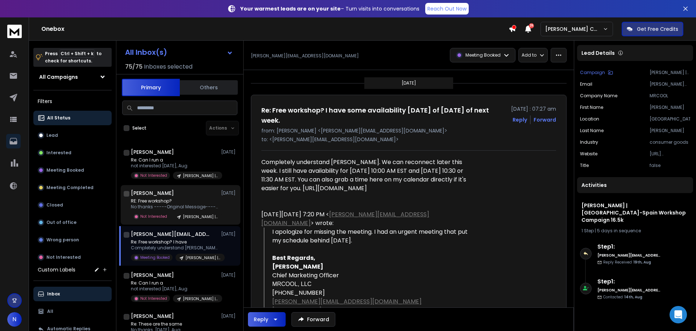
click at [202, 201] on p "RE: Free workshop?" at bounding box center [174, 201] width 87 height 6
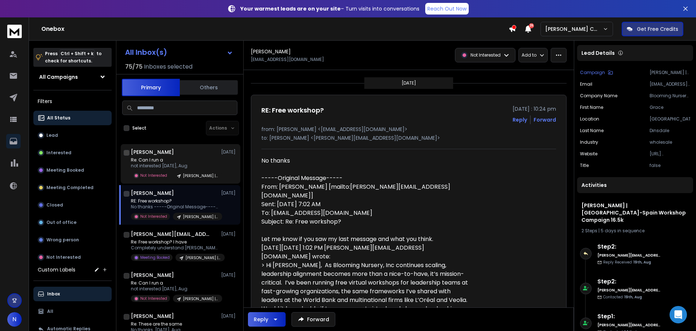
click at [200, 163] on p "not interested On Mon, Aug" at bounding box center [174, 166] width 87 height 6
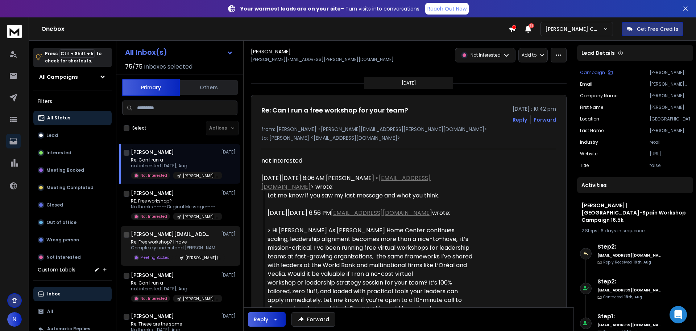
click at [185, 242] on p "Re: Free workshop? I have" at bounding box center [174, 242] width 87 height 6
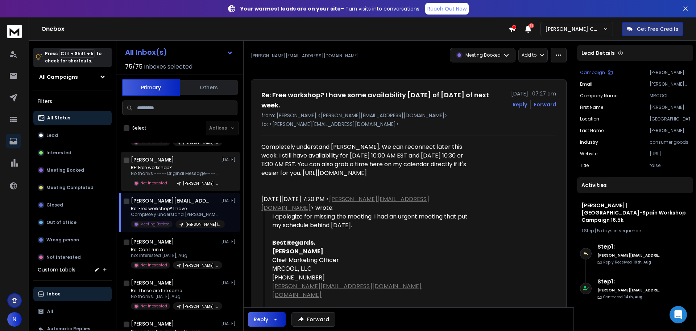
scroll to position [61, 0]
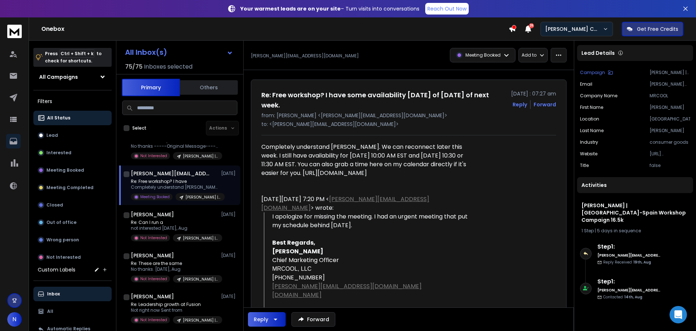
click at [601, 30] on p "Fernando Rey Consulting" at bounding box center [574, 28] width 58 height 7
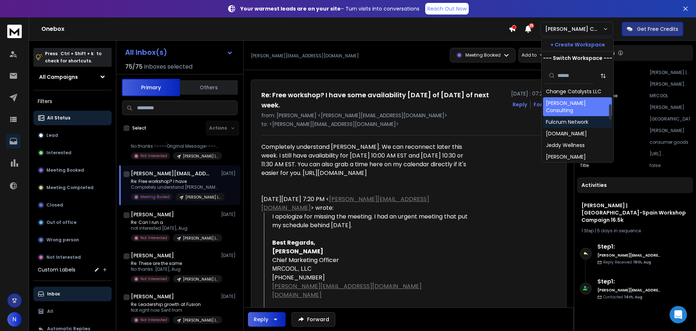
scroll to position [91, 0]
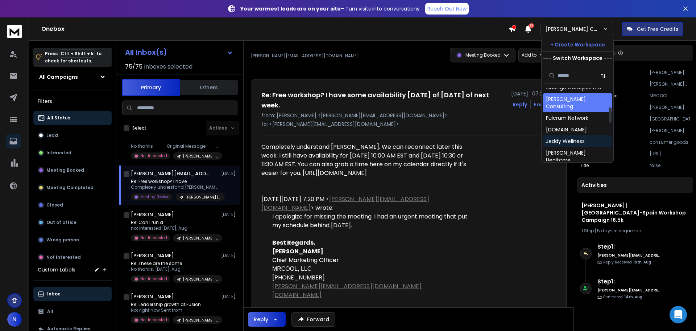
click at [572, 146] on div "Jeddy Wellness" at bounding box center [577, 141] width 69 height 12
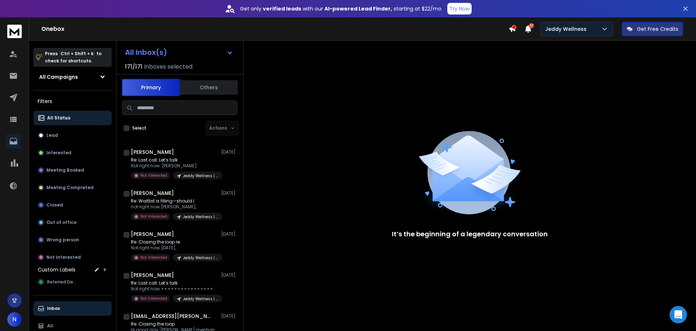
click at [587, 27] on p "Jeddy Wellness" at bounding box center [567, 28] width 44 height 7
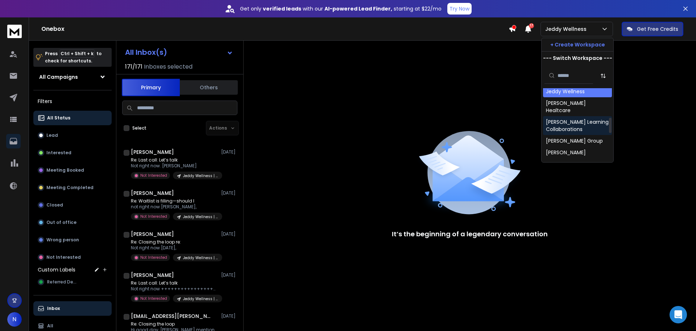
scroll to position [136, 0]
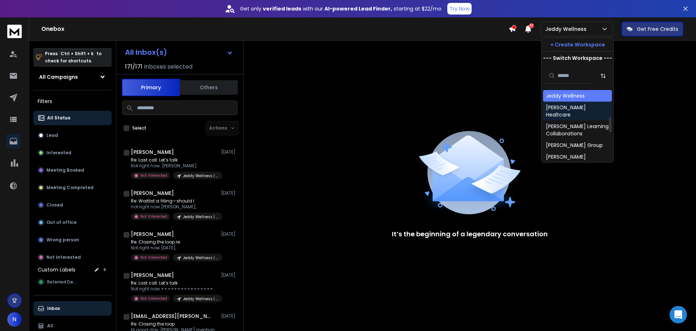
click at [589, 103] on div "[PERSON_NAME] Healtcare" at bounding box center [577, 111] width 69 height 19
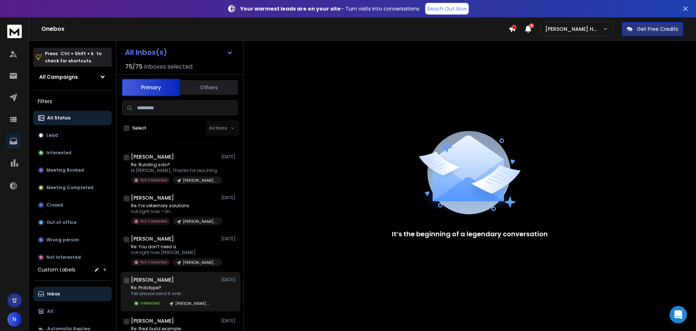
scroll to position [45, 0]
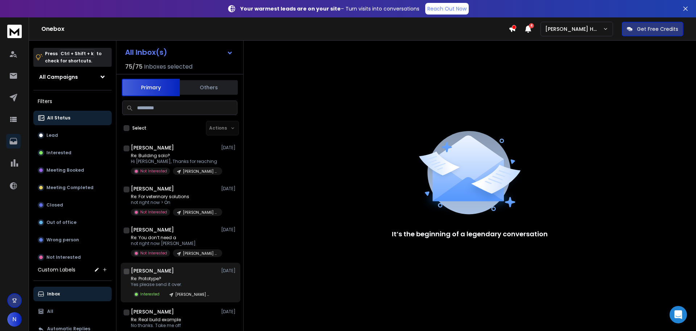
click at [202, 273] on div "[PERSON_NAME] [DATE]" at bounding box center [184, 270] width 107 height 7
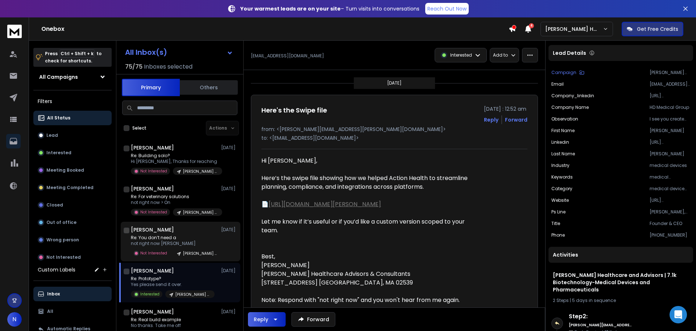
click at [194, 222] on div "[PERSON_NAME] [DATE] Re: You don’t need a not right now [PERSON_NAME] Not Inter…" at bounding box center [181, 242] width 120 height 40
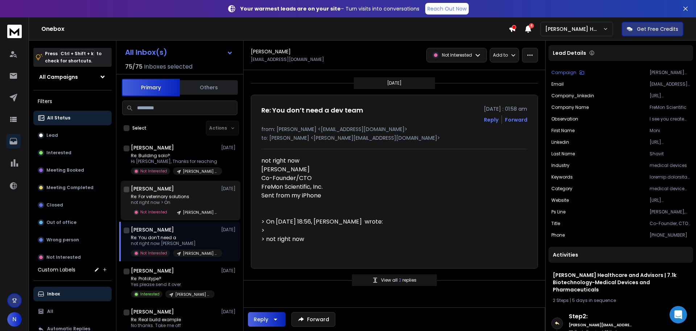
click at [192, 196] on p "Re: For veterinary solutions" at bounding box center [174, 197] width 87 height 6
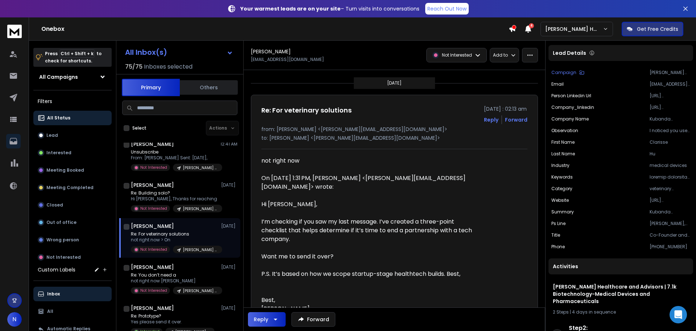
scroll to position [0, 0]
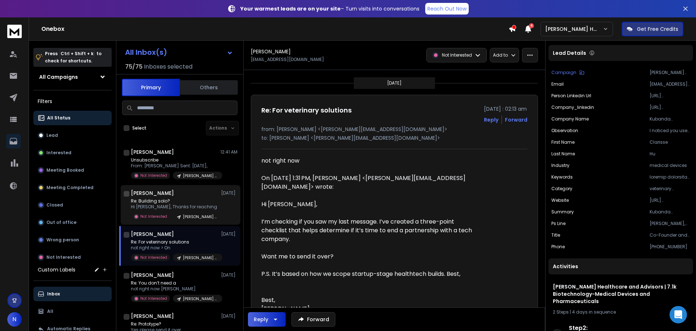
click at [183, 203] on p "Re: Building solo?" at bounding box center [174, 201] width 87 height 6
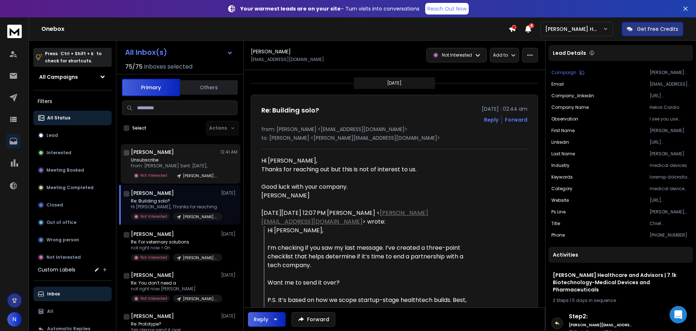
click at [180, 165] on p "From: [PERSON_NAME] Sent: [DATE]," at bounding box center [174, 166] width 87 height 6
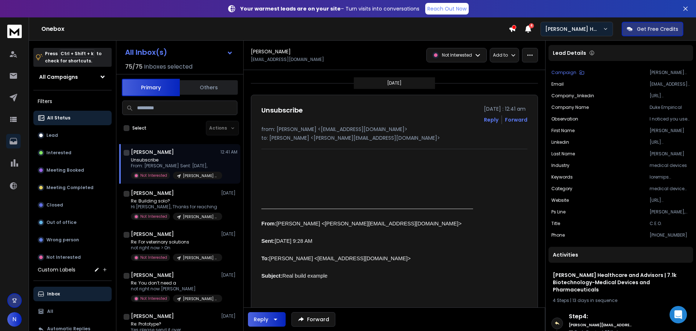
click at [585, 25] on button "[PERSON_NAME] Healtcare" at bounding box center [577, 29] width 73 height 15
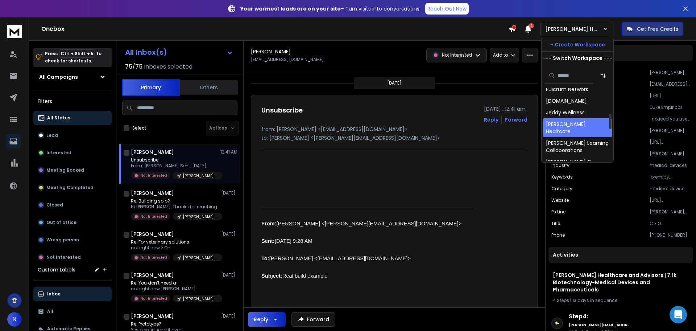
scroll to position [121, 0]
click at [579, 138] on div "[PERSON_NAME] Learning Collaborations" at bounding box center [577, 145] width 63 height 15
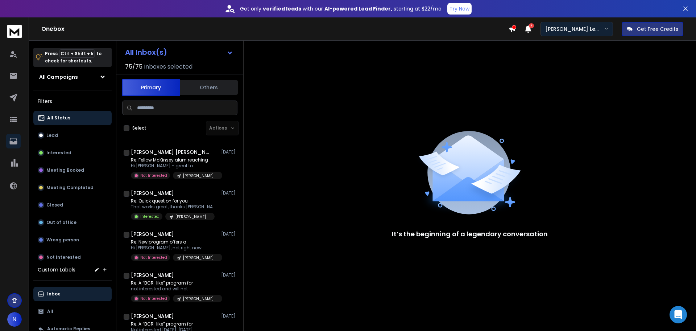
click at [570, 25] on p "[PERSON_NAME] Learning Collaborations" at bounding box center [574, 28] width 59 height 7
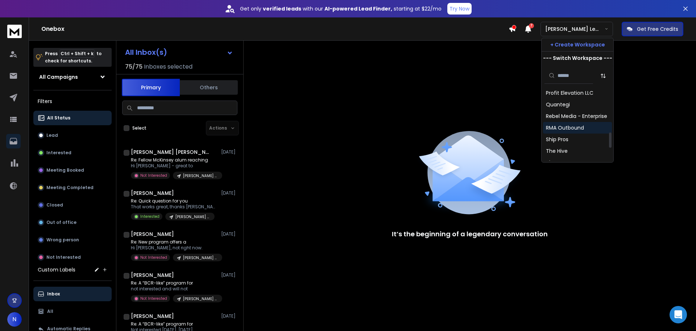
scroll to position [181, 0]
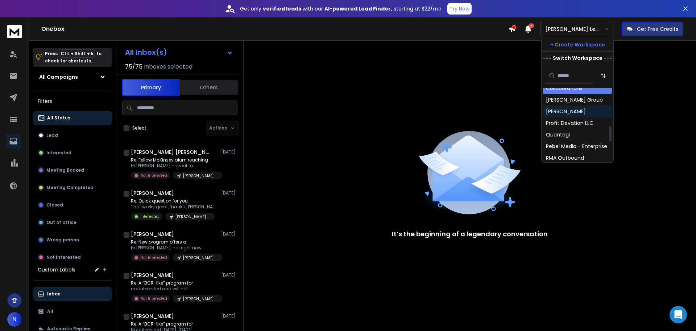
click at [580, 112] on div "[PERSON_NAME]" at bounding box center [566, 111] width 40 height 7
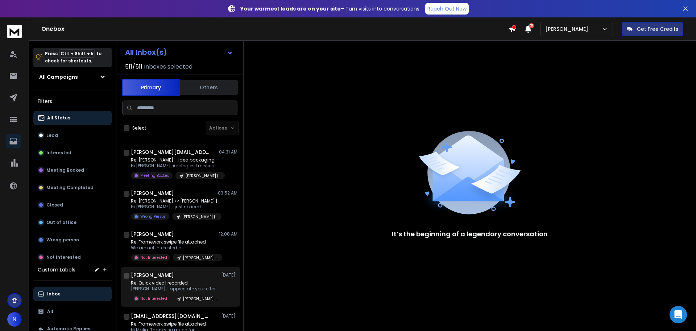
click at [210, 294] on div "[PERSON_NAME] | 5.6k Thought Leaders" at bounding box center [197, 298] width 49 height 8
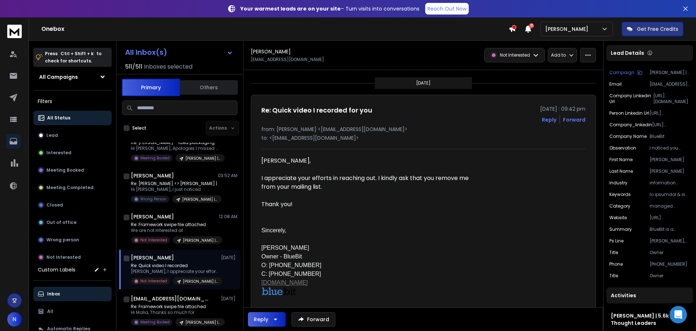
scroll to position [75, 0]
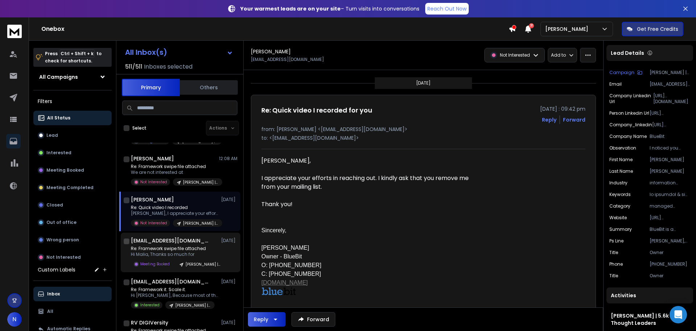
click at [193, 259] on div "Re: Framework swipe file attached Hi Malia, Thanks so much for Meeting Booked […" at bounding box center [178, 257] width 94 height 22
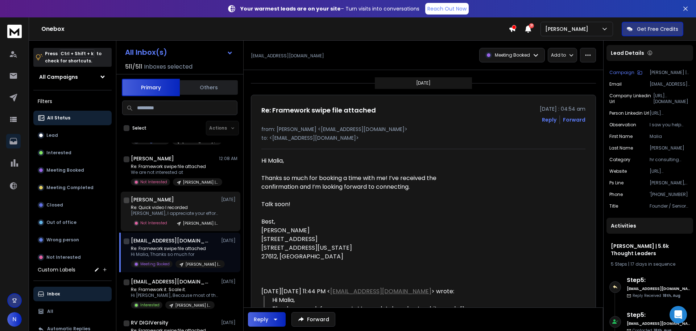
click at [195, 213] on p "[PERSON_NAME], I appreciate your efforts" at bounding box center [174, 213] width 87 height 6
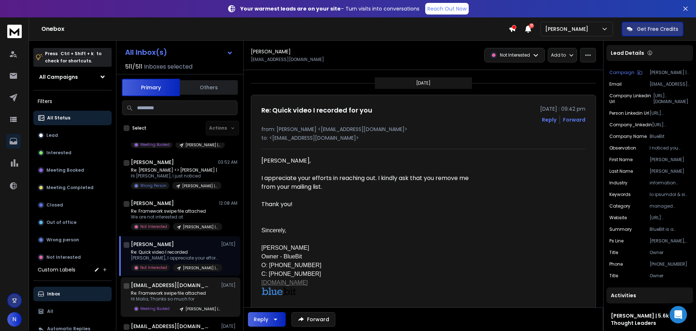
scroll to position [15, 0]
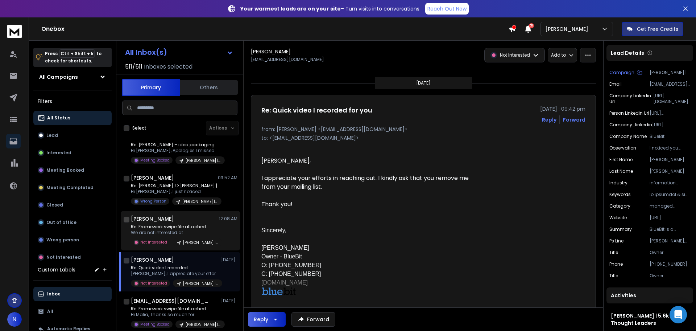
click at [187, 244] on p "[PERSON_NAME] | 5.6k Thought Leaders" at bounding box center [200, 242] width 35 height 5
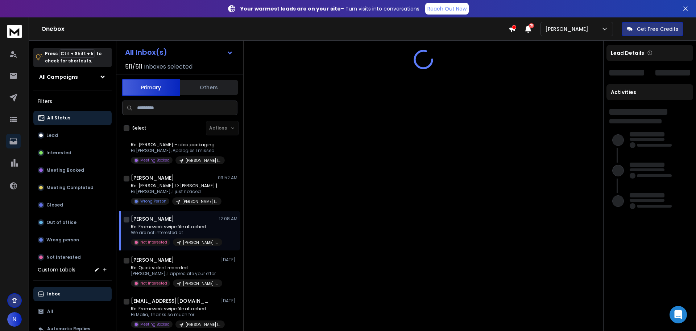
scroll to position [0, 0]
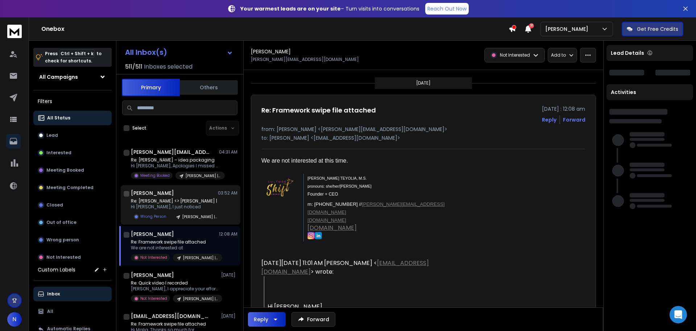
click at [203, 211] on div "Re: [PERSON_NAME] <> [PERSON_NAME] | Hi [PERSON_NAME], I just noticed Wrong Per…" at bounding box center [176, 209] width 91 height 22
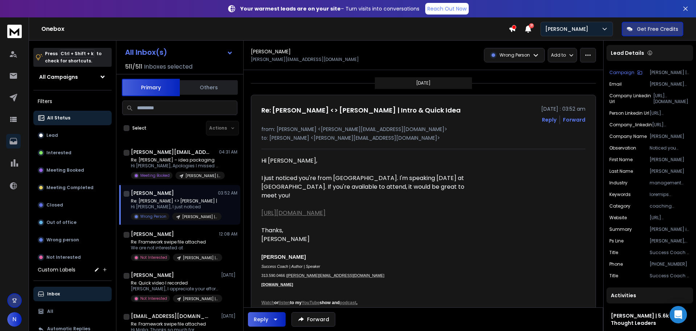
click at [570, 24] on button "[PERSON_NAME]" at bounding box center [577, 29] width 73 height 15
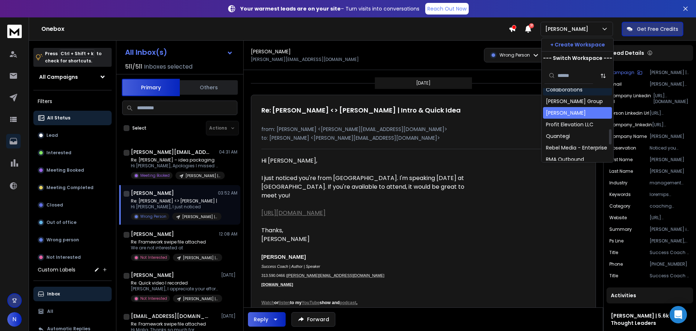
scroll to position [197, 0]
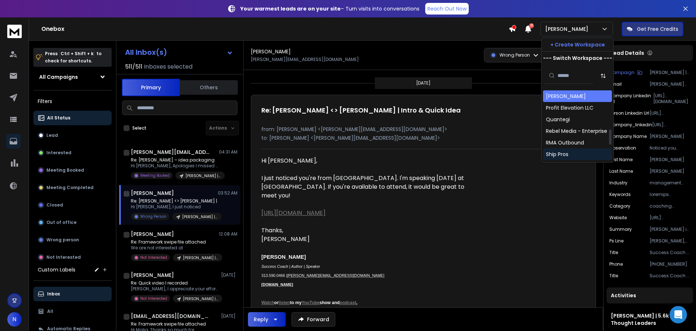
click at [572, 152] on div "Ship Pros" at bounding box center [577, 154] width 69 height 12
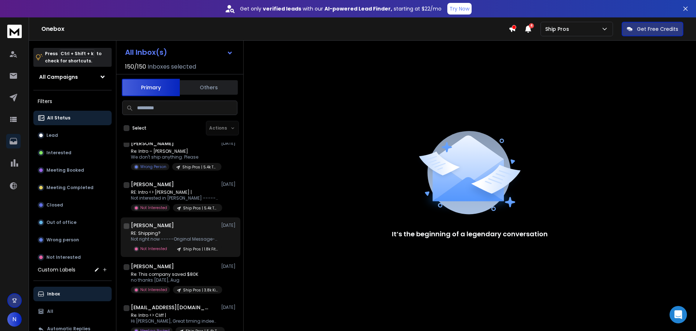
click at [191, 234] on p "RE: Shipping?" at bounding box center [174, 233] width 87 height 6
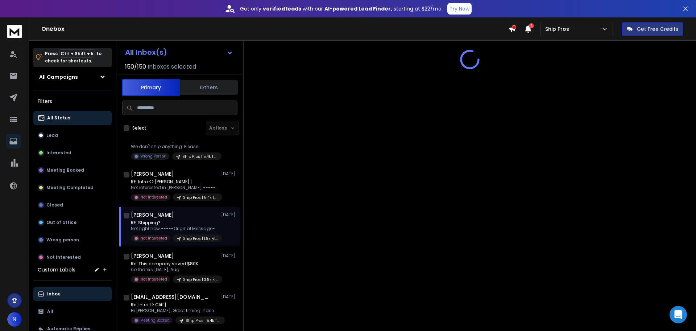
scroll to position [106, 0]
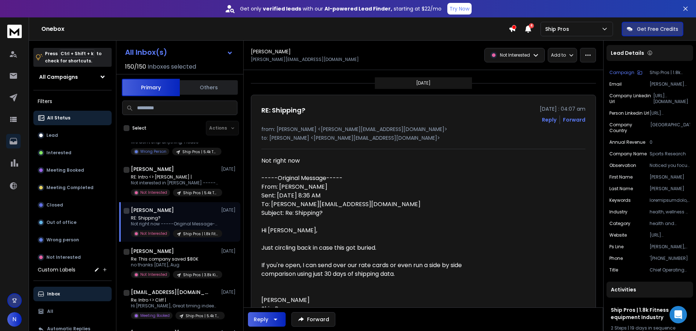
click at [206, 213] on div "Mike Pedersen 19 Aug" at bounding box center [184, 209] width 107 height 7
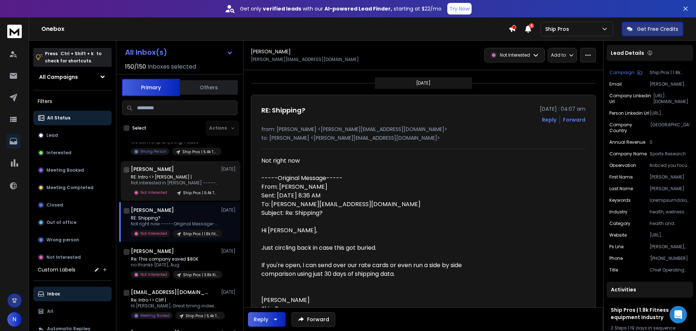
click at [191, 174] on p "RE: Intro <> Greg |" at bounding box center [174, 177] width 87 height 6
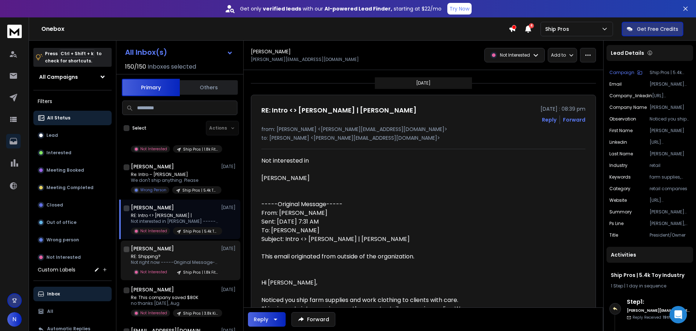
scroll to position [61, 0]
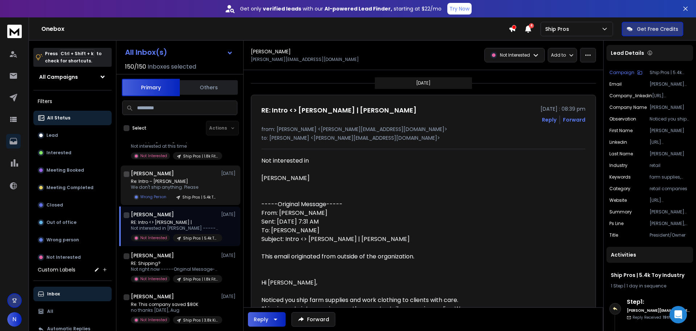
click at [189, 202] on div "Carlo Russo 19 Aug Re: Intro – Carlo We don't ship anything. Please Wrong Perso…" at bounding box center [181, 185] width 120 height 40
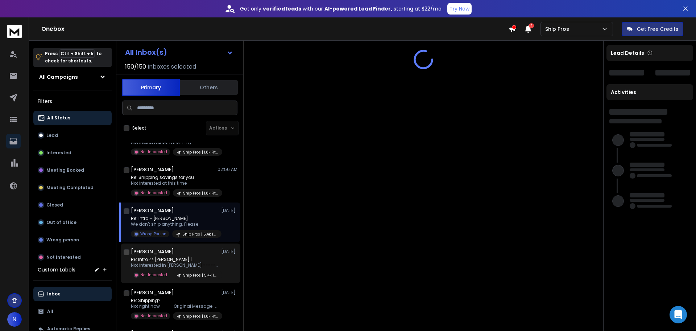
scroll to position [0, 0]
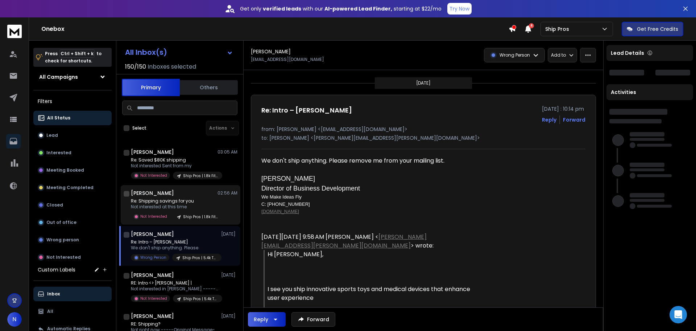
click at [189, 211] on div "Re: Shipping savings for you Not interested at this time Not Interested Ship Pr…" at bounding box center [176, 209] width 91 height 22
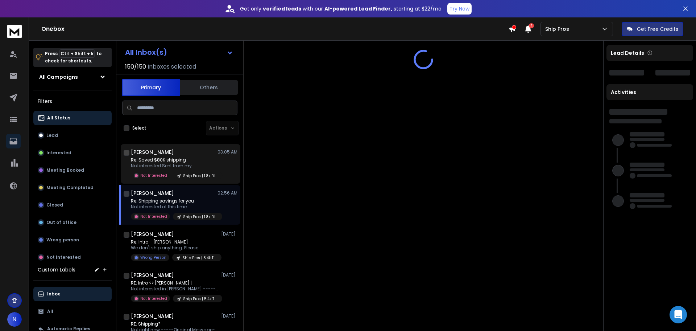
click at [187, 170] on div "Re: Saved $80K shipping Not interested Sent from my Not Interested Ship Pros | …" at bounding box center [176, 168] width 91 height 22
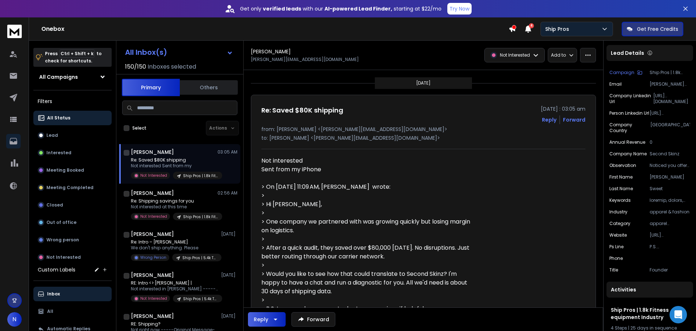
drag, startPoint x: 573, startPoint y: 26, endPoint x: 574, endPoint y: 31, distance: 4.8
click at [573, 26] on div "Ship Pros" at bounding box center [576, 28] width 63 height 7
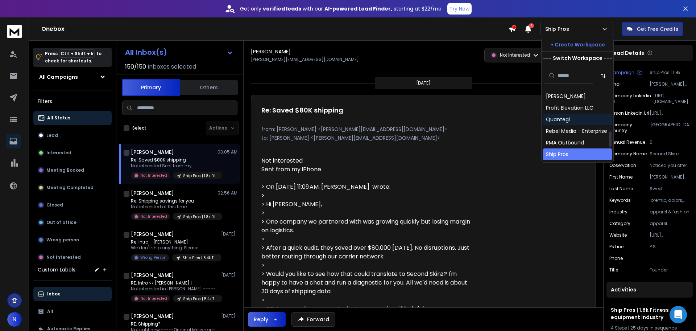
scroll to position [242, 0]
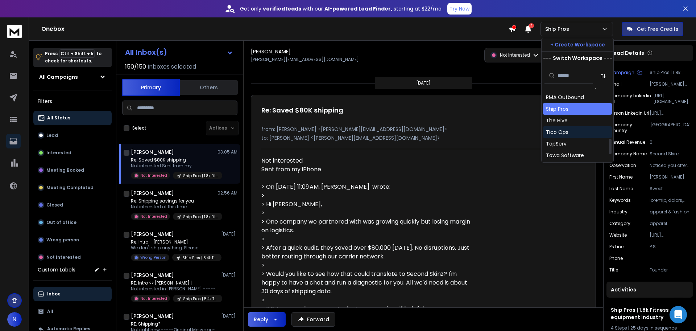
click at [574, 131] on div "Tico Ops" at bounding box center [577, 132] width 69 height 12
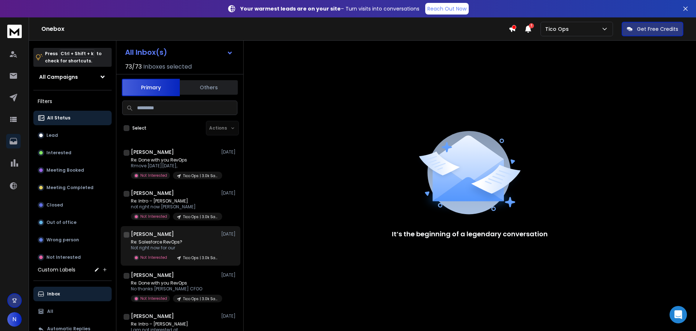
click at [174, 259] on div "Tico Ops | 3.0k Salesforce C-suites" at bounding box center [197, 257] width 49 height 8
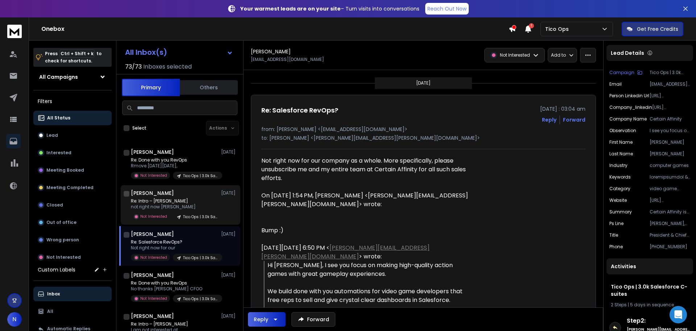
click at [196, 191] on div "[PERSON_NAME] [DATE]" at bounding box center [184, 192] width 107 height 7
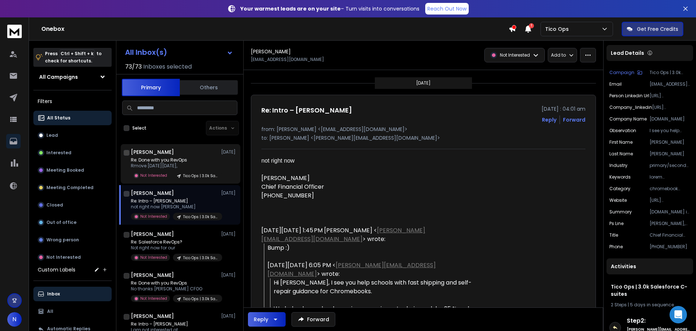
click at [197, 163] on p "Rmove [DATE][DATE]," at bounding box center [174, 166] width 87 height 6
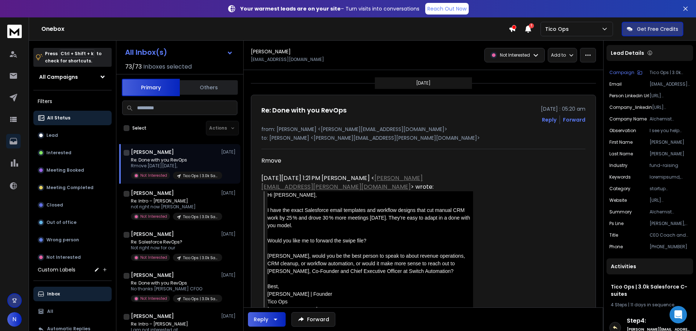
scroll to position [45, 0]
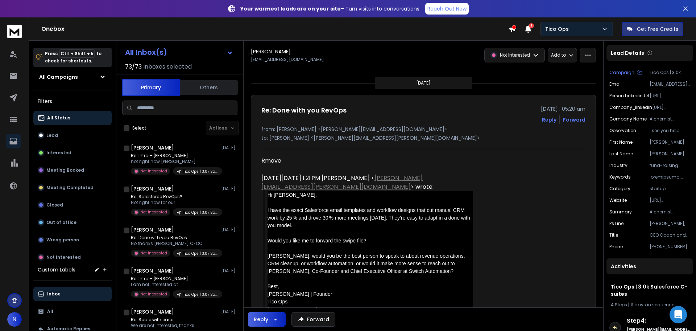
click at [587, 25] on div "Tico Ops" at bounding box center [576, 28] width 63 height 7
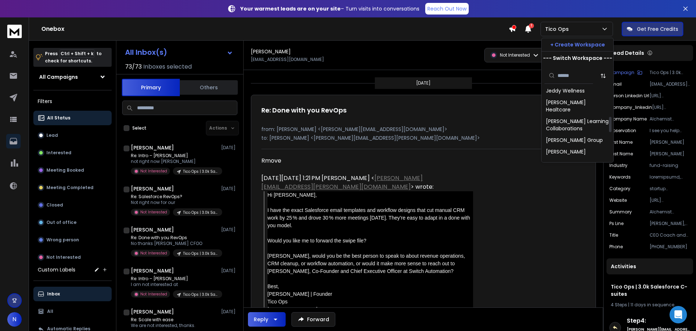
scroll to position [136, 0]
click at [578, 98] on div "Jeddy Wellness" at bounding box center [565, 95] width 39 height 7
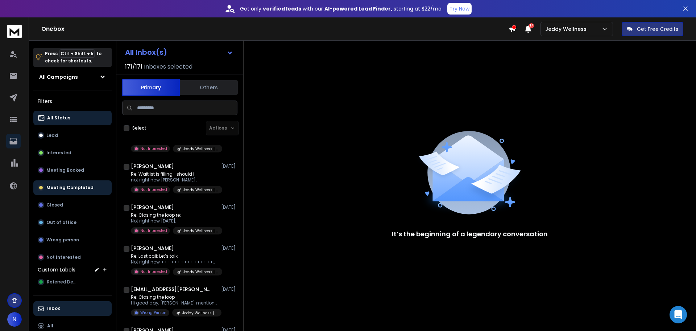
scroll to position [30, 0]
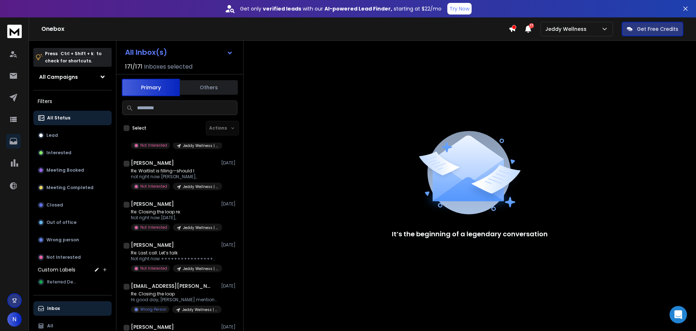
click at [58, 281] on span "Referred Dept." at bounding box center [63, 282] width 32 height 6
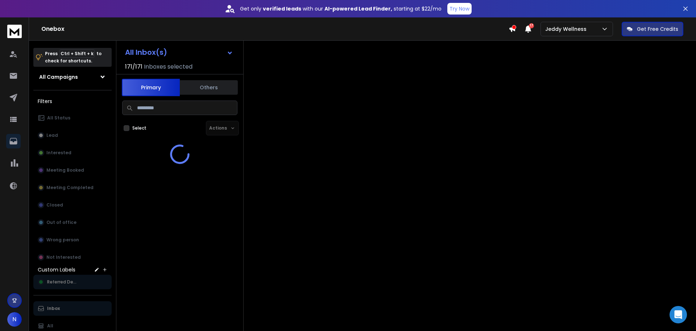
scroll to position [0, 0]
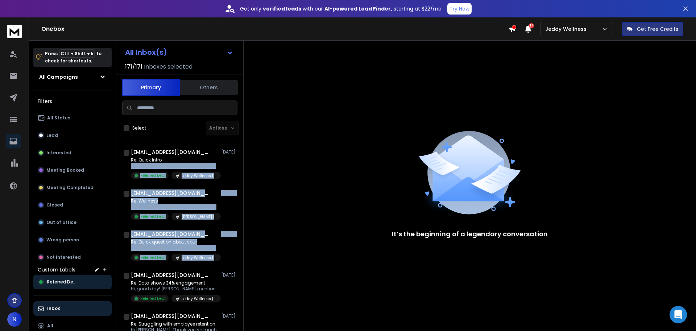
drag, startPoint x: 241, startPoint y: 159, endPoint x: 242, endPoint y: 264, distance: 104.8
click at [242, 264] on div "spopa@uchicago.edu 28 Jun Re: Quick Intro Hi Susan, Sean Lee mentioned that you…" at bounding box center [179, 265] width 127 height 245
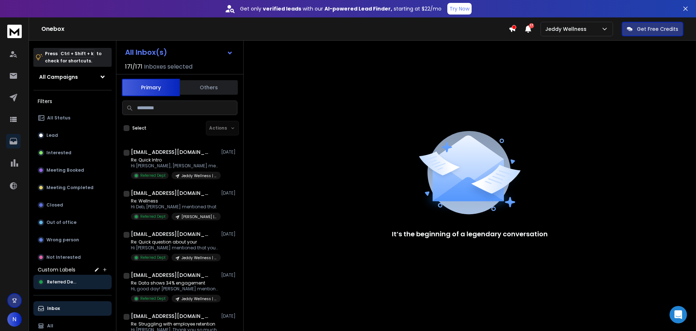
click at [266, 172] on div "It’s the beginning of a legendary conversation" at bounding box center [470, 181] width 453 height 281
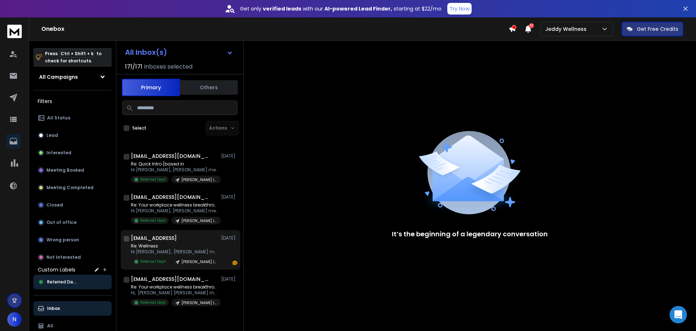
scroll to position [775, 0]
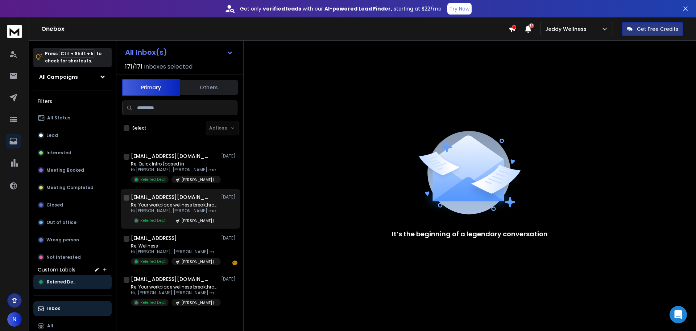
click at [192, 221] on p "Jeddy Wellness | 29.9k University Deans" at bounding box center [199, 220] width 35 height 5
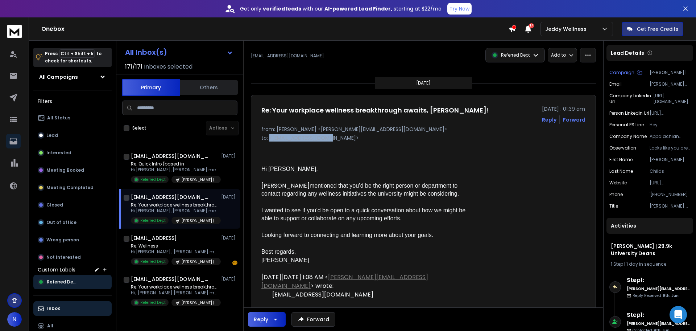
drag, startPoint x: 345, startPoint y: 139, endPoint x: 271, endPoint y: 146, distance: 75.0
copy p "<deanofwomen@abc.edu>"
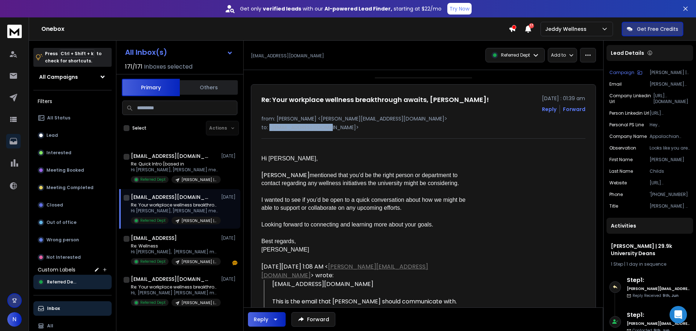
scroll to position [15, 0]
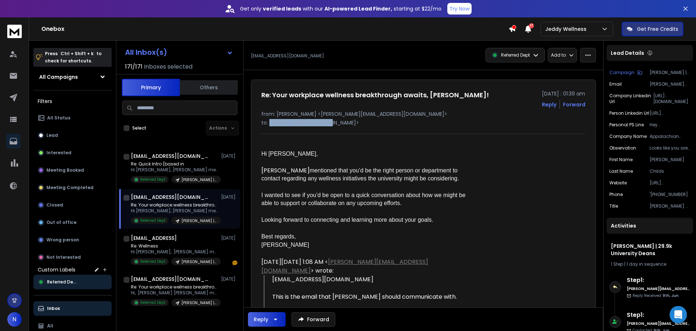
drag, startPoint x: 308, startPoint y: 152, endPoint x: 269, endPoint y: 153, distance: 39.2
click at [269, 153] on span "Hi Melissa Gullion," at bounding box center [289, 153] width 57 height 6
copy span "Melissa Gullion"
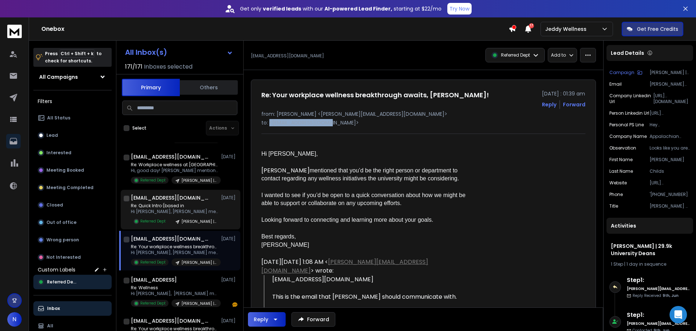
scroll to position [729, 0]
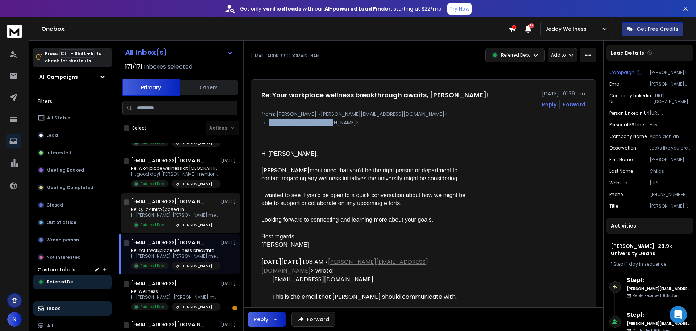
click at [169, 210] on p "Re: Quick Intro (based in" at bounding box center [174, 209] width 87 height 6
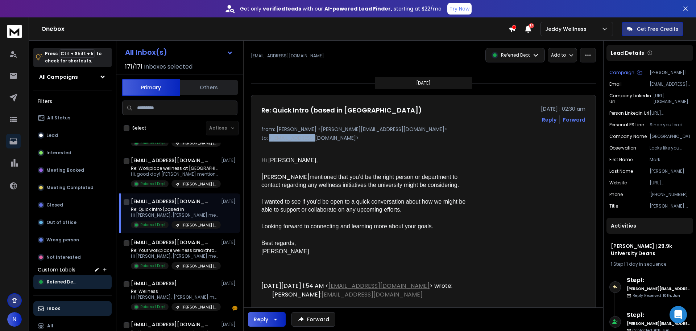
drag, startPoint x: 320, startPoint y: 137, endPoint x: 270, endPoint y: 140, distance: 50.1
click at [270, 140] on p "to: <jaw20b@acu.edu>" at bounding box center [423, 137] width 324 height 7
copy p "<jaw20b@acu.edu>"
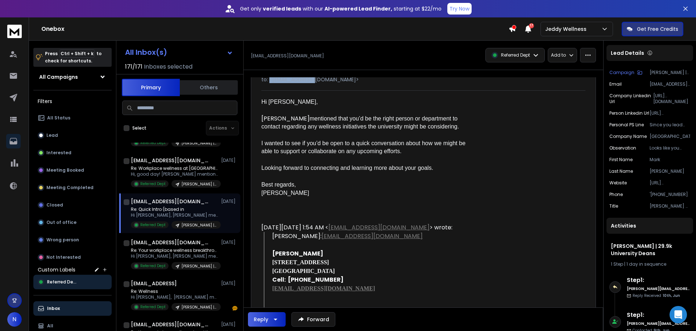
scroll to position [61, 0]
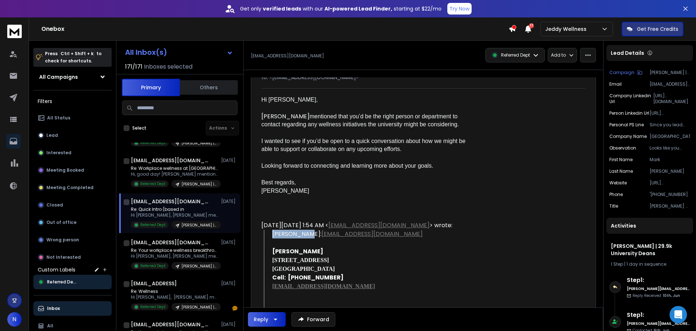
drag, startPoint x: 272, startPoint y: 232, endPoint x: 309, endPoint y: 235, distance: 37.1
copy div "James Wiser"
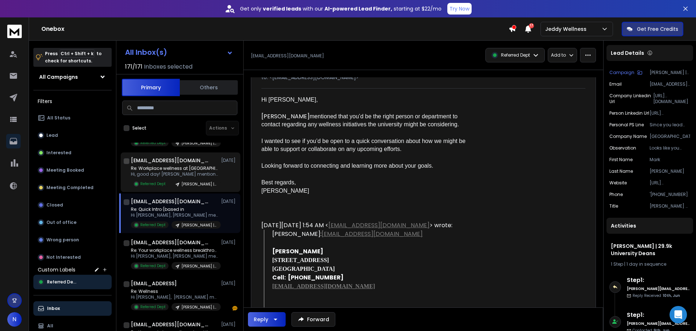
click at [175, 178] on div "Re: Workplace wellness at Loyola Hi, good day! Tori Luwisch mentioned that Refe…" at bounding box center [176, 176] width 90 height 22
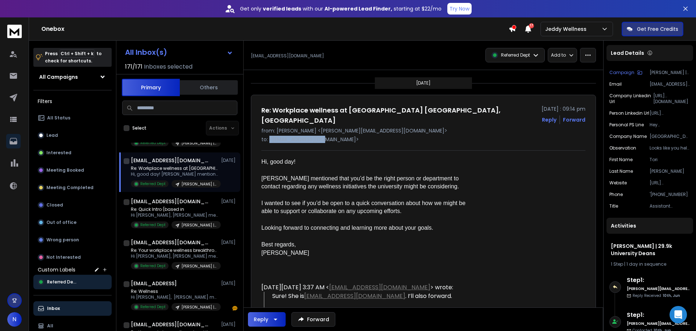
drag, startPoint x: 327, startPoint y: 139, endPoint x: 269, endPoint y: 139, distance: 57.7
click at [269, 139] on p "to: <kjones1@loyno.edu>" at bounding box center [423, 139] width 324 height 7
copy p "<kjones1@loyno.edu>"
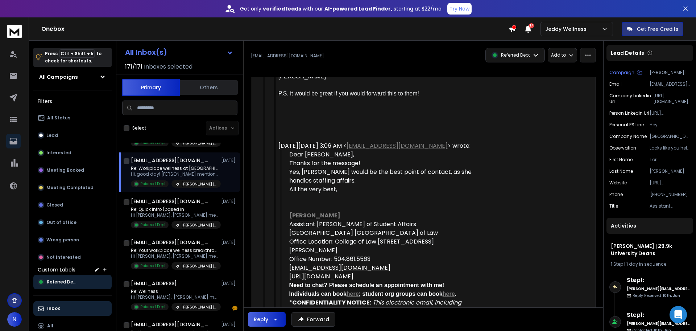
scroll to position [499, 0]
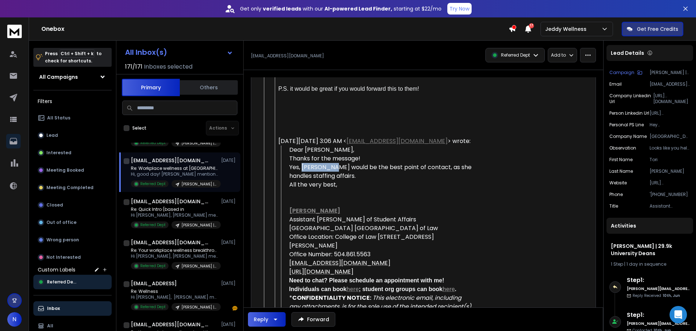
drag, startPoint x: 302, startPoint y: 175, endPoint x: 335, endPoint y: 176, distance: 33.7
click at [335, 176] on p "Yes, Dean Jones would be the best point of contact, as she handles staffing aff…" at bounding box center [381, 171] width 184 height 17
copy p "Dean Jones"
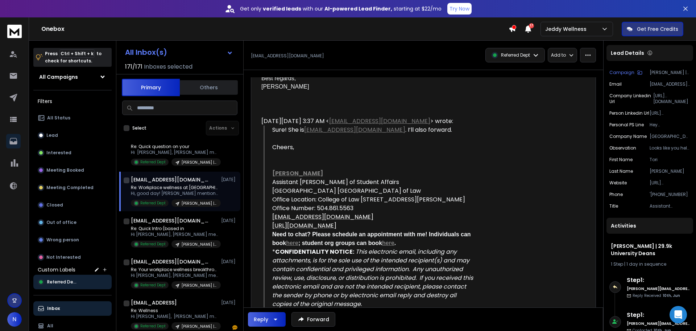
scroll to position [654, 0]
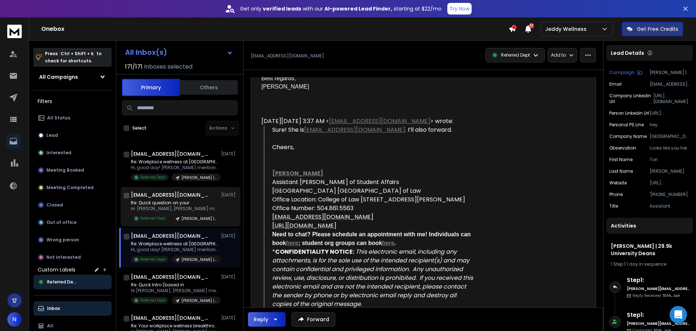
click at [191, 210] on p "Hi Erin Boomer, Leigh Settlemoir mentioned that" at bounding box center [174, 209] width 87 height 6
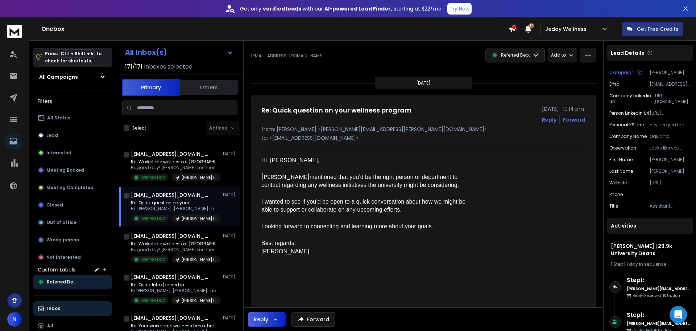
click at [343, 139] on p "to: <yourlearning@oakland.edu>" at bounding box center [423, 137] width 324 height 7
click at [343, 137] on p "to: <yourlearning@oakland.edu>" at bounding box center [423, 137] width 324 height 7
drag, startPoint x: 346, startPoint y: 136, endPoint x: 269, endPoint y: 138, distance: 76.5
click at [269, 138] on p "to: <yourlearning@oakland.edu>" at bounding box center [423, 137] width 324 height 7
copy p "<yourlearning@oakland.edu>"
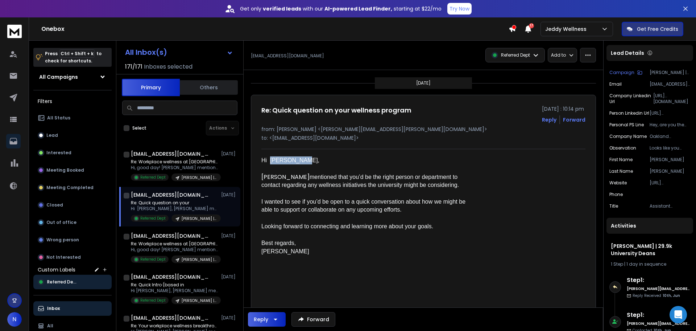
drag, startPoint x: 269, startPoint y: 158, endPoint x: 301, endPoint y: 158, distance: 31.9
click at [301, 158] on span "Hi Erin Boomer," at bounding box center [290, 160] width 58 height 6
copy span "Erin Boomer"
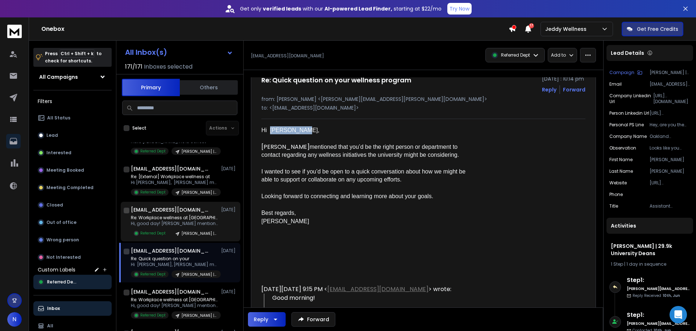
scroll to position [578, 0]
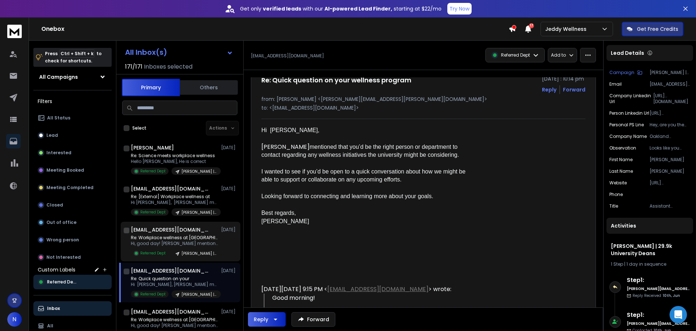
click at [166, 242] on p "Hi, good day! John Hughes mentioned" at bounding box center [174, 243] width 87 height 6
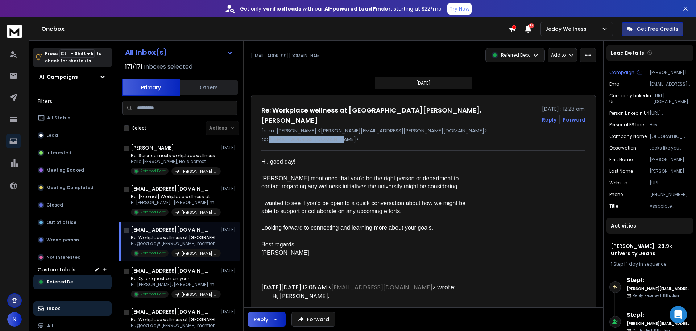
drag, startPoint x: 354, startPoint y: 137, endPoint x: 269, endPoint y: 141, distance: 84.3
copy p "<humanresources@tmcc.edu>"
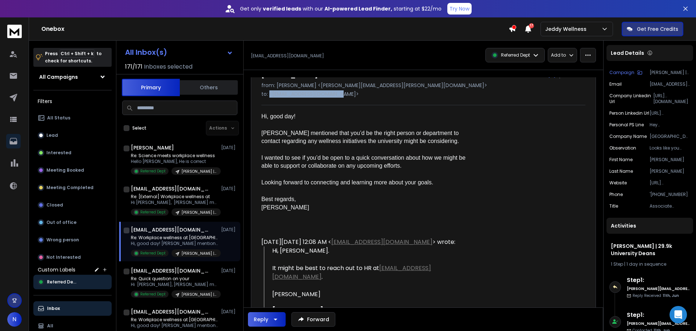
scroll to position [30, 0]
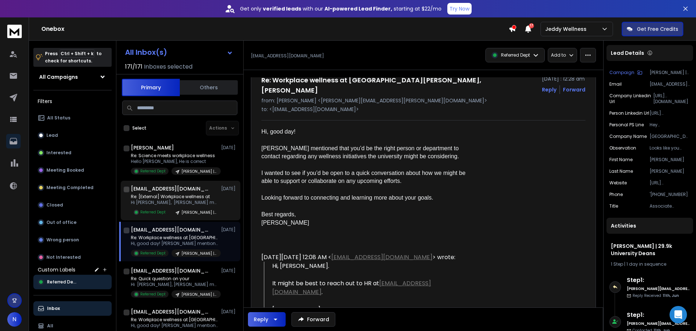
click at [194, 203] on p "Hi Teresa, Fonseca, Anthony mentioned that you’d" at bounding box center [174, 202] width 87 height 6
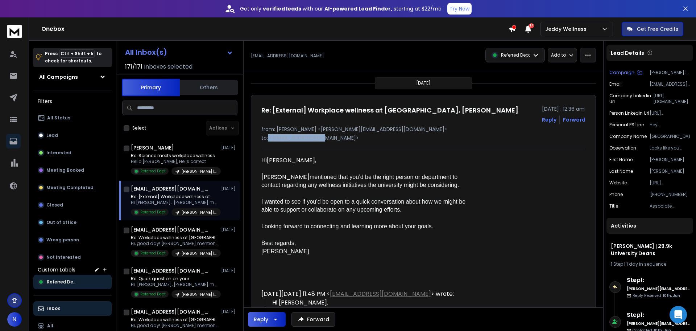
drag, startPoint x: 325, startPoint y: 139, endPoint x: 268, endPoint y: 139, distance: 56.9
click at [268, 139] on p "to: <winterst@elms.edu>" at bounding box center [423, 137] width 324 height 7
copy p "<winterst@elms.edu>"
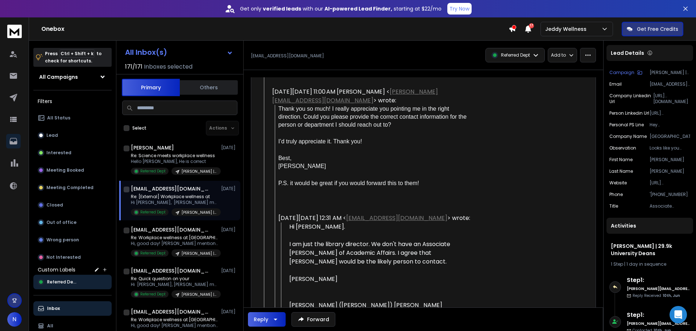
scroll to position [378, 0]
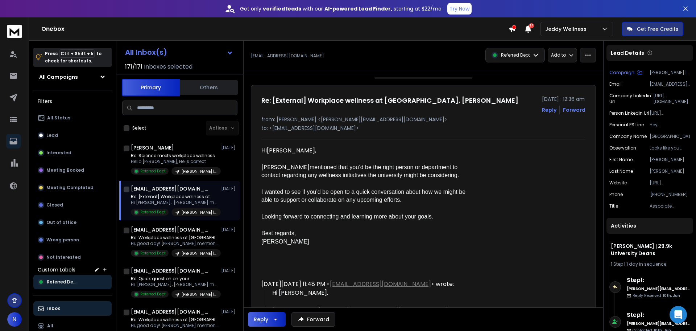
scroll to position [0, 0]
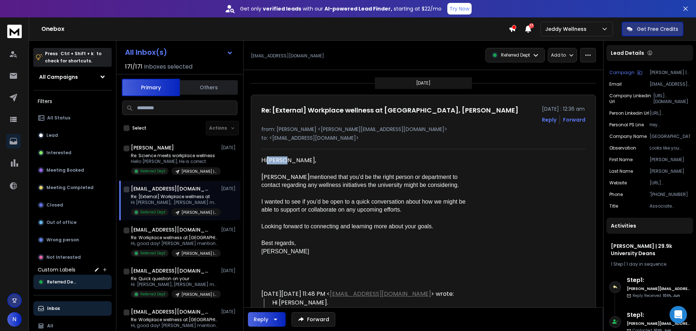
drag, startPoint x: 269, startPoint y: 160, endPoint x: 288, endPoint y: 159, distance: 18.9
click at [288, 159] on p "Hi Teresa," at bounding box center [367, 160] width 212 height 8
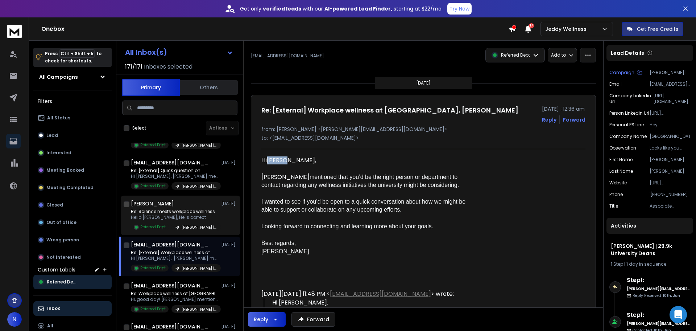
scroll to position [518, 0]
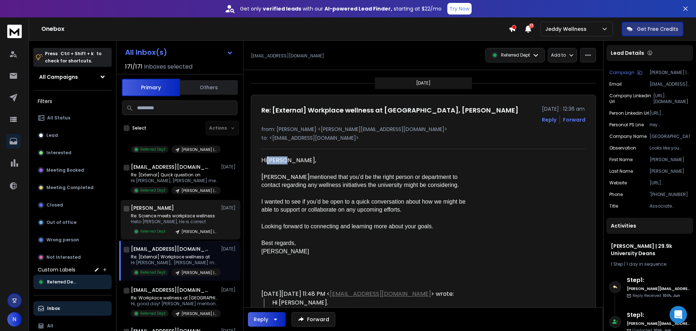
click at [187, 210] on div "Amanda Shields 11 Jun" at bounding box center [184, 207] width 107 height 7
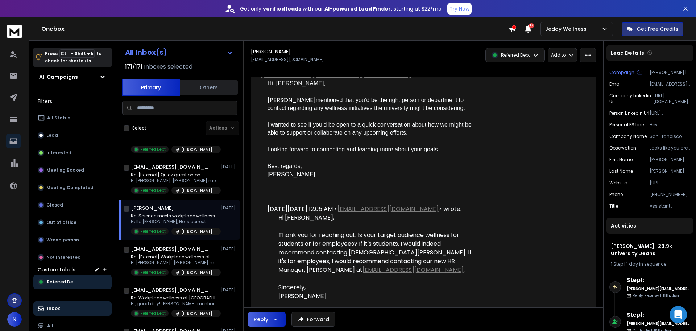
scroll to position [317, 0]
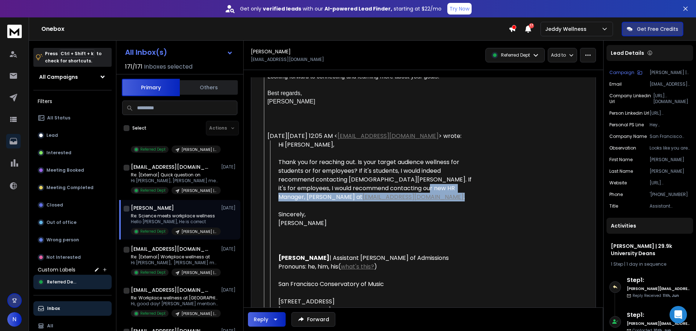
drag, startPoint x: 413, startPoint y: 195, endPoint x: 467, endPoint y: 203, distance: 55.3
click at [467, 201] on div "Thank you for reaching out. Is your target audience wellness for students or fo…" at bounding box center [376, 180] width 195 height 44
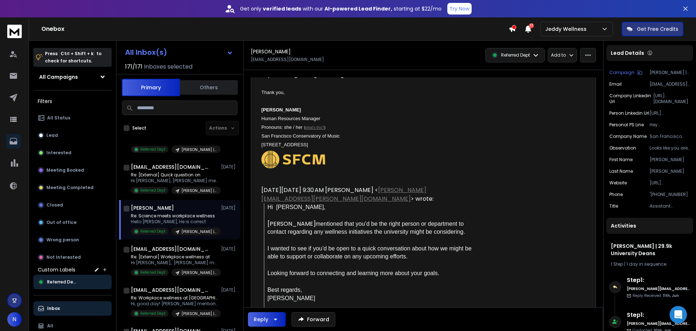
scroll to position [0, 0]
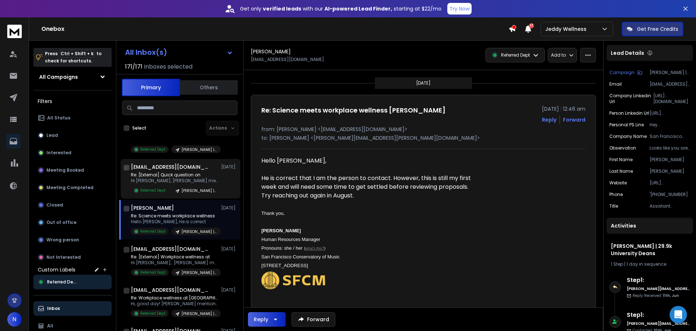
click at [177, 188] on icon at bounding box center [178, 190] width 6 height 6
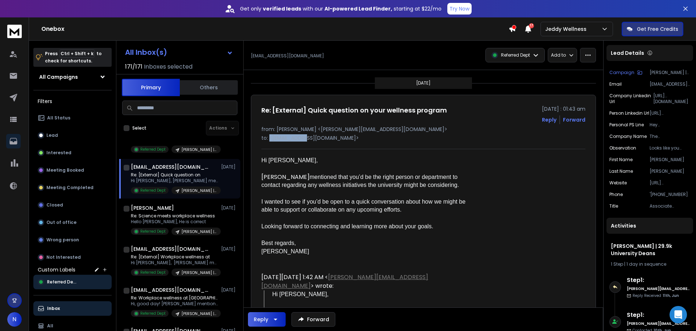
drag, startPoint x: 317, startPoint y: 140, endPoint x: 270, endPoint y: 141, distance: 47.5
click at [270, 141] on p "to: <ngy@uah.edu>" at bounding box center [423, 137] width 324 height 7
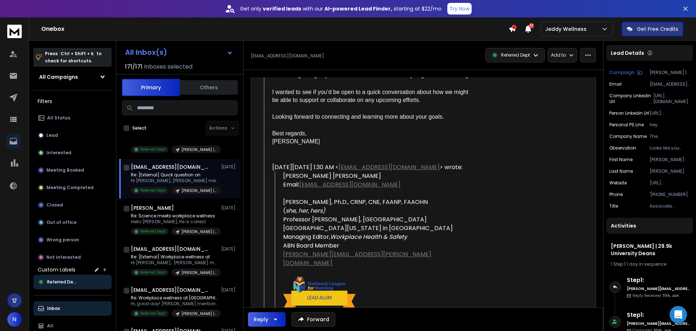
scroll to position [257, 0]
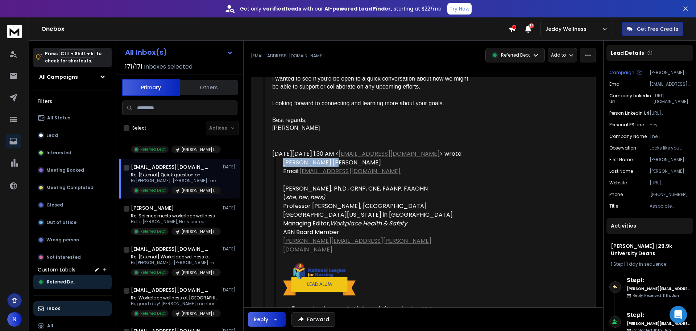
drag, startPoint x: 346, startPoint y: 162, endPoint x: 284, endPoint y: 162, distance: 62.0
click at [284, 162] on div "Dr. Yeow Chye Ng" at bounding box center [378, 162] width 190 height 9
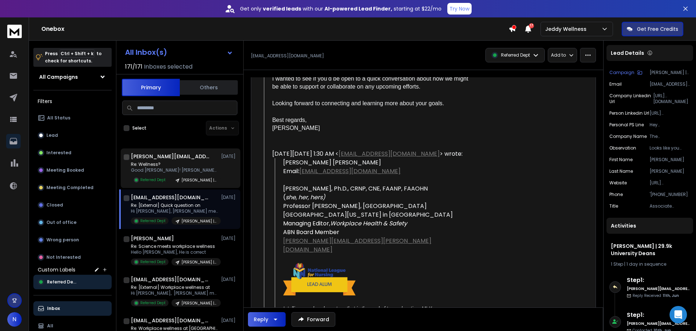
click at [193, 178] on p "Jeddy Wellness | 29.9k University Deans" at bounding box center [199, 179] width 35 height 5
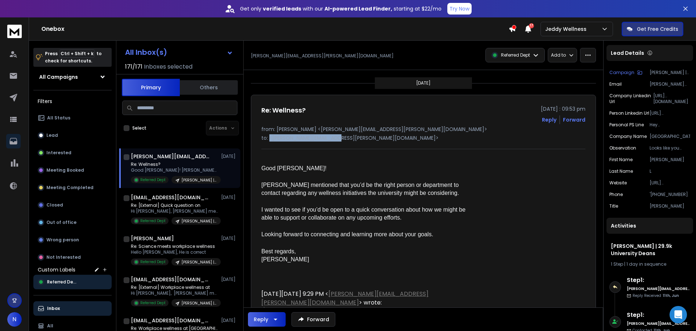
drag, startPoint x: 348, startPoint y: 137, endPoint x: 273, endPoint y: 145, distance: 76.1
click at [270, 141] on p "to: <Ryan.blevins@valpo.edu>" at bounding box center [423, 137] width 324 height 7
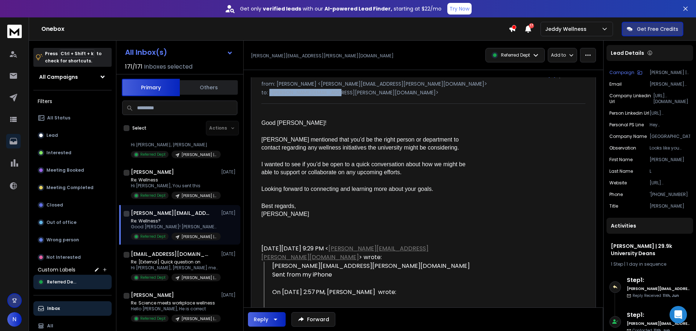
scroll to position [427, 0]
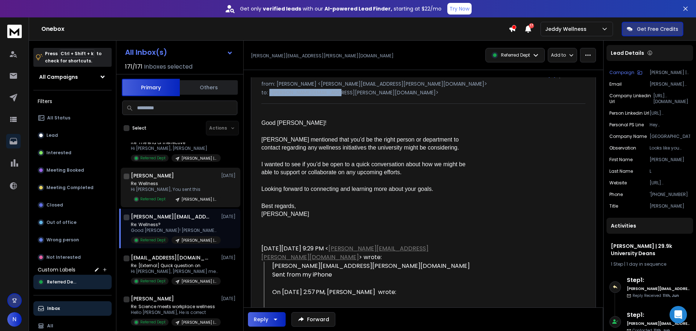
click at [177, 190] on p "Hi Sumana, You sent this" at bounding box center [174, 189] width 87 height 6
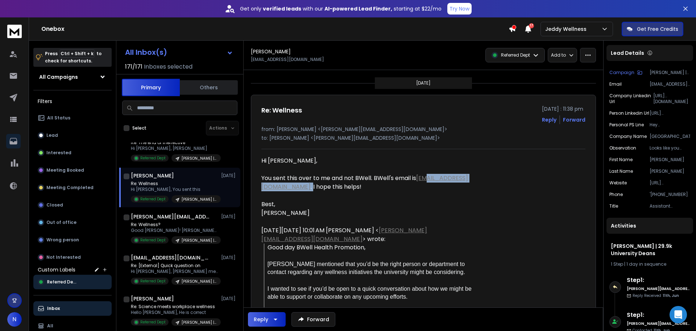
drag, startPoint x: 479, startPoint y: 175, endPoint x: 440, endPoint y: 178, distance: 39.3
click at [468, 183] on div "You sent this over to me and not BWell. BWell's email is bwell@brown.edu . I ho…" at bounding box center [367, 182] width 212 height 17
drag, startPoint x: 472, startPoint y: 178, endPoint x: 420, endPoint y: 180, distance: 52.3
click at [420, 180] on div "You sent this over to me and not BWell. BWell's email is bwell@brown.edu . I ho…" at bounding box center [367, 182] width 212 height 17
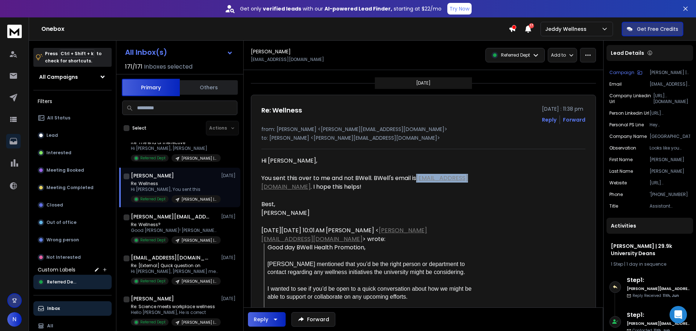
click at [470, 212] on div "Briana Cardwell" at bounding box center [367, 213] width 212 height 9
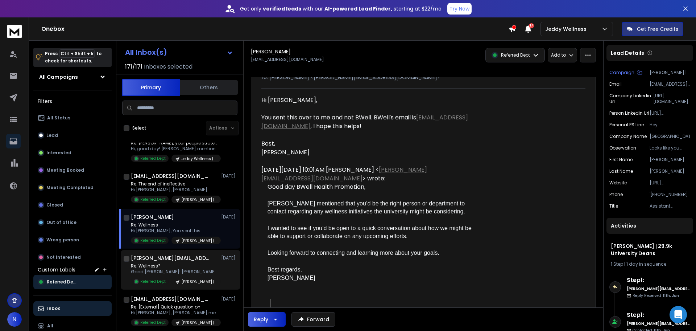
scroll to position [382, 0]
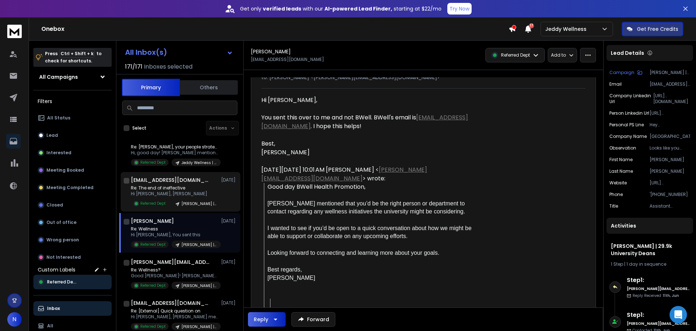
click at [165, 194] on p "Hi Cory, Prof. Daniel F. Melia" at bounding box center [174, 194] width 87 height 6
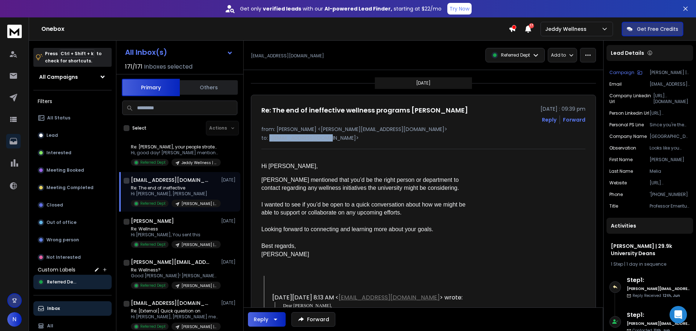
drag, startPoint x: 334, startPoint y: 135, endPoint x: 270, endPoint y: 141, distance: 64.8
click at [270, 141] on p "to: <coryvu@berkeley.edu>" at bounding box center [423, 137] width 324 height 7
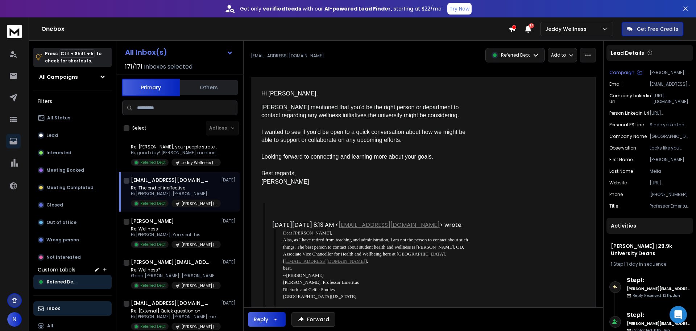
scroll to position [75, 0]
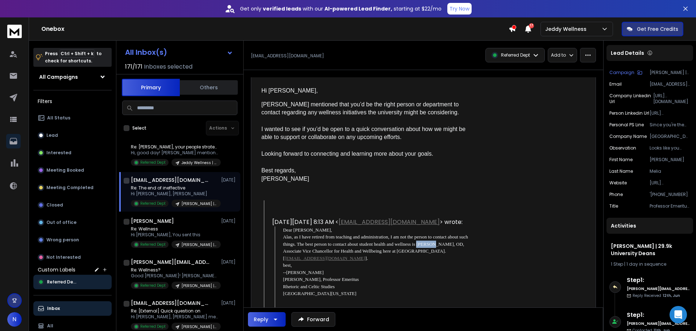
drag, startPoint x: 455, startPoint y: 244, endPoint x: 471, endPoint y: 245, distance: 15.7
click at [471, 245] on div "Alas, as I have retired from teaching and administration, I am not the person t…" at bounding box center [378, 247] width 190 height 28
drag, startPoint x: 448, startPoint y: 252, endPoint x: 275, endPoint y: 251, distance: 173.7
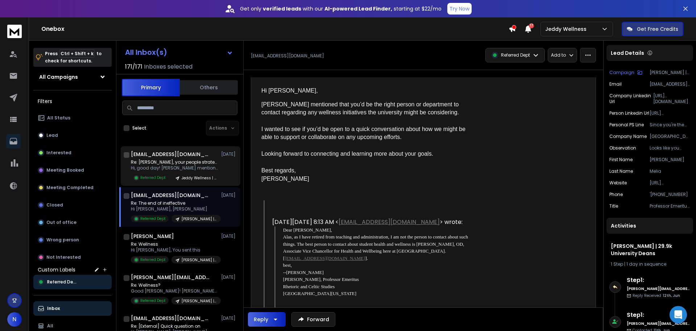
click at [184, 172] on div "Re: Eddie, your people strategy Hi, good day! Eddie Hareven mentioned that you’…" at bounding box center [176, 170] width 90 height 22
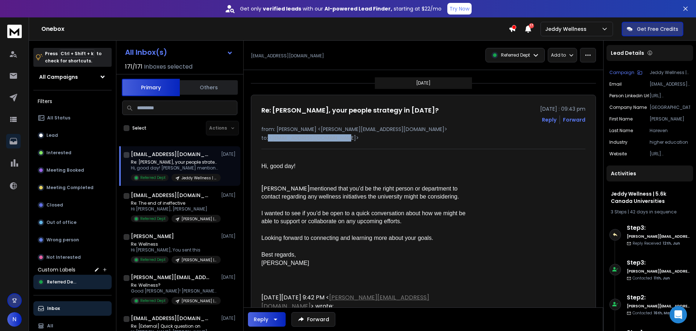
drag, startPoint x: 347, startPoint y: 138, endPoint x: 268, endPoint y: 140, distance: 79.4
click at [268, 140] on p "to: <hr-reception@concordia.ca>" at bounding box center [423, 137] width 324 height 7
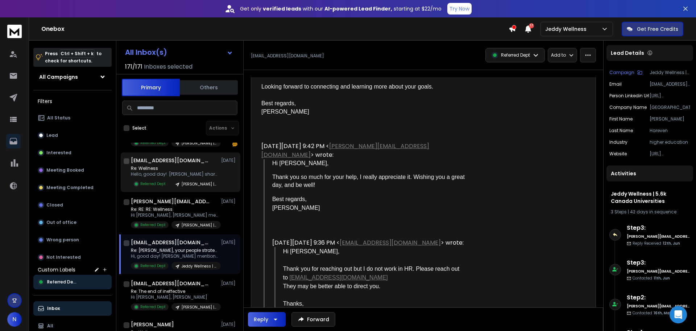
scroll to position [276, 0]
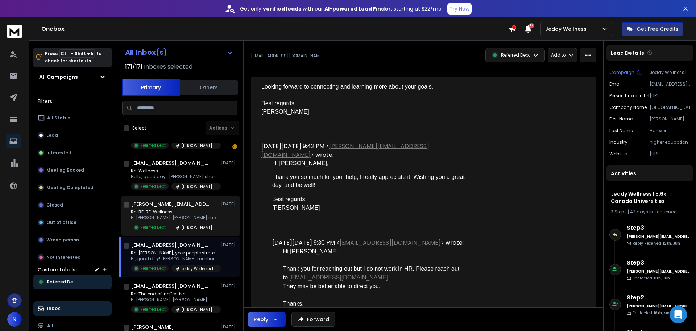
click at [177, 209] on p "Re: RE: RE: Wellness" at bounding box center [174, 212] width 87 height 6
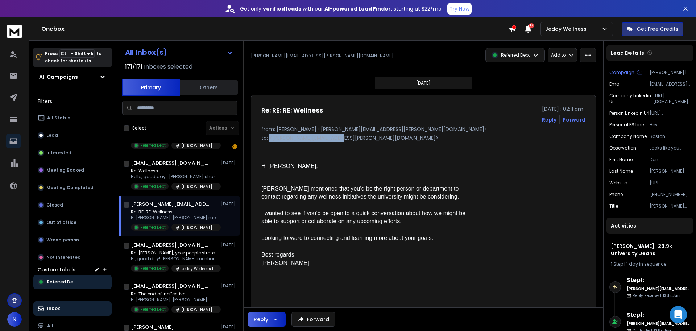
drag, startPoint x: 343, startPoint y: 138, endPoint x: 270, endPoint y: 140, distance: 73.3
click at [270, 140] on p "to: <Kellie.bean@the-bac.edu>" at bounding box center [423, 137] width 324 height 7
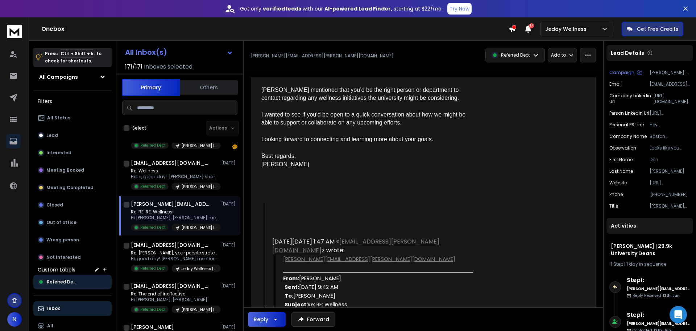
scroll to position [75, 0]
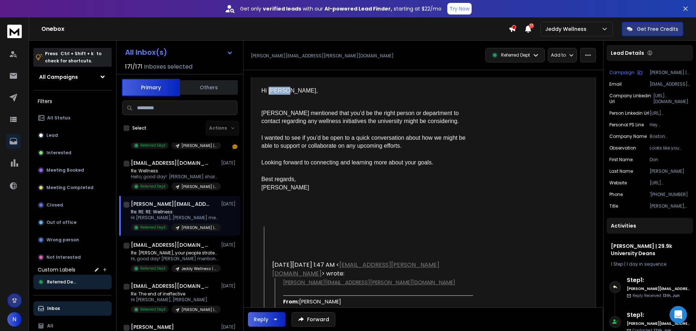
drag, startPoint x: 282, startPoint y: 89, endPoint x: 270, endPoint y: 89, distance: 12.3
click at [270, 89] on span "Hi Kellie," at bounding box center [289, 90] width 57 height 6
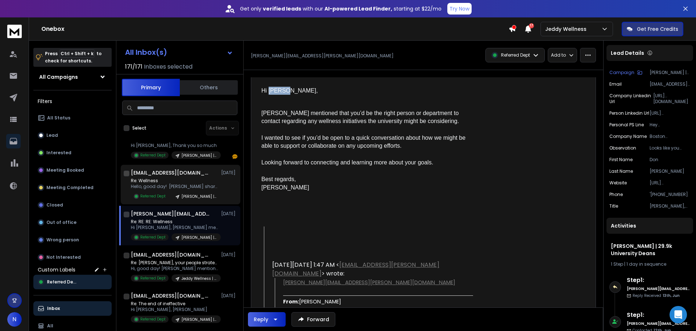
scroll to position [261, 0]
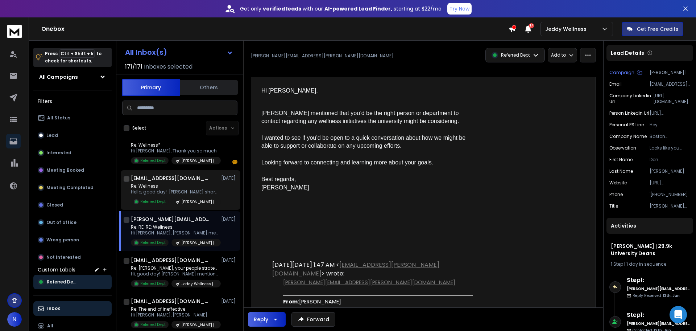
click at [188, 196] on div "Re: Wellness Hello, good day! Andrea Zakrajsek shared Referred Dept Jeddy Welln…" at bounding box center [176, 194] width 90 height 22
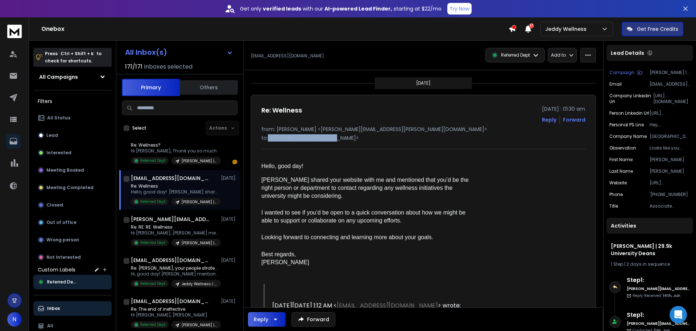
drag, startPoint x: 329, startPoint y: 143, endPoint x: 268, endPoint y: 141, distance: 60.6
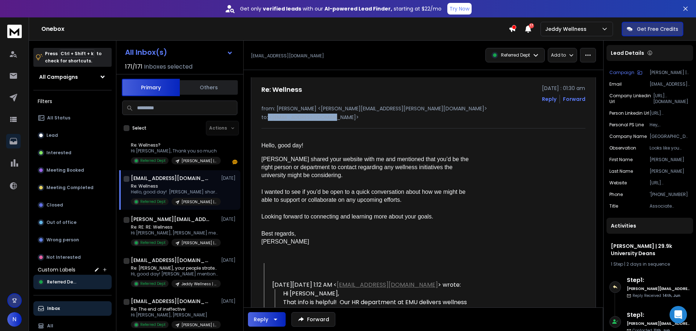
scroll to position [91, 0]
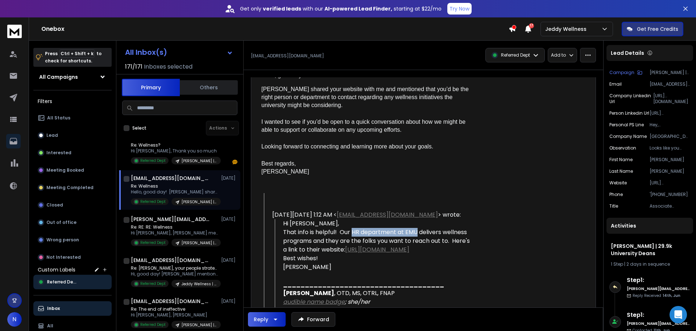
drag, startPoint x: 353, startPoint y: 230, endPoint x: 417, endPoint y: 230, distance: 63.5
click at [417, 230] on div "That info is helpful! Our HR department at EMU delivers wellness programs and t…" at bounding box center [378, 241] width 190 height 26
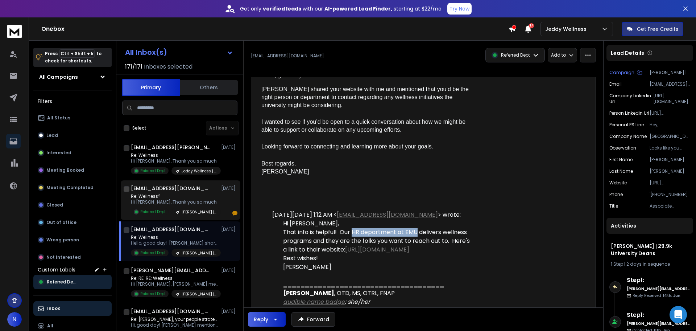
scroll to position [201, 0]
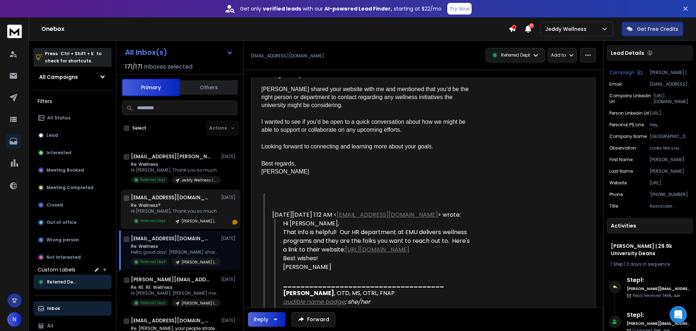
click at [164, 215] on div "Re: Wellness? Hi Pam, Thank you so much Referred Dept Jeddy Wellness | 29.9k Un…" at bounding box center [176, 213] width 90 height 22
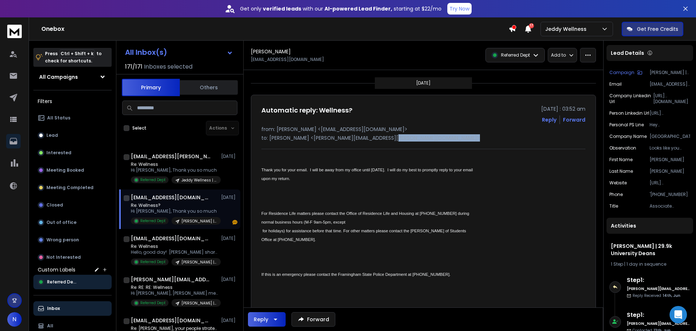
drag, startPoint x: 407, startPoint y: 138, endPoint x: 317, endPoint y: 147, distance: 90.1
click at [317, 147] on div "Automatic reply: Wellness? 14 June 2025 : 03:52 am Reply Forward from: Glenn Co…" at bounding box center [423, 216] width 324 height 222
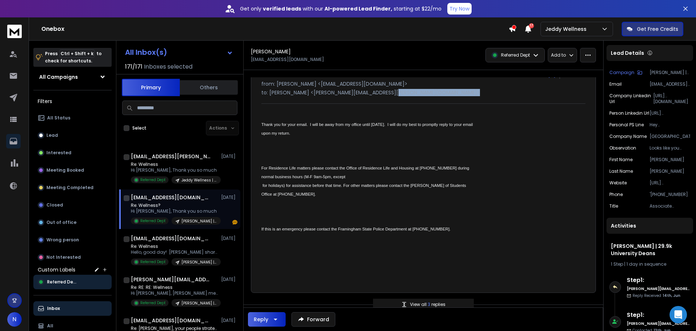
scroll to position [65, 0]
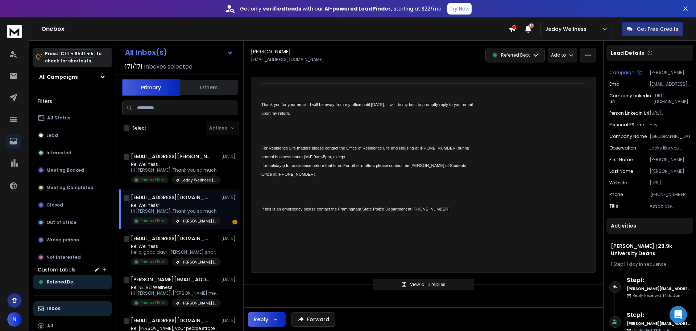
click at [431, 283] on p "View all 3 replies" at bounding box center [428, 284] width 36 height 6
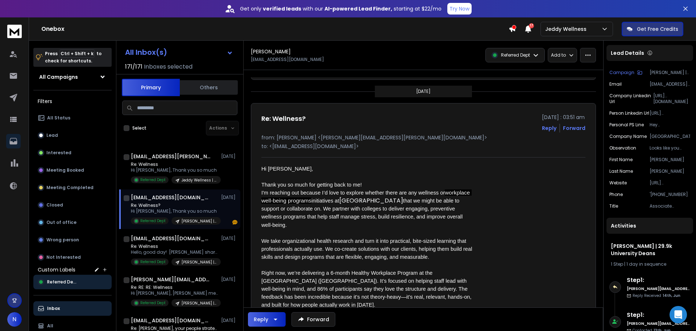
scroll to position [277, 0]
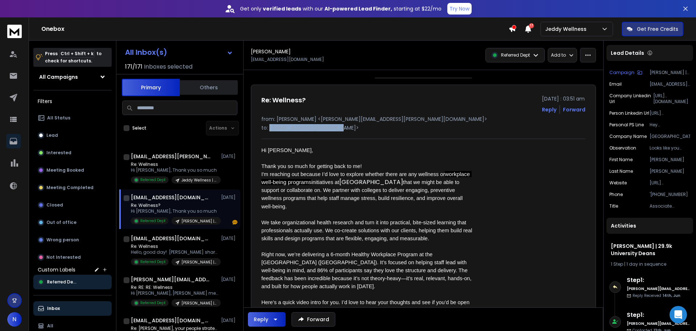
drag, startPoint x: 357, startPoint y: 129, endPoint x: 268, endPoint y: 129, distance: 88.5
click at [268, 129] on p "to: <gcochran@framingham.edu>" at bounding box center [423, 127] width 324 height 7
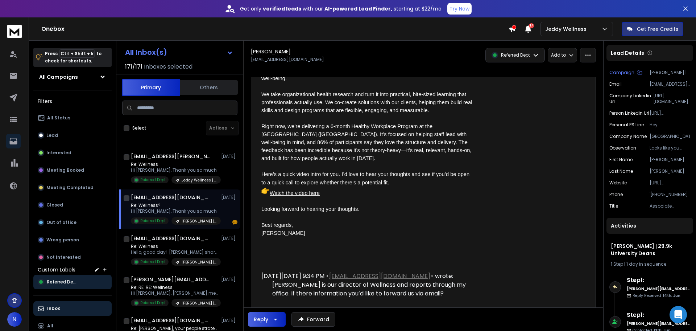
scroll to position [488, 0]
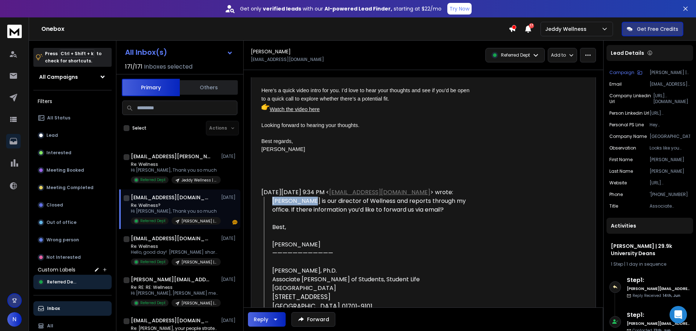
drag, startPoint x: 273, startPoint y: 201, endPoint x: 319, endPoint y: 203, distance: 45.4
click at [316, 200] on div "Pam Lehmberg is our director of Wellness and reports through my office. If ther…" at bounding box center [368, 320] width 209 height 247
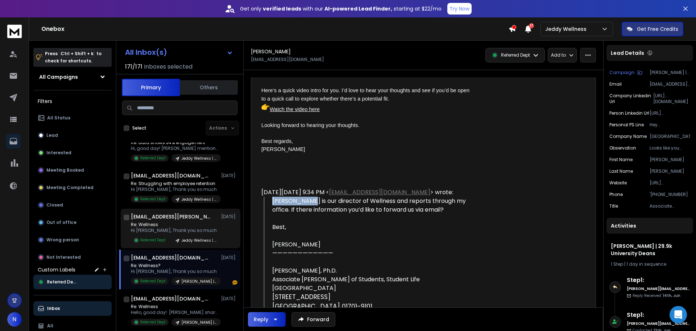
scroll to position [140, 0]
click at [171, 231] on p "Hi Sam, Thank you so much" at bounding box center [174, 231] width 87 height 6
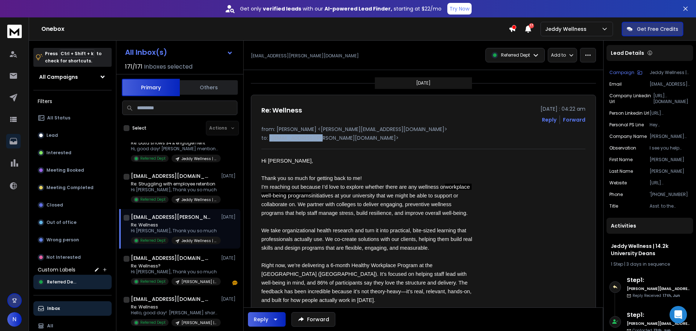
drag, startPoint x: 336, startPoint y: 138, endPoint x: 269, endPoint y: 144, distance: 67.4
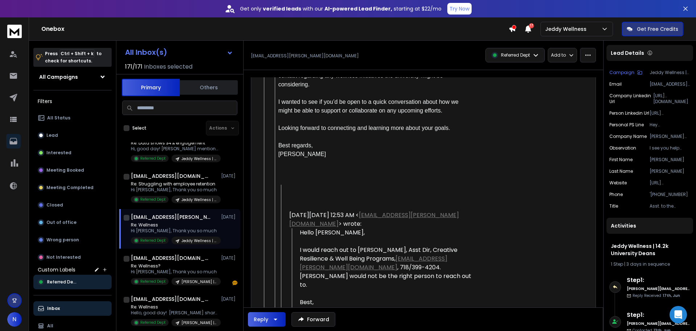
scroll to position [514, 0]
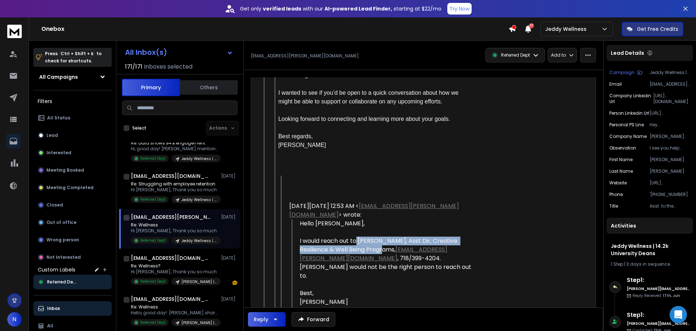
drag, startPoint x: 358, startPoint y: 231, endPoint x: 396, endPoint y: 238, distance: 39.1
click at [396, 238] on div "I would reach out to Sam Harvey, Asst Dir, Creative Resilience & Well Being Pro…" at bounding box center [386, 258] width 173 height 44
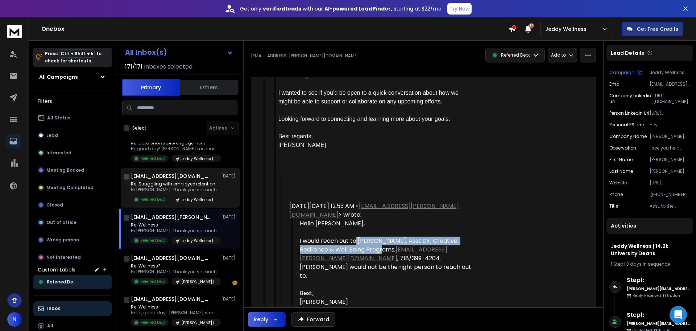
click at [194, 192] on p "Hi Stephen, Thank you so much" at bounding box center [174, 190] width 87 height 6
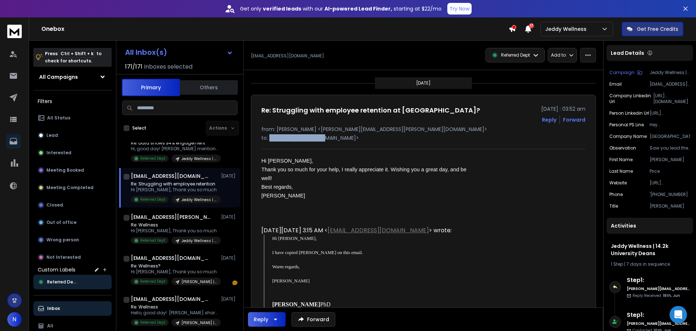
drag, startPoint x: 328, startPoint y: 137, endPoint x: 269, endPoint y: 137, distance: 59.1
click at [269, 137] on p "to: <sprice@mtroyal.ca>" at bounding box center [423, 137] width 324 height 7
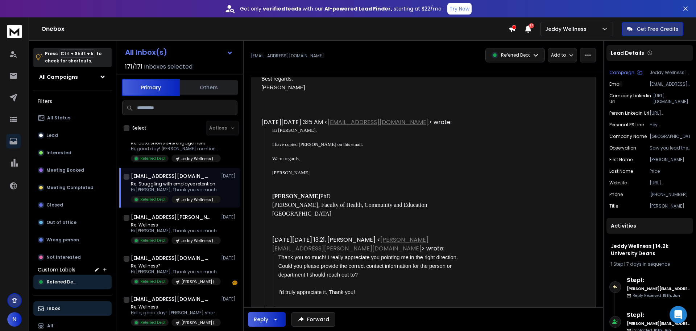
scroll to position [106, 0]
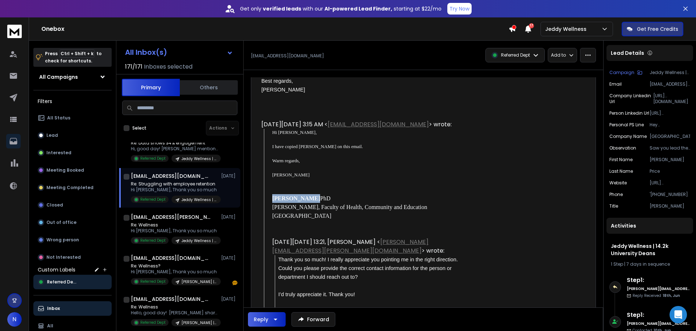
drag, startPoint x: 314, startPoint y: 197, endPoint x: 272, endPoint y: 196, distance: 42.1
click at [272, 196] on div "Stephen Price PhD Dean, Faculty of Health, Community and Education Mount Royal …" at bounding box center [372, 207] width 201 height 26
click at [345, 195] on div "Stephen Price PhD Dean, Faculty of Health, Community and Education Mount Royal …" at bounding box center [372, 207] width 201 height 26
click at [313, 200] on b "Stephen Price" at bounding box center [296, 198] width 48 height 6
drag, startPoint x: 315, startPoint y: 199, endPoint x: 264, endPoint y: 199, distance: 50.4
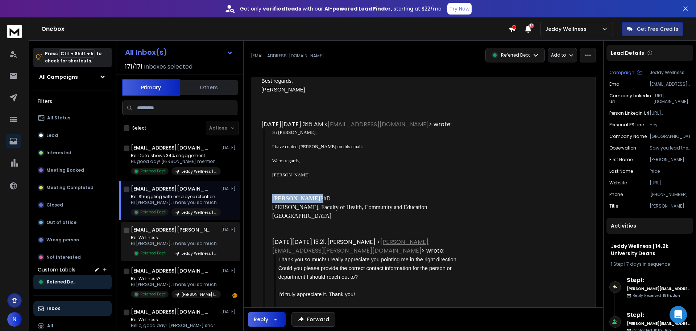
scroll to position [95, 0]
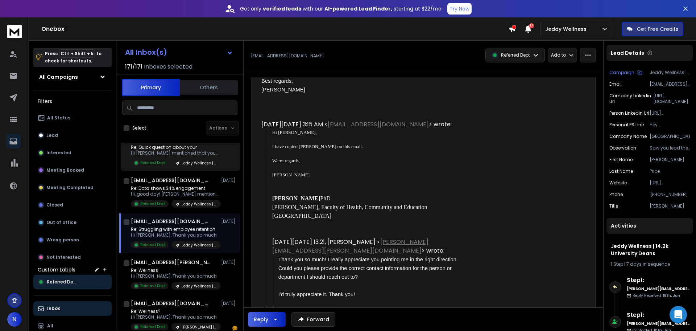
click at [172, 158] on div "Re: Quick question about your Hi Victor, Danielle mentioned that you’d be Refer…" at bounding box center [176, 155] width 90 height 22
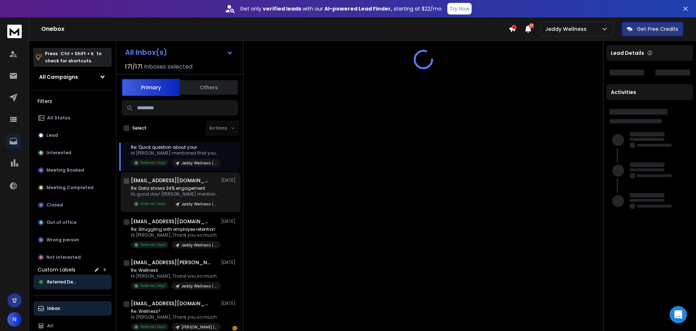
click at [174, 187] on p "Re: Data shows 34% engagement" at bounding box center [174, 188] width 87 height 6
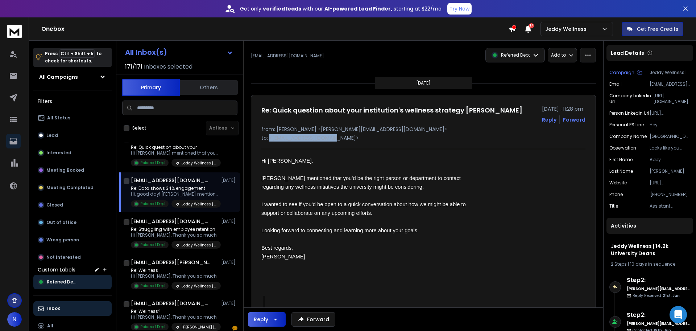
drag, startPoint x: 322, startPoint y: 141, endPoint x: 268, endPoint y: 142, distance: 53.7
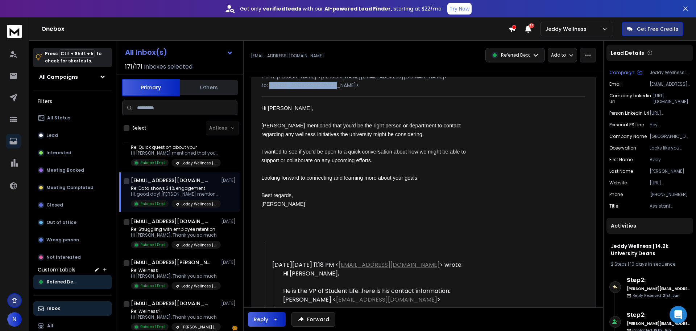
scroll to position [151, 0]
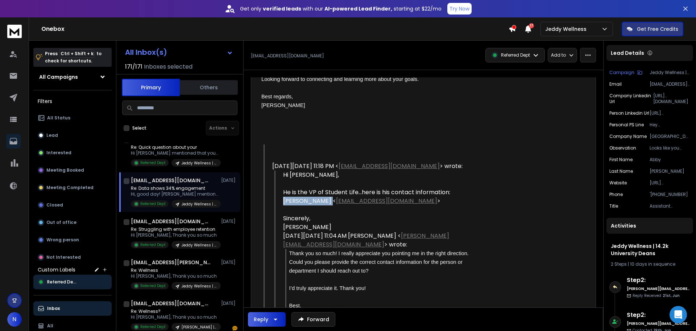
drag, startPoint x: 285, startPoint y: 199, endPoint x: 322, endPoint y: 201, distance: 37.0
click at [322, 201] on div "Victor Arcelus < varcelus@conncoll.edu >" at bounding box center [378, 201] width 190 height 9
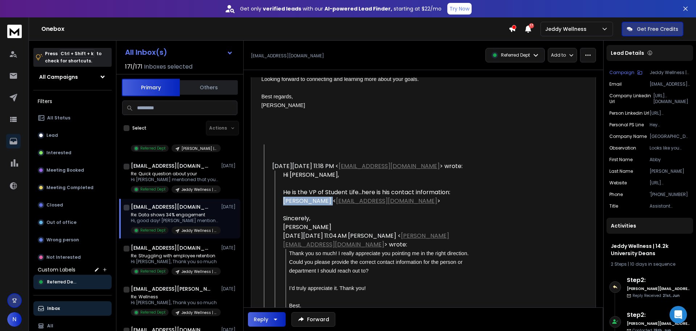
scroll to position [0, 0]
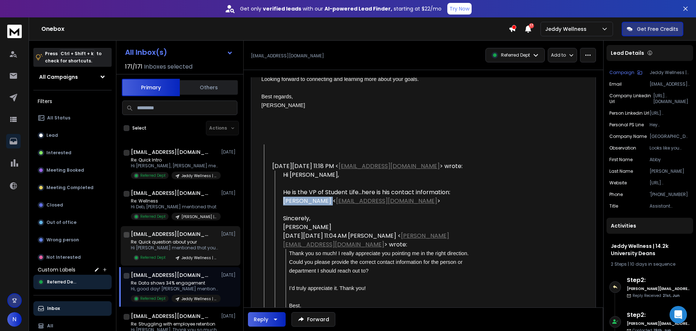
click at [170, 251] on div "Re: Quick question about your Hi Victor, Danielle mentioned that you’d be Refer…" at bounding box center [176, 250] width 90 height 22
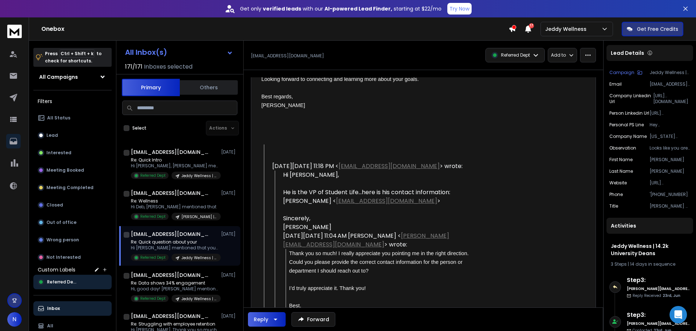
scroll to position [136, 0]
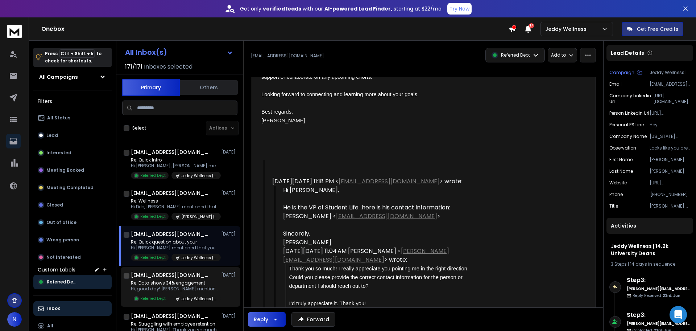
click at [206, 280] on p "Re: Data shows 34% engagement" at bounding box center [174, 283] width 87 height 6
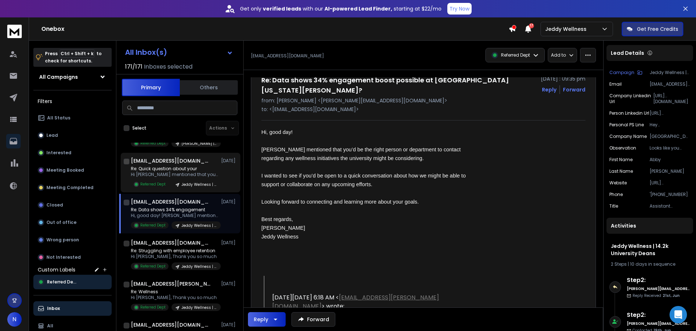
scroll to position [75, 0]
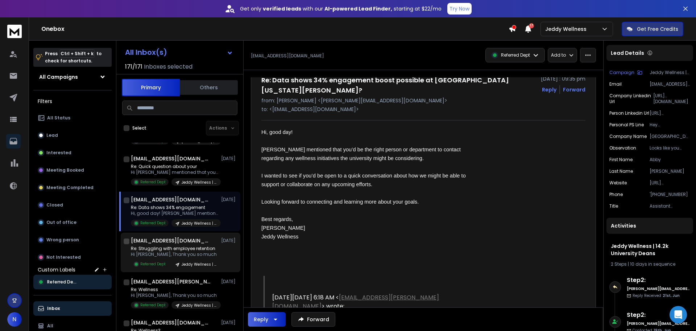
click at [191, 261] on div "Jeddy Wellness | 14.2k University Deans" at bounding box center [196, 264] width 49 height 8
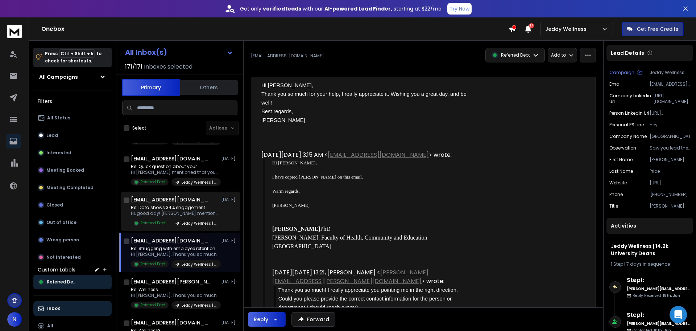
click at [185, 194] on div "HaasHR@berkeley.edu 23 Jun Re: Data shows 34% engagement Hi, good day! Abby Sco…" at bounding box center [181, 211] width 120 height 40
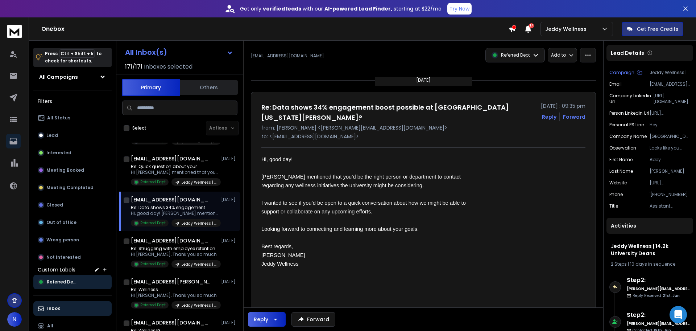
scroll to position [0, 0]
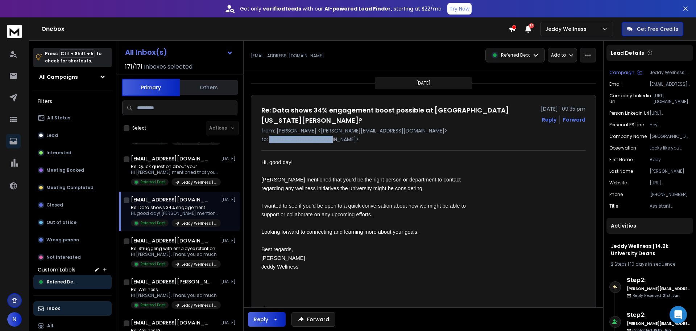
drag, startPoint x: 337, startPoint y: 139, endPoint x: 270, endPoint y: 145, distance: 67.4
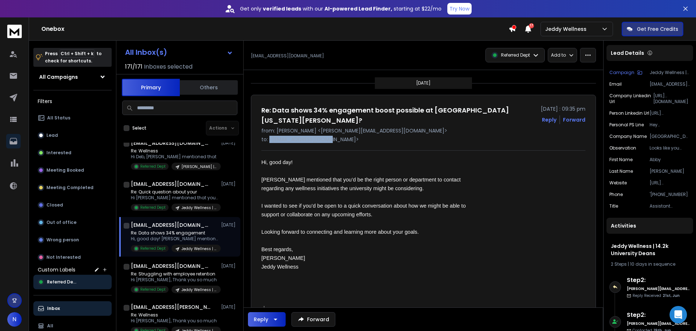
scroll to position [45, 0]
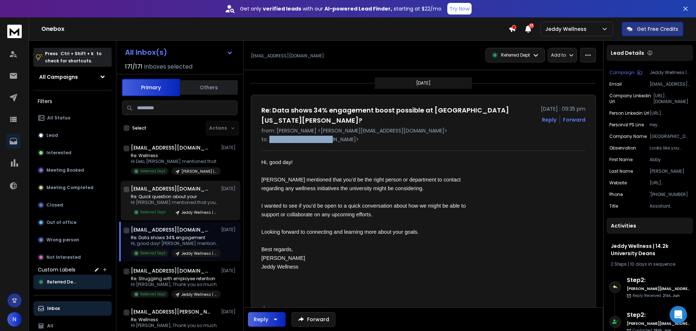
click at [203, 203] on p "Hi Victor, Danielle mentioned that you’d be" at bounding box center [174, 202] width 87 height 6
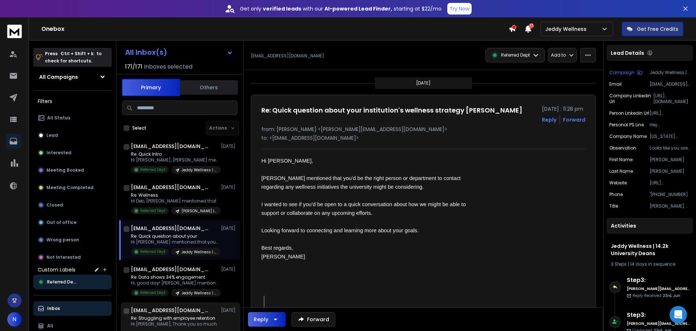
scroll to position [0, 0]
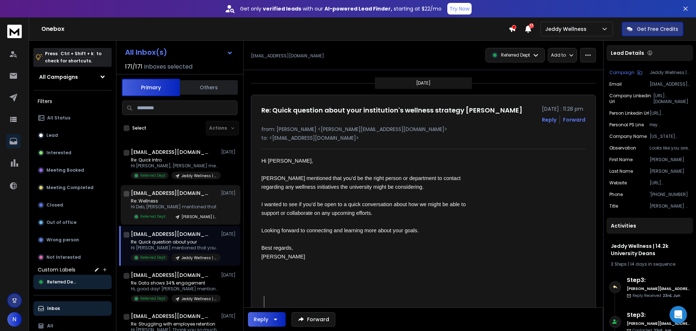
click at [189, 209] on p "Hi Deb, Becky Stowers mentioned that" at bounding box center [174, 207] width 87 height 6
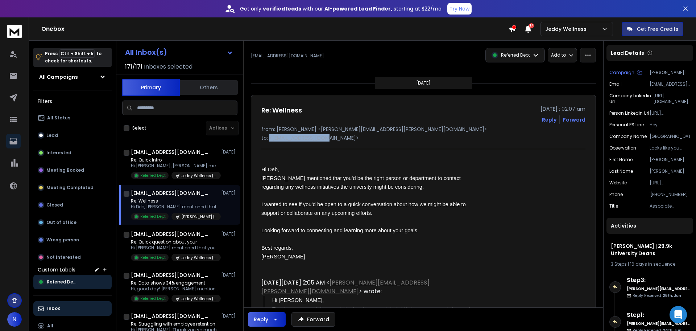
drag, startPoint x: 338, startPoint y: 138, endPoint x: 269, endPoint y: 140, distance: 69.6
click at [269, 140] on p "to: <musserds@grace.edu>" at bounding box center [423, 137] width 324 height 7
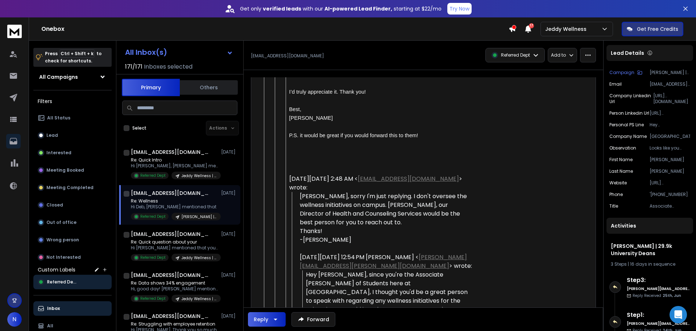
scroll to position [393, 0]
drag, startPoint x: 364, startPoint y: 202, endPoint x: 400, endPoint y: 202, distance: 35.5
click at [400, 202] on div "Sumana, sorry I'm just replying. I don't oversee the wellness initiatives on ca…" at bounding box center [386, 216] width 173 height 52
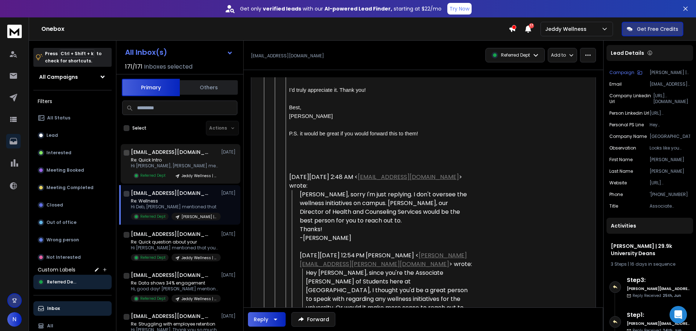
click at [191, 163] on p "Hi Susan, Sean Lee mentioned that you’d" at bounding box center [174, 166] width 87 height 6
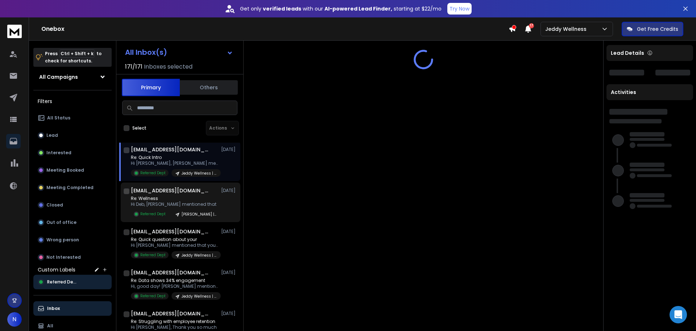
scroll to position [0, 0]
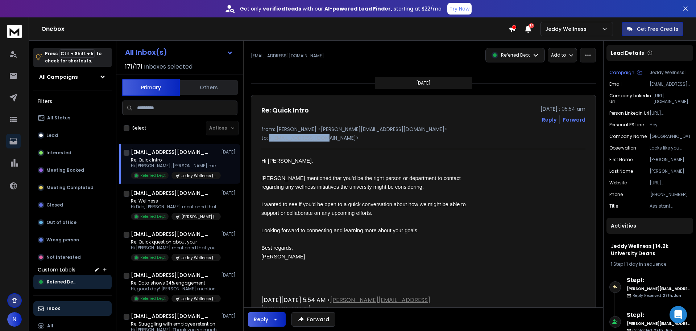
drag, startPoint x: 341, startPoint y: 137, endPoint x: 270, endPoint y: 139, distance: 71.1
click at [270, 139] on p "to: <spopa@uchicago.edu>" at bounding box center [423, 137] width 324 height 7
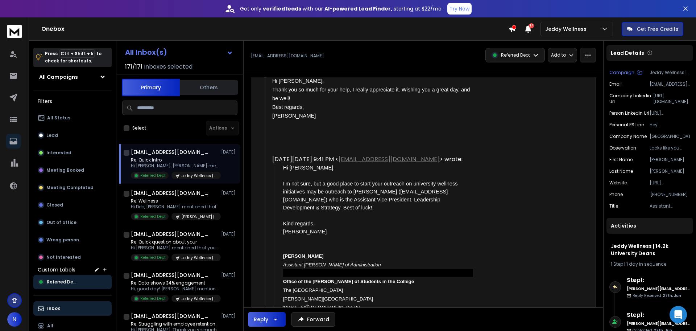
scroll to position [242, 0]
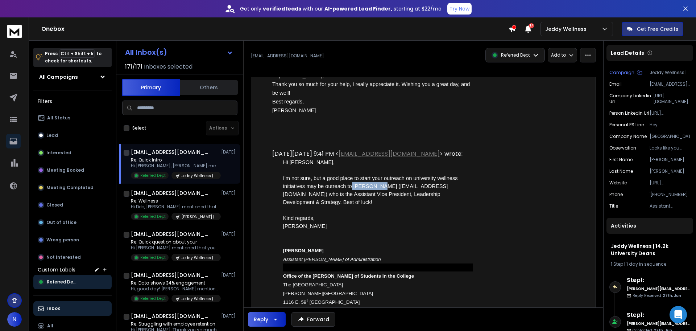
drag, startPoint x: 325, startPoint y: 186, endPoint x: 351, endPoint y: 189, distance: 26.9
click at [351, 189] on div "I'm not sure, but a good place to start your outreach on university wellness in…" at bounding box center [378, 190] width 190 height 32
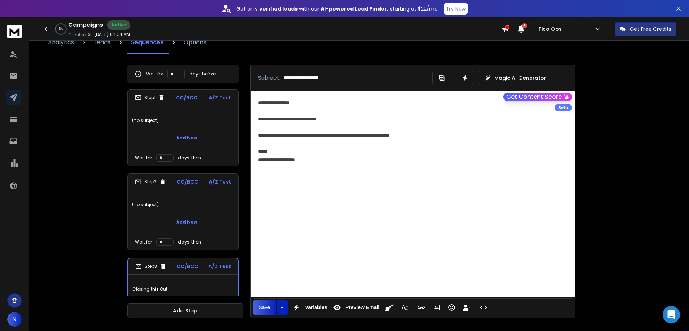
scroll to position [23, 0]
